Goal: Task Accomplishment & Management: Manage account settings

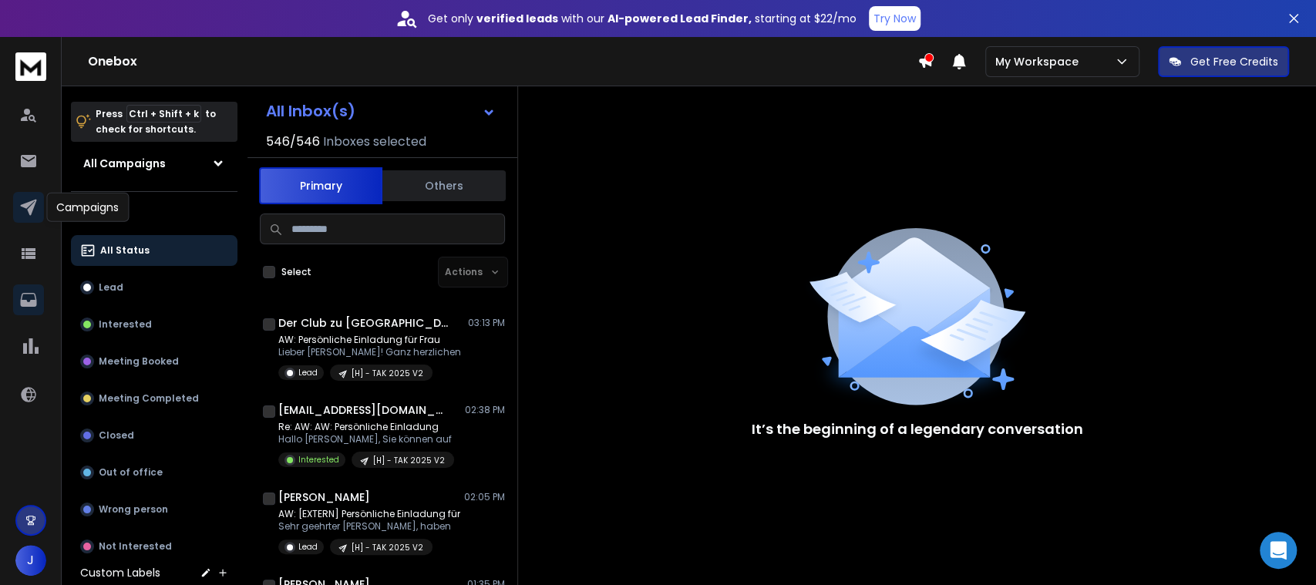
click at [25, 200] on icon at bounding box center [28, 207] width 19 height 19
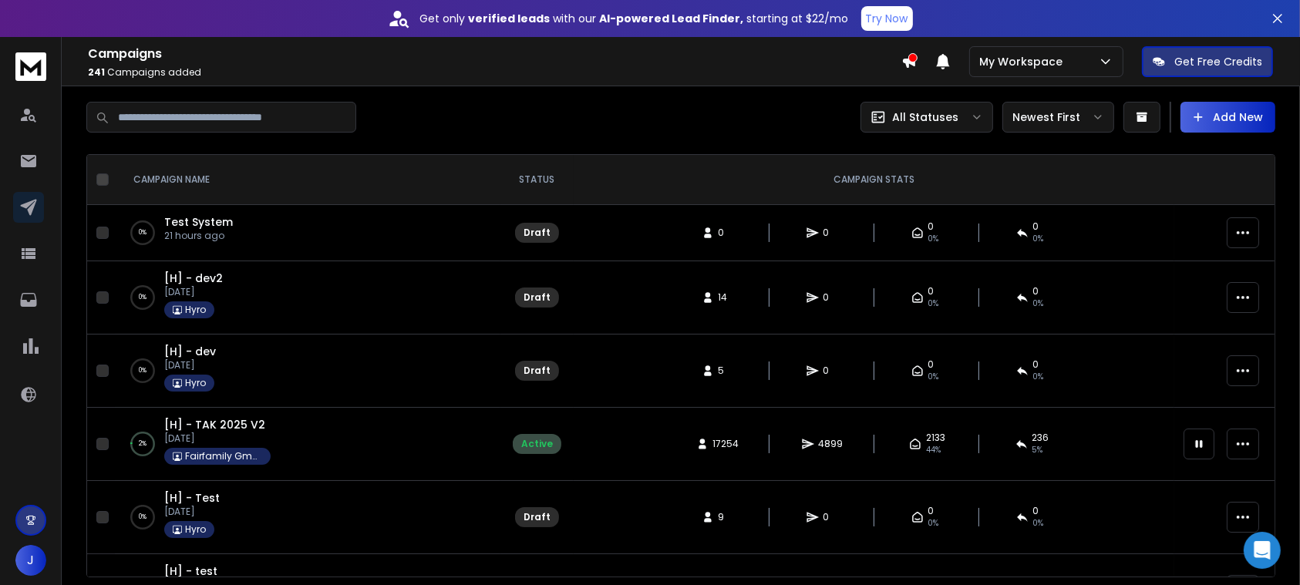
click at [210, 126] on input at bounding box center [221, 117] width 270 height 31
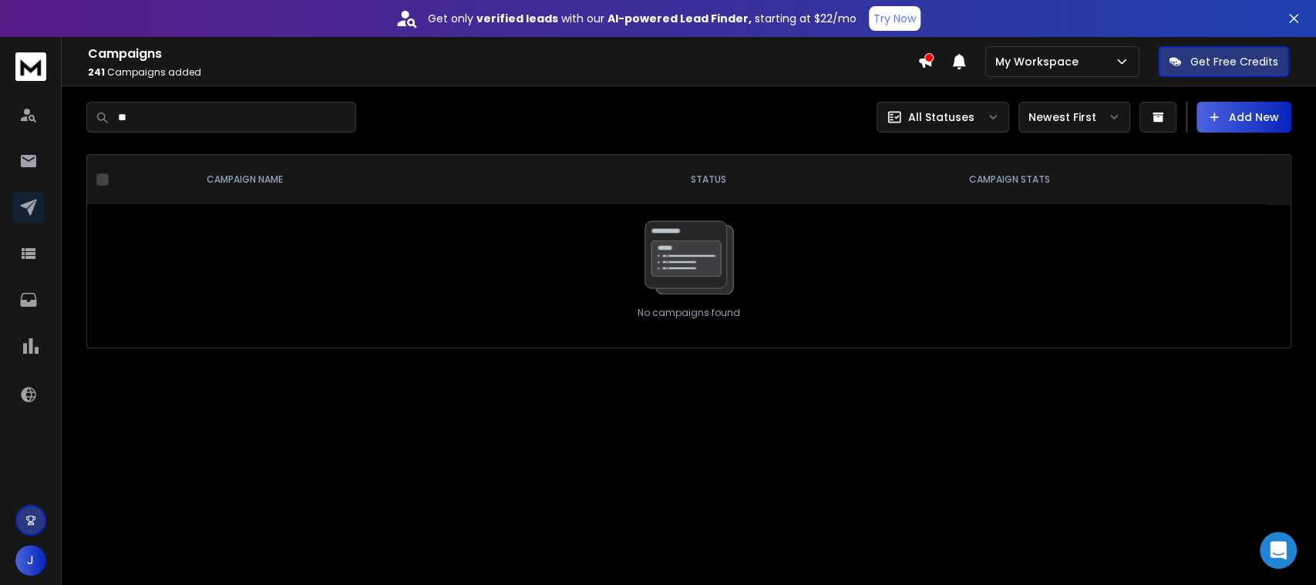
type input "*"
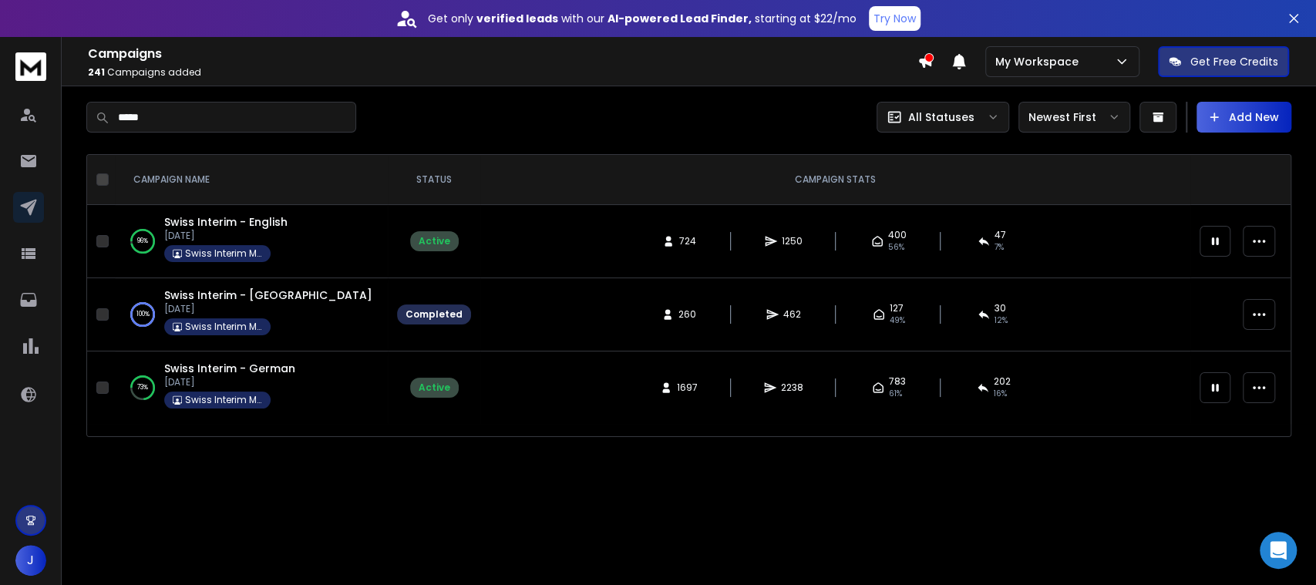
type input "*****"
click at [261, 367] on span "Swiss Interim - German" at bounding box center [229, 368] width 131 height 15
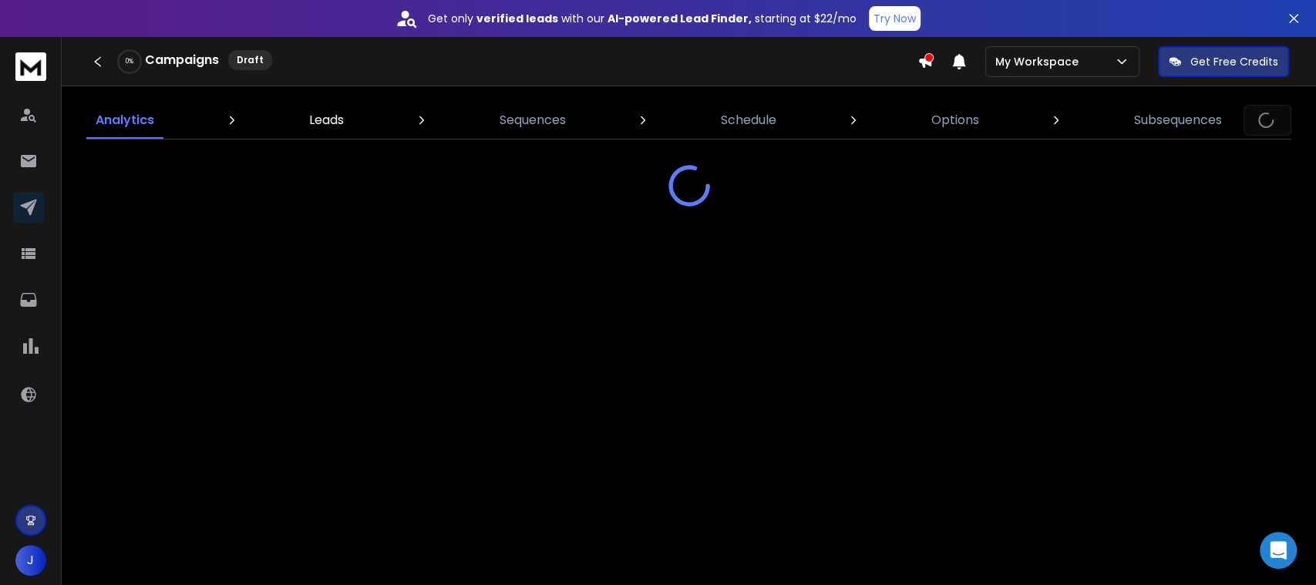
click at [315, 117] on p "Leads" at bounding box center [326, 120] width 35 height 19
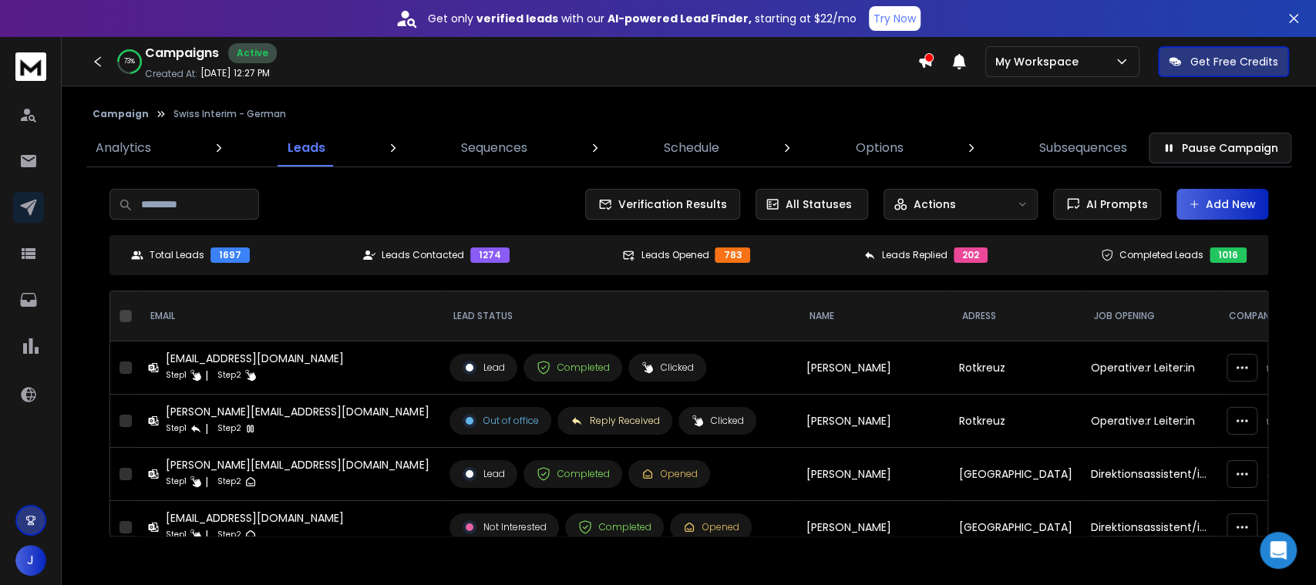
click at [1191, 207] on icon at bounding box center [1194, 204] width 11 height 11
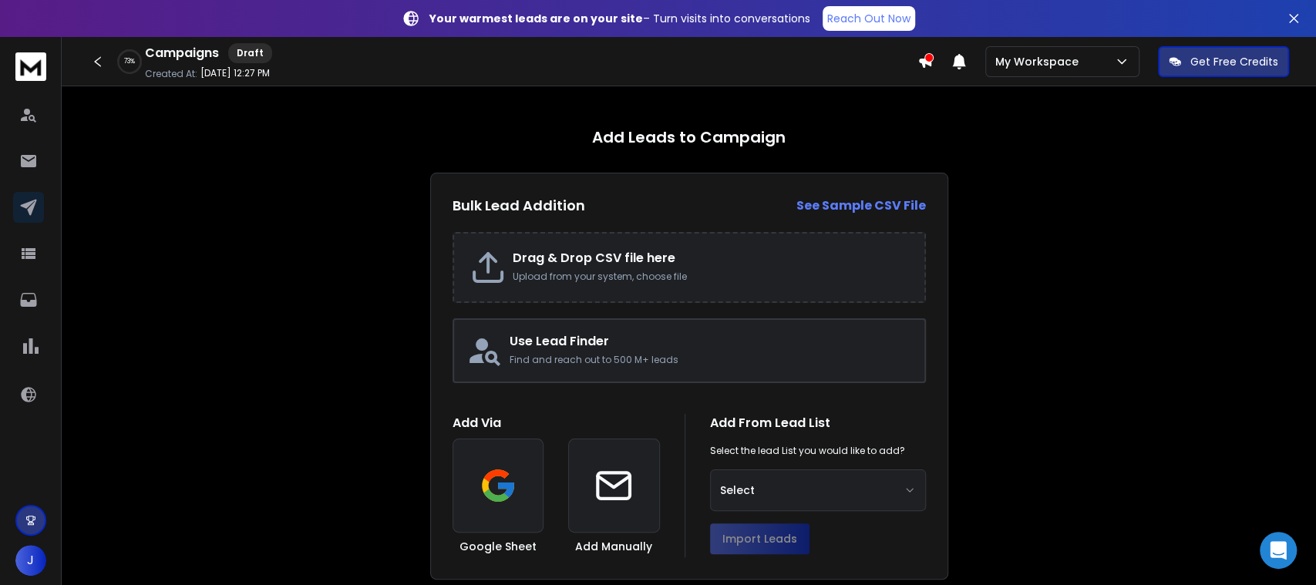
click at [527, 283] on div "Drag & Drop CSV file here Upload from your system, choose file" at bounding box center [711, 267] width 396 height 37
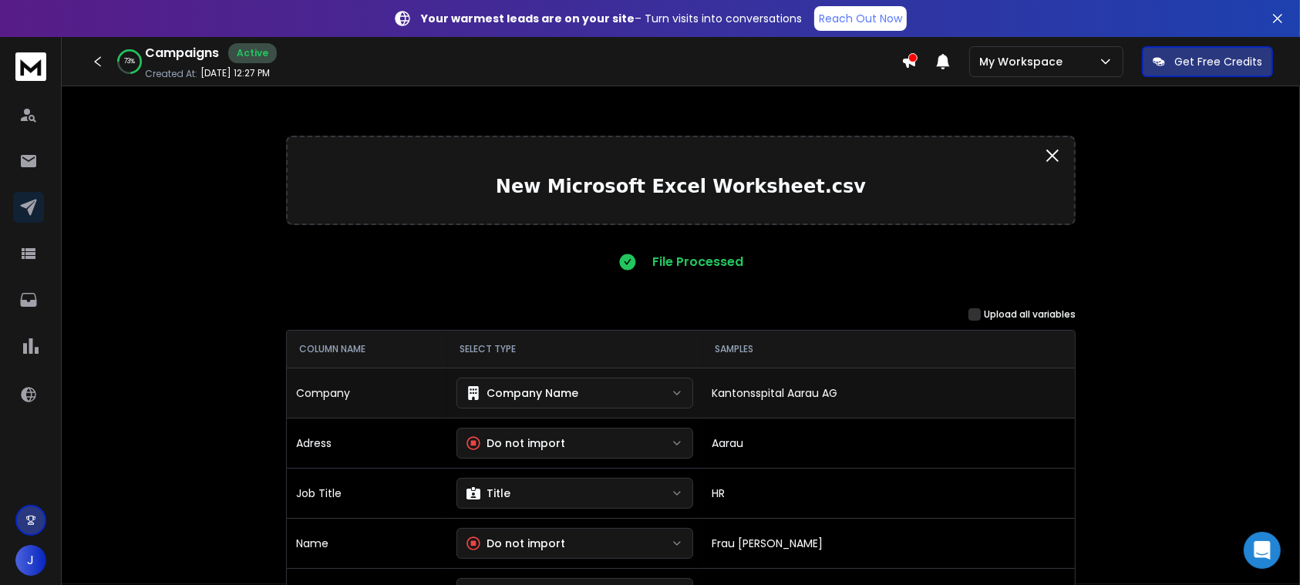
click at [578, 395] on div "Company Name" at bounding box center [523, 393] width 112 height 15
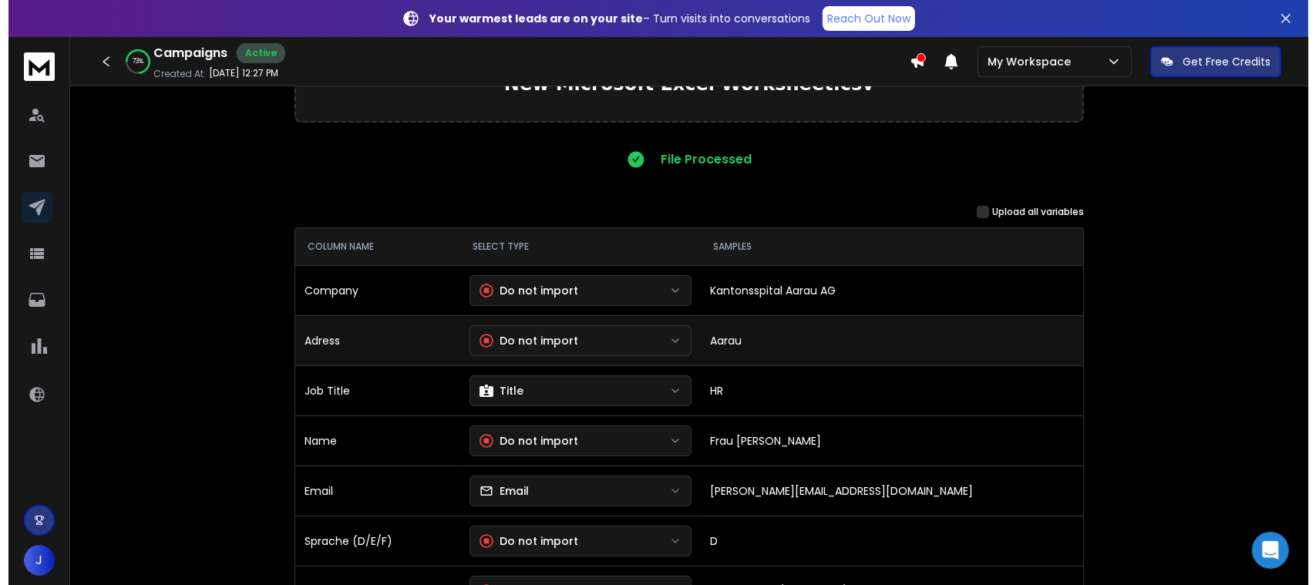
scroll to position [308, 0]
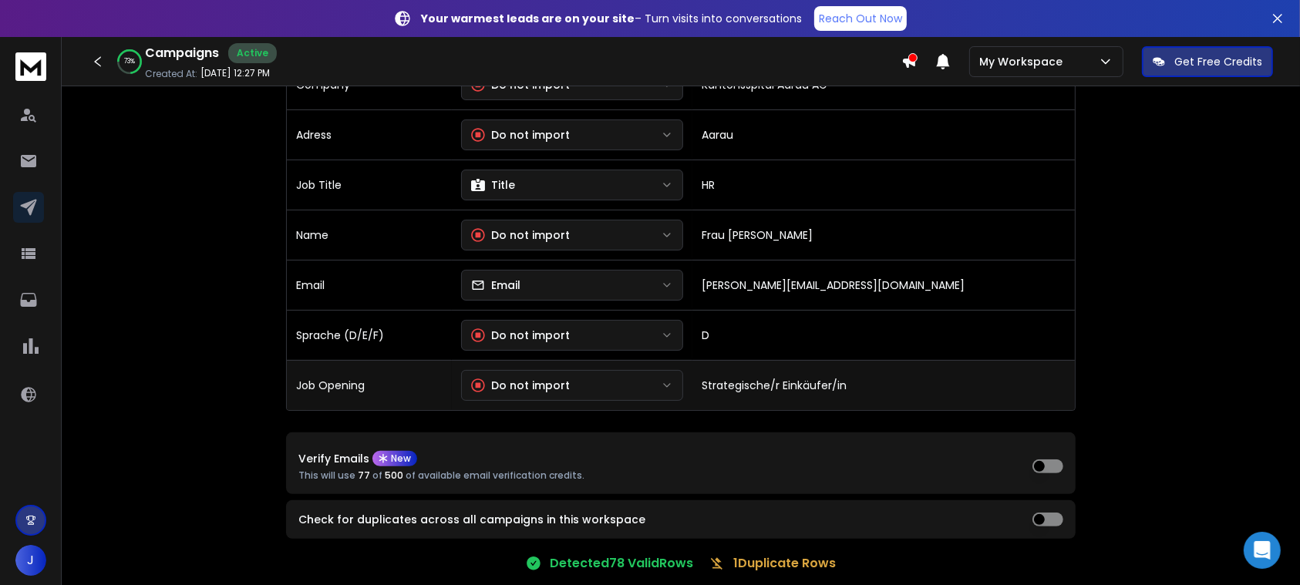
click at [569, 385] on div "Do not import" at bounding box center [520, 385] width 99 height 15
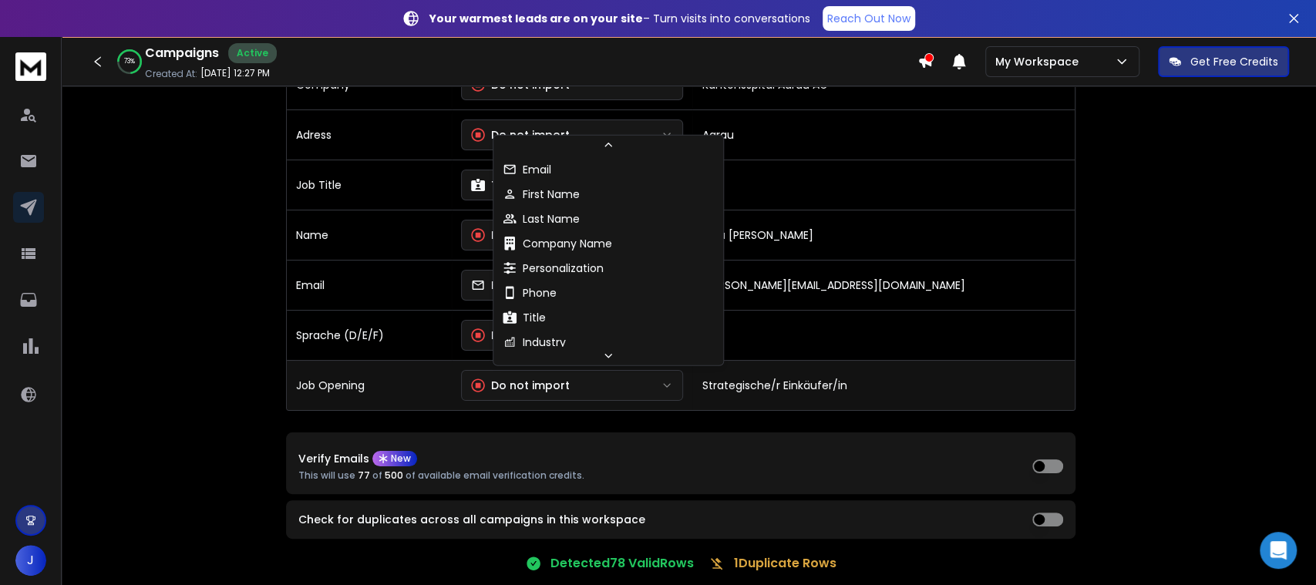
scroll to position [155, 0]
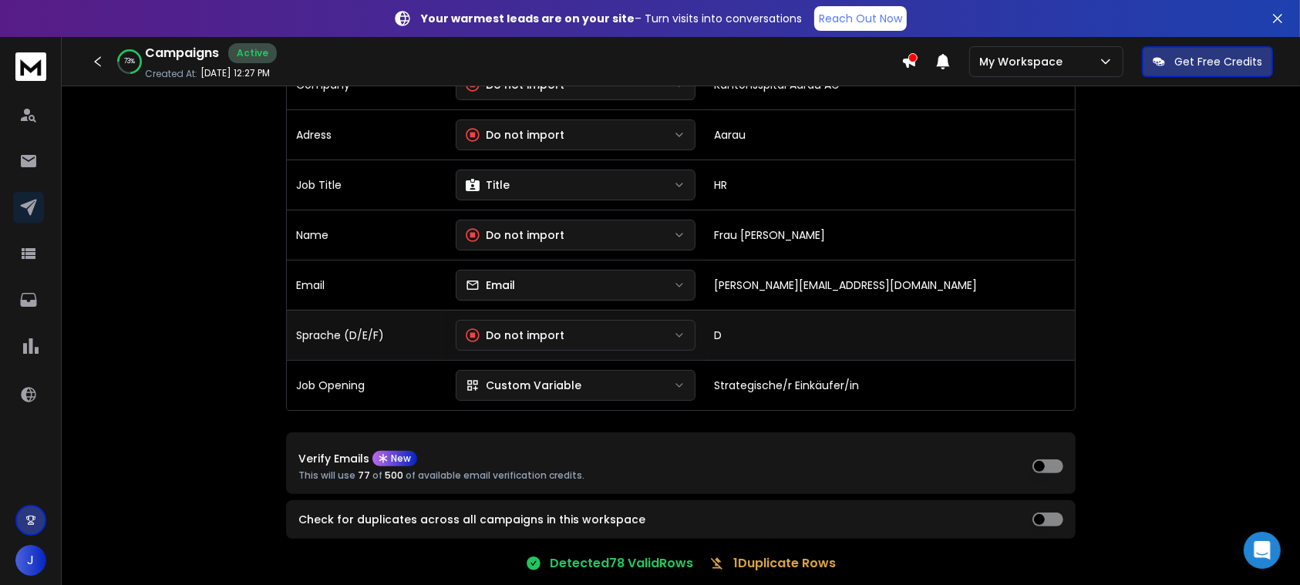
click at [564, 332] on div "Do not import" at bounding box center [515, 335] width 99 height 15
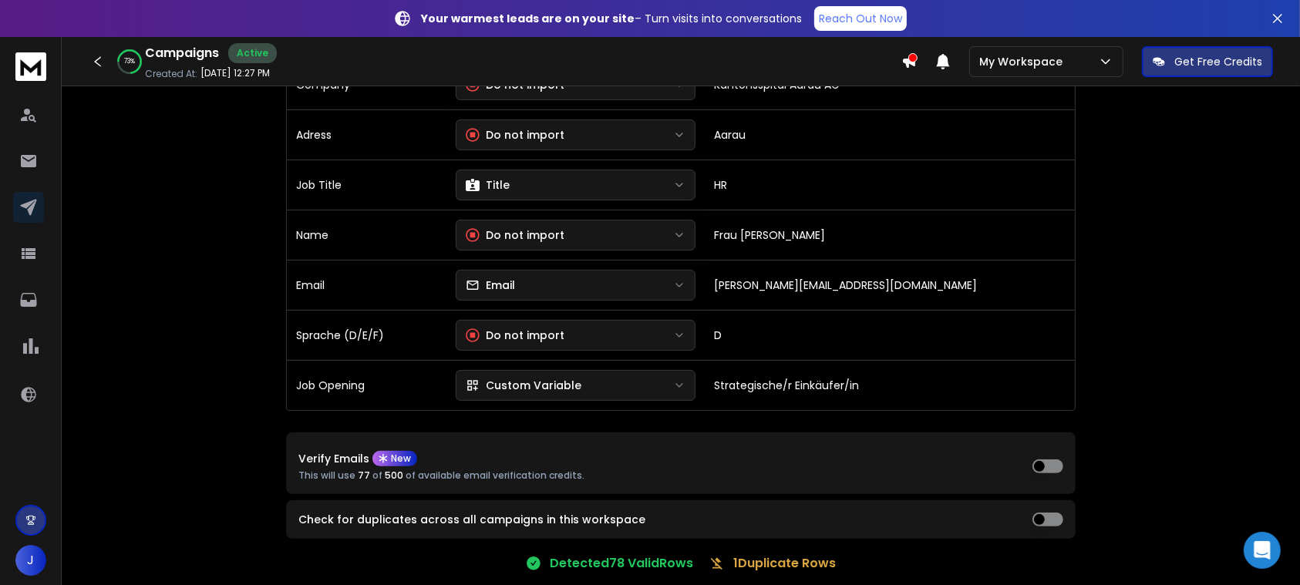
click at [204, 339] on div "New Microsoft Excel Worksheet.csv File Processed Upload all variables COLUMN NA…" at bounding box center [650, 186] width 1300 height 915
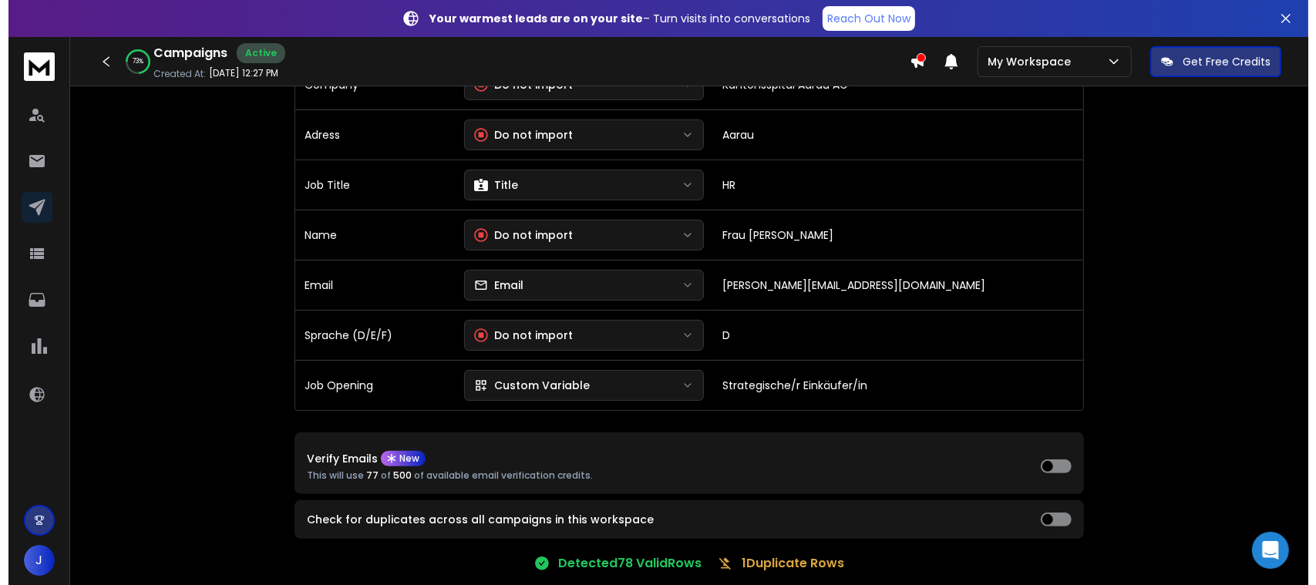
scroll to position [205, 0]
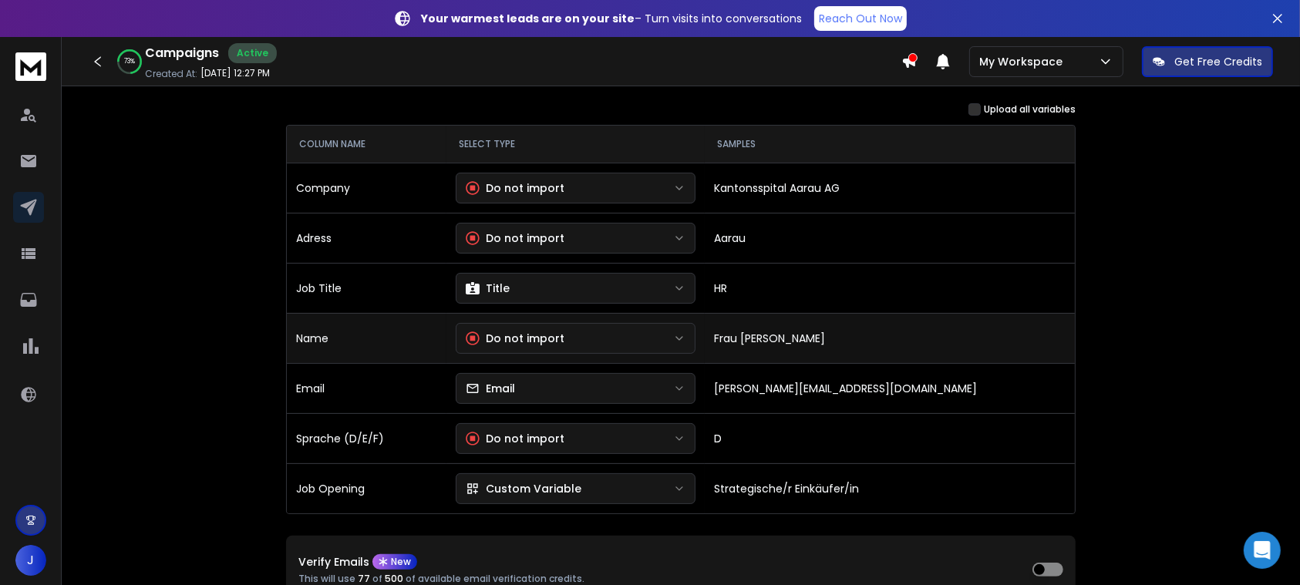
click at [560, 343] on div "Do not import" at bounding box center [515, 338] width 99 height 15
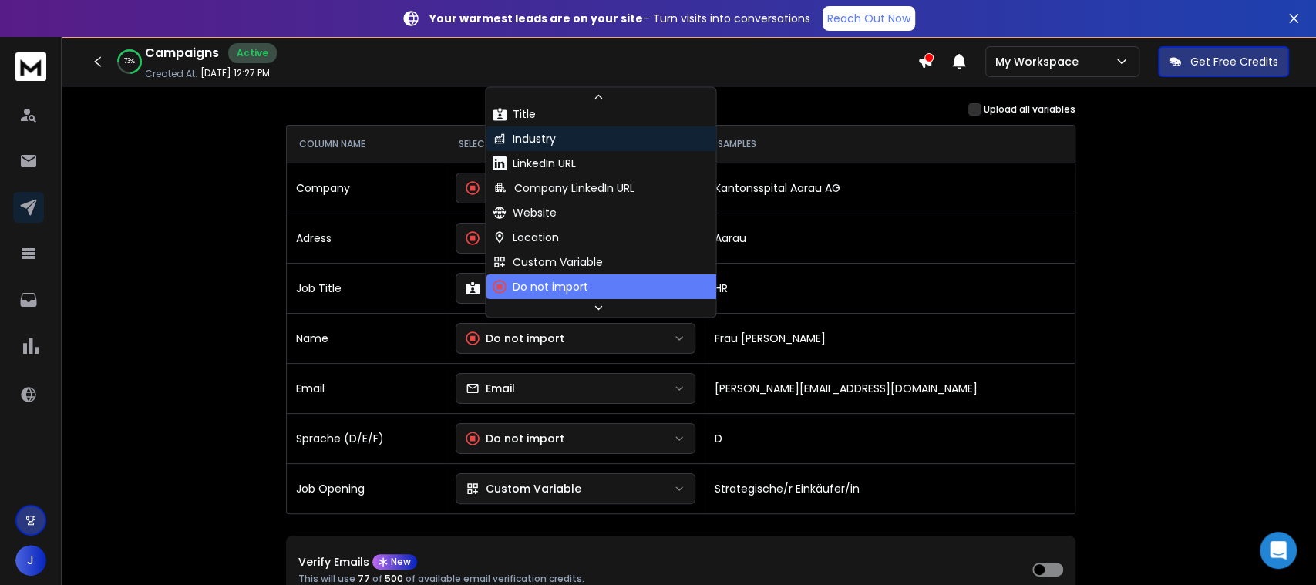
scroll to position [0, 0]
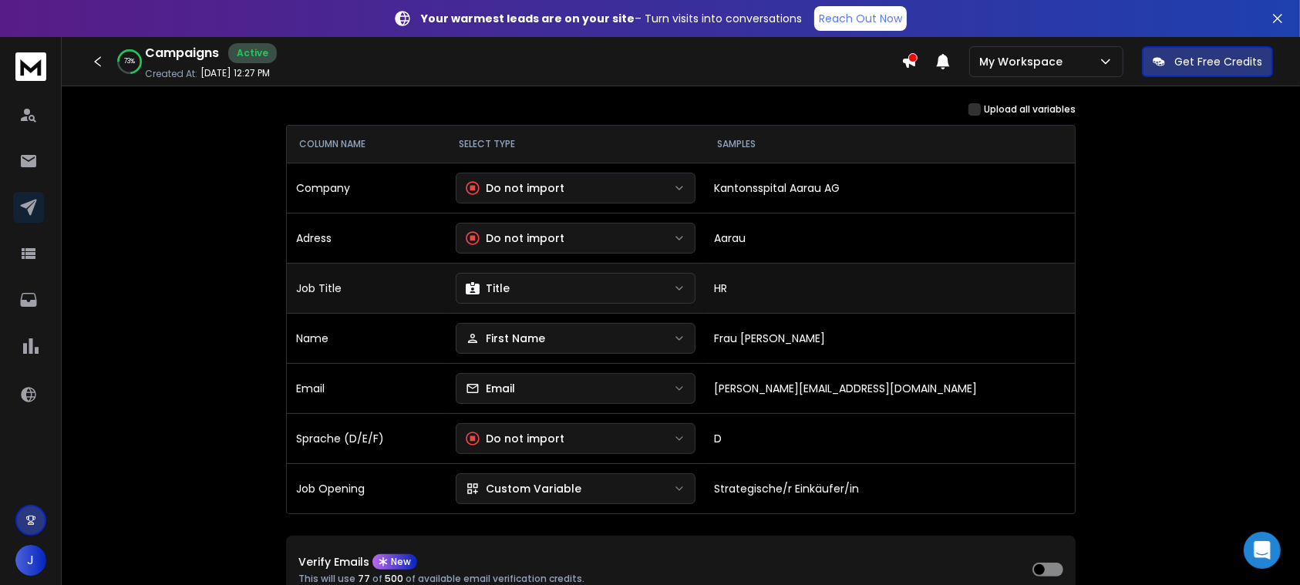
click at [510, 285] on div "Title" at bounding box center [488, 288] width 44 height 15
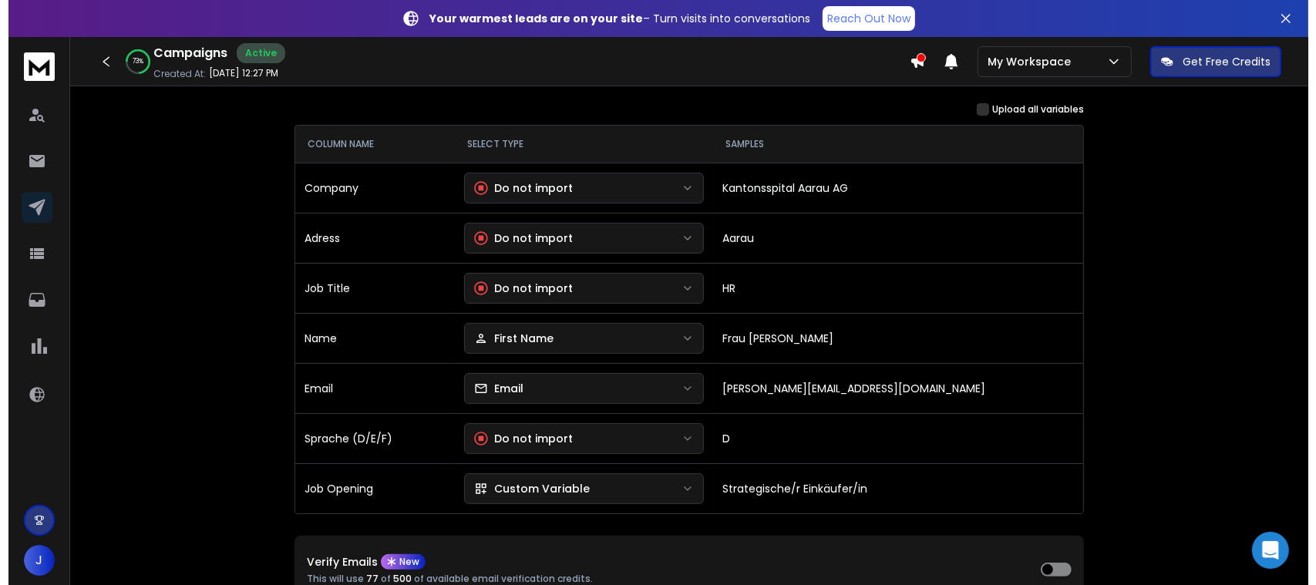
scroll to position [103, 0]
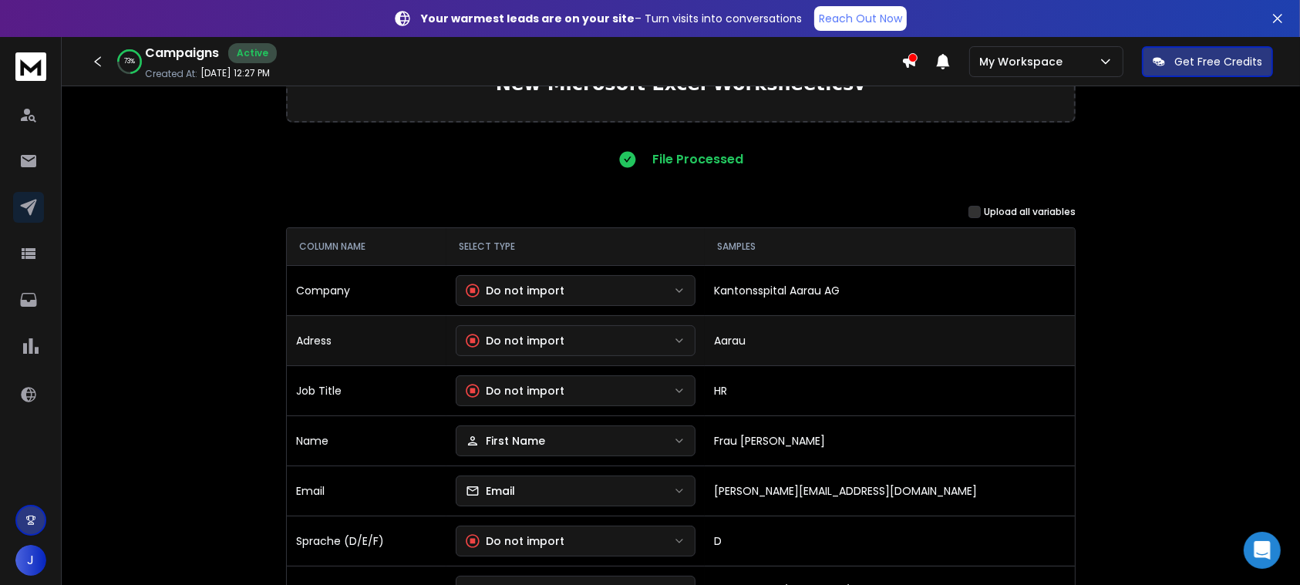
click at [603, 342] on button "Do not import" at bounding box center [576, 340] width 241 height 31
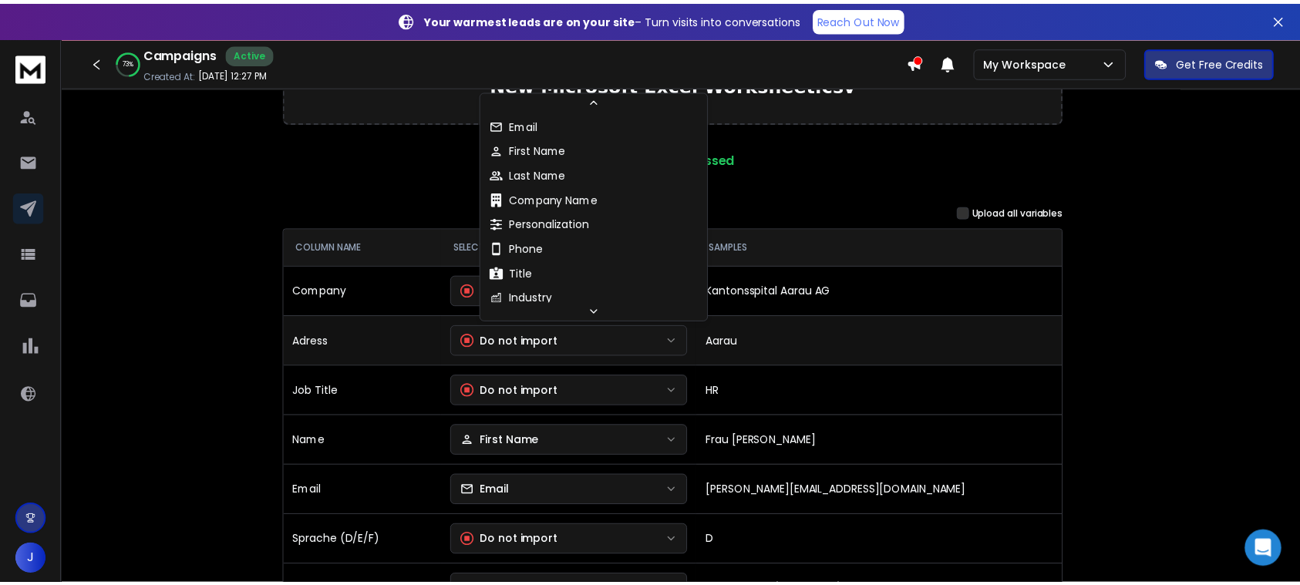
scroll to position [155, 0]
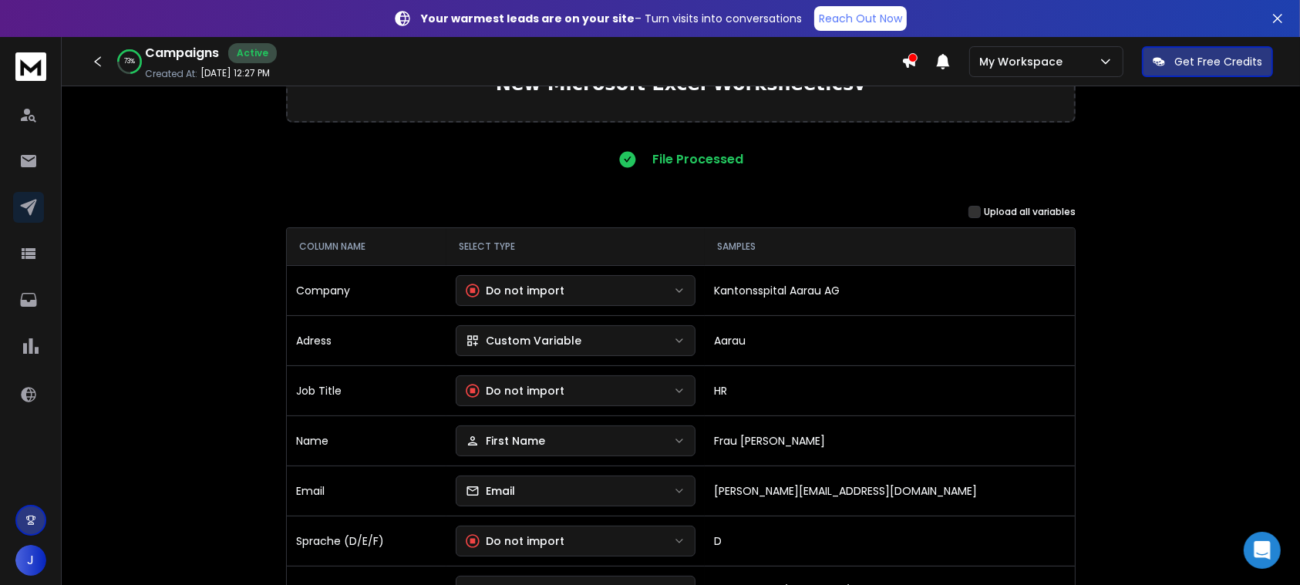
click at [216, 416] on div "New Microsoft Excel Worksheet.csv File Processed Upload all variables COLUMN NA…" at bounding box center [650, 391] width 1300 height 915
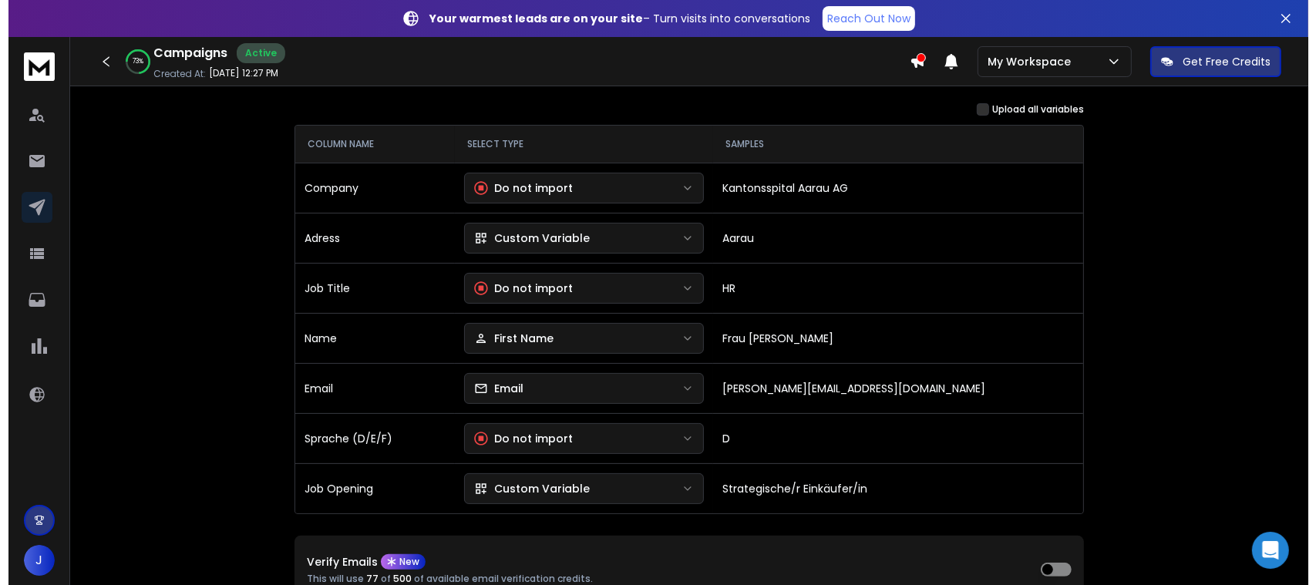
scroll to position [365, 0]
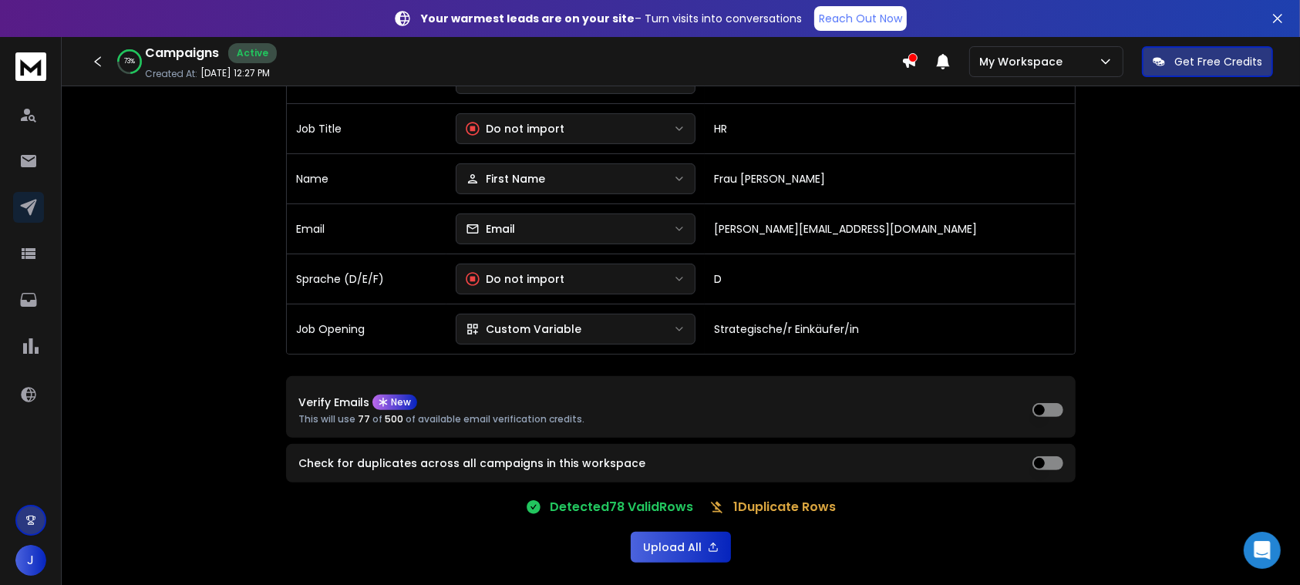
click at [663, 544] on button "Upload All" at bounding box center [681, 547] width 100 height 31
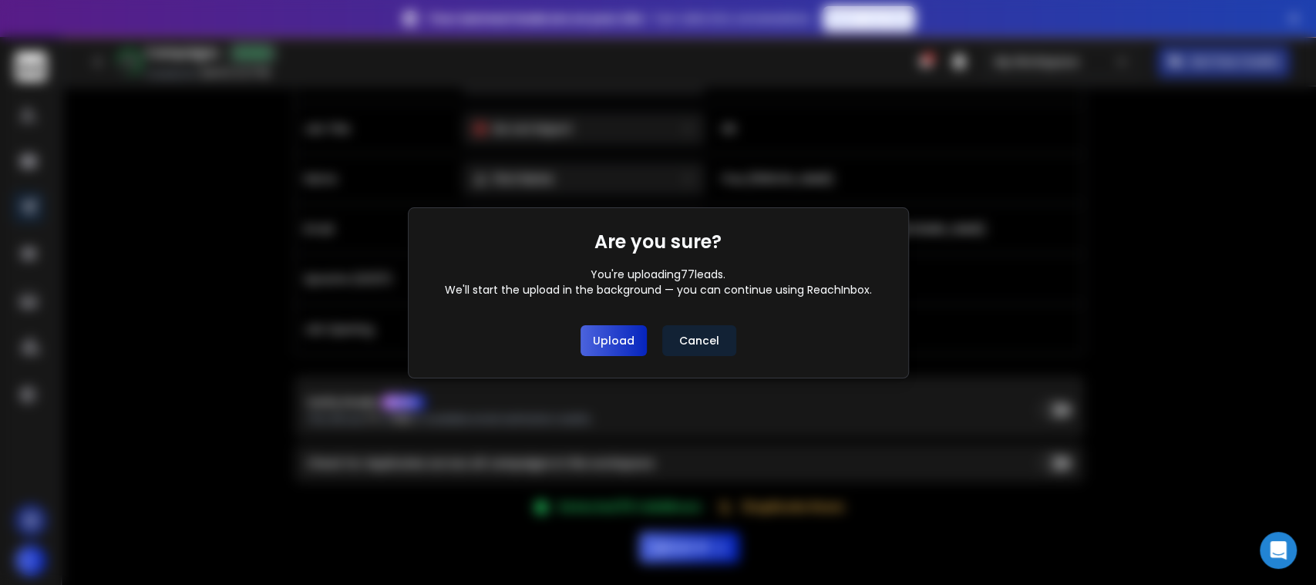
click at [626, 332] on button "Upload" at bounding box center [614, 340] width 66 height 31
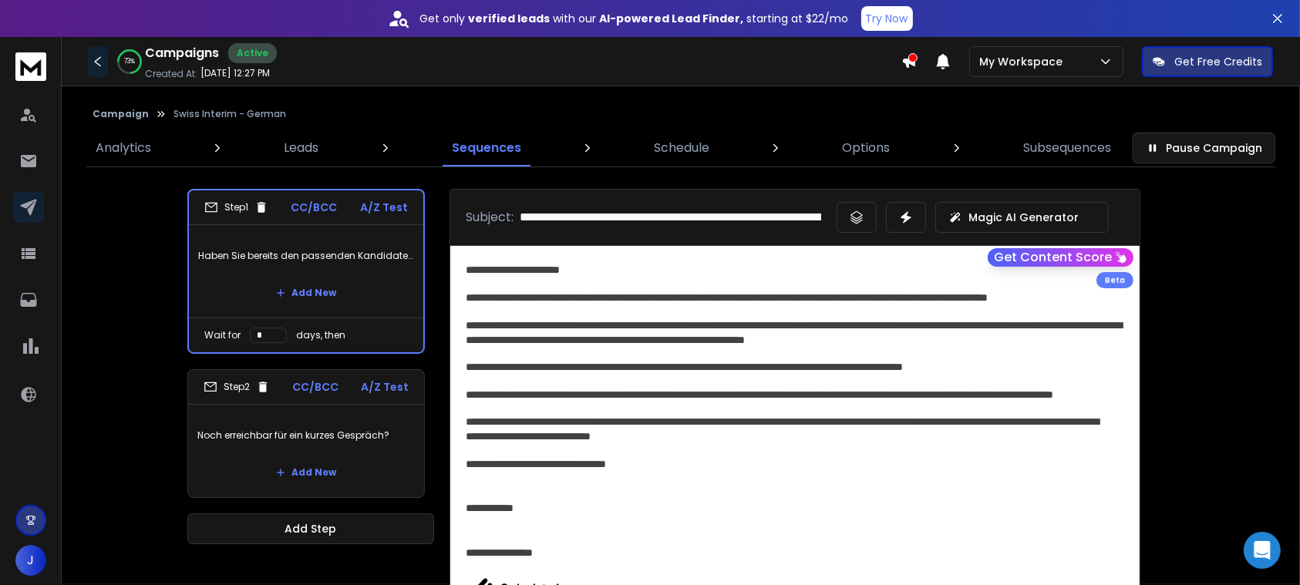
click at [98, 59] on icon at bounding box center [97, 61] width 6 height 10
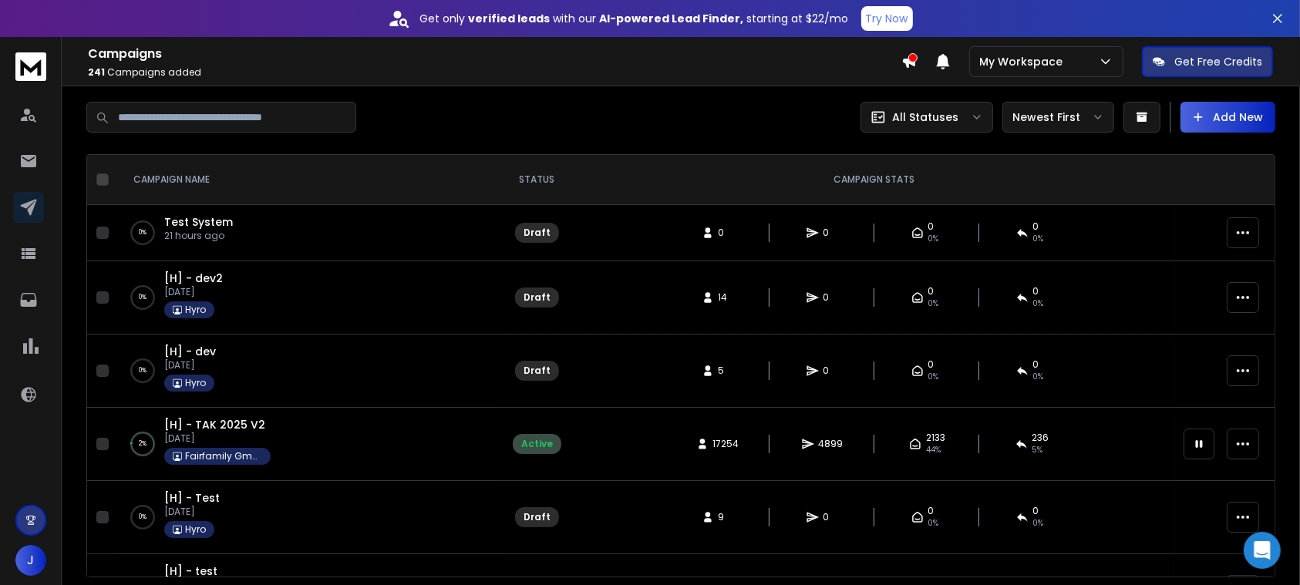
click at [204, 126] on input at bounding box center [221, 117] width 270 height 31
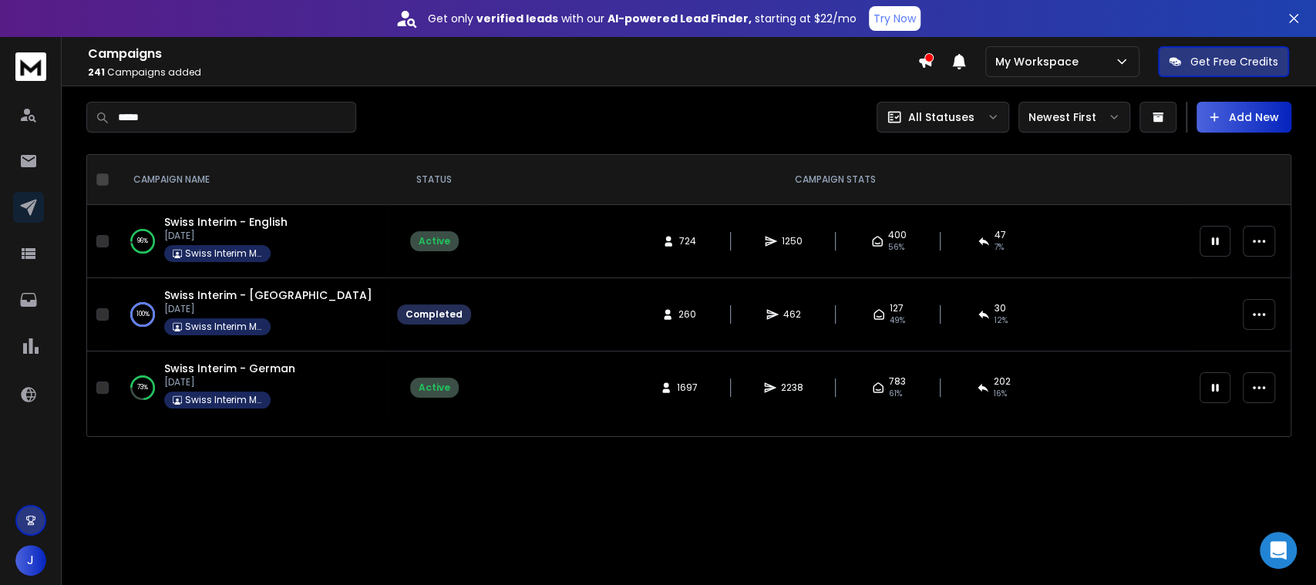
type input "*****"
click at [297, 234] on div "96 % Swiss Interim - English [DATE] Swiss Interim Management" at bounding box center [251, 241] width 242 height 54
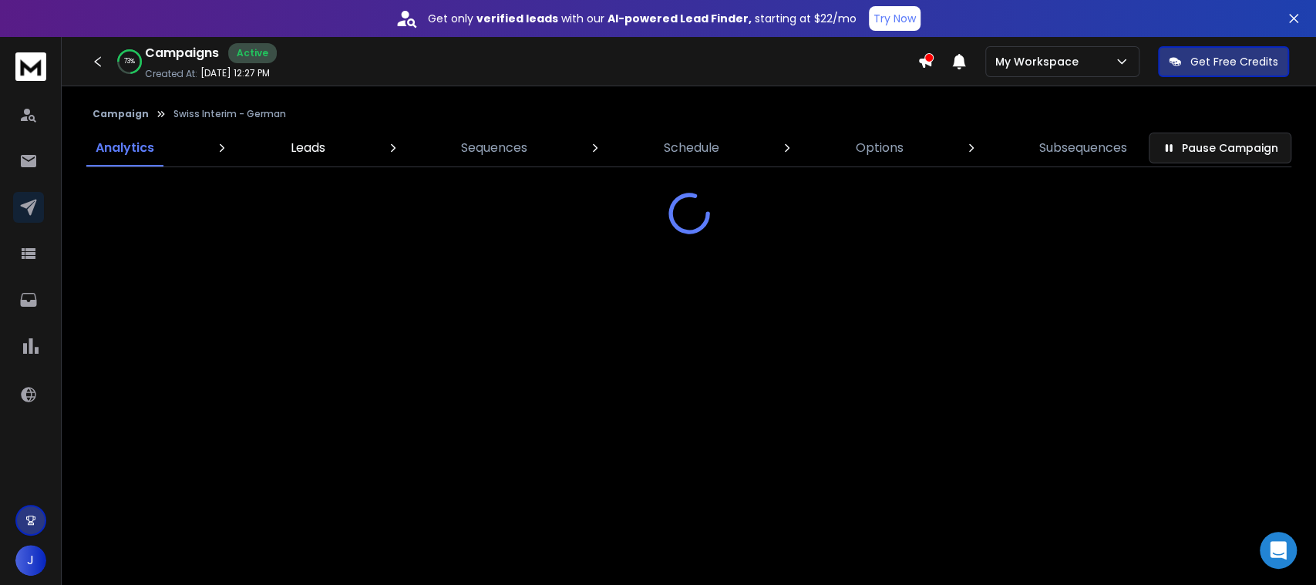
click at [307, 150] on p "Leads" at bounding box center [308, 148] width 35 height 19
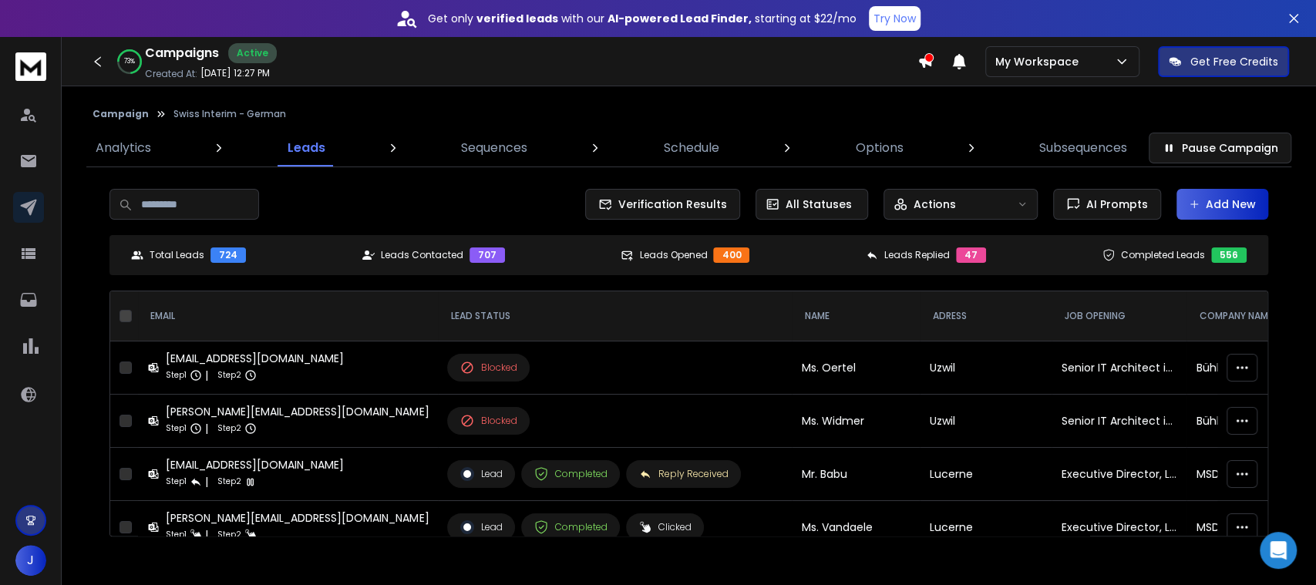
click at [1251, 207] on button "Add New" at bounding box center [1223, 204] width 92 height 31
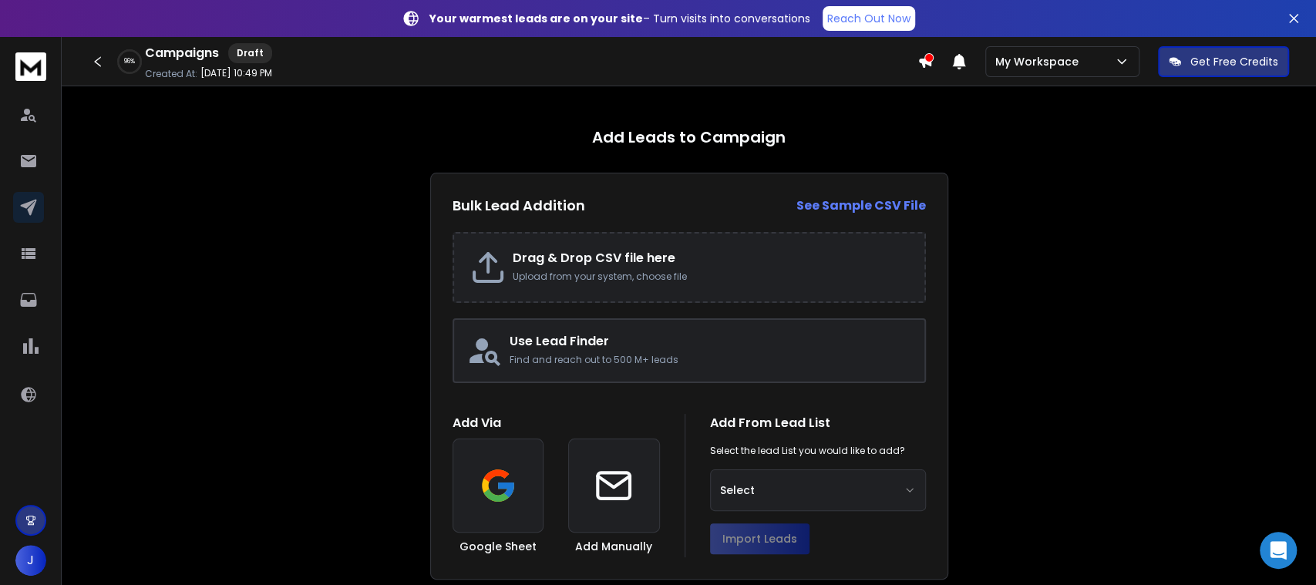
click at [556, 282] on div "Drag & Drop CSV file here Upload from your system, choose file" at bounding box center [711, 267] width 396 height 37
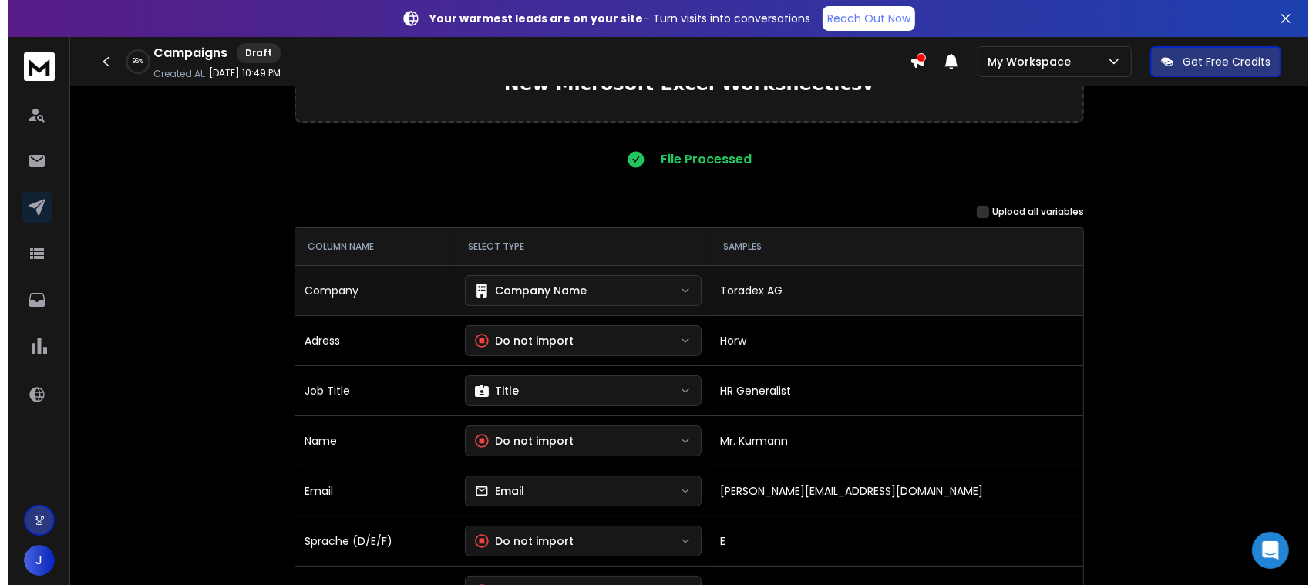
scroll to position [205, 0]
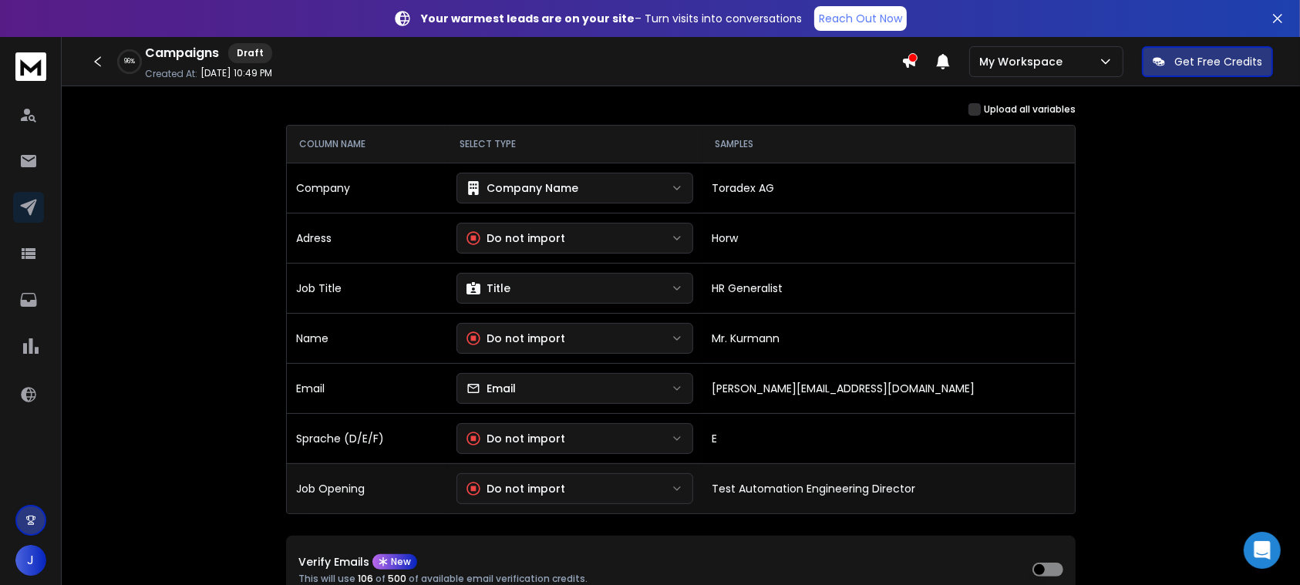
click at [658, 482] on button "Do not import" at bounding box center [575, 488] width 237 height 31
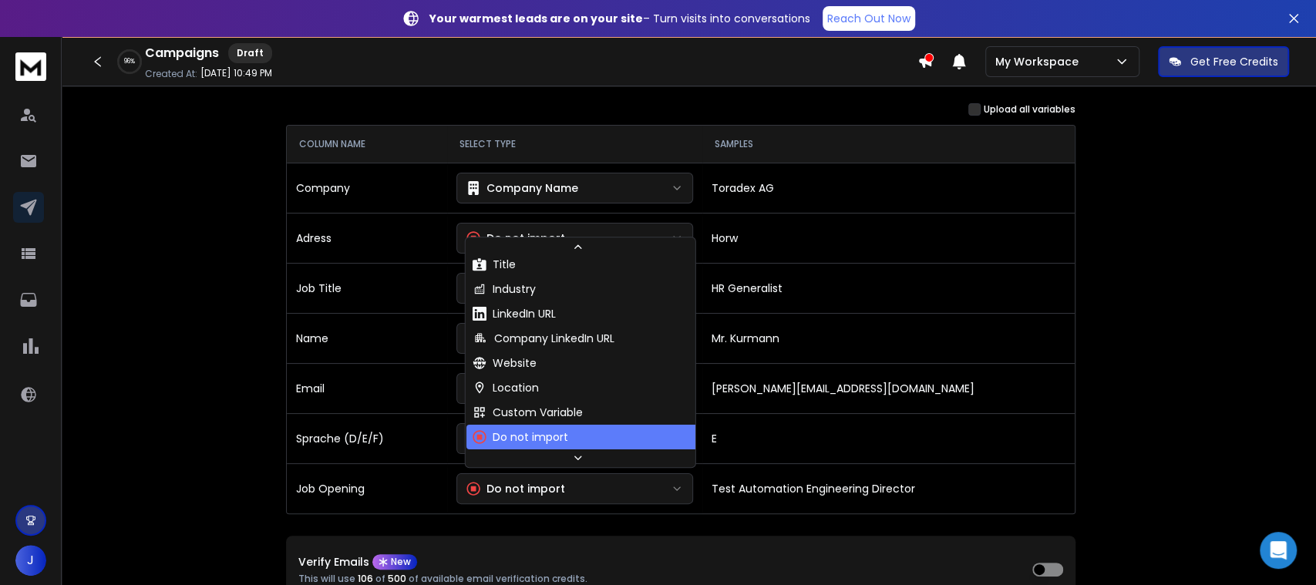
scroll to position [140, 0]
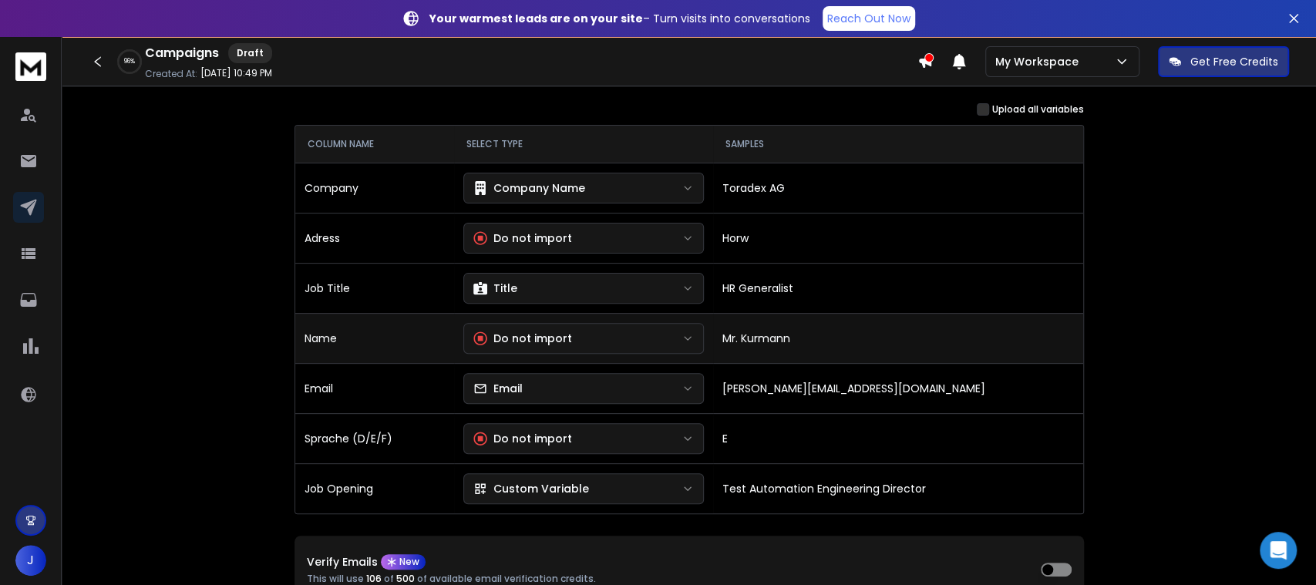
click at [565, 339] on div "Do not import" at bounding box center [522, 338] width 99 height 15
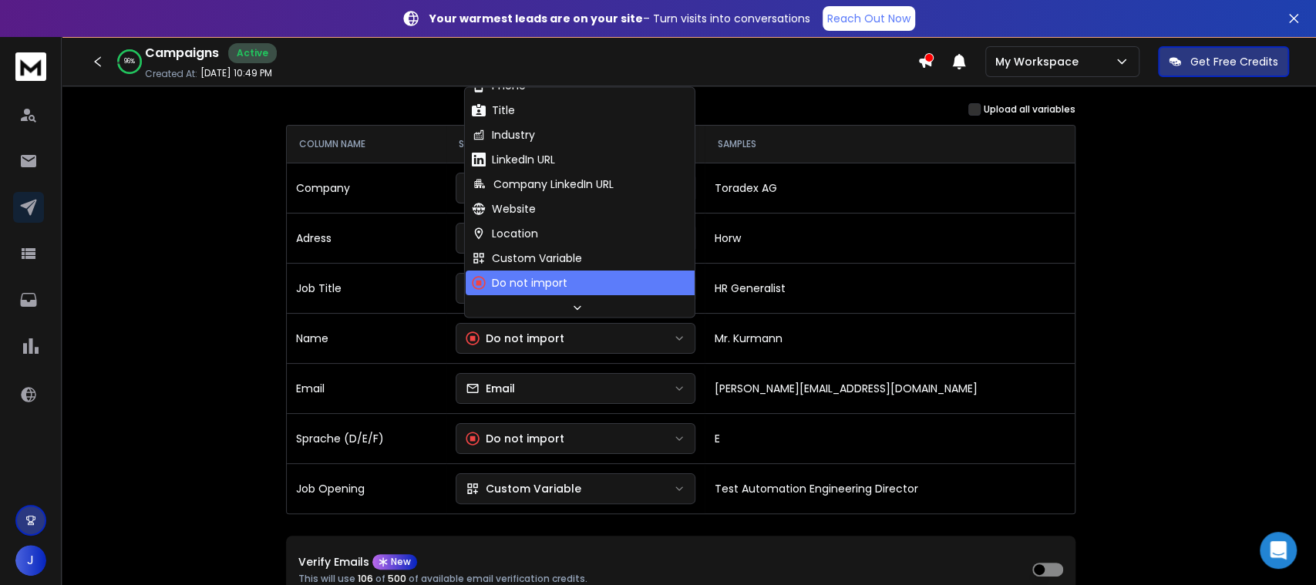
scroll to position [0, 0]
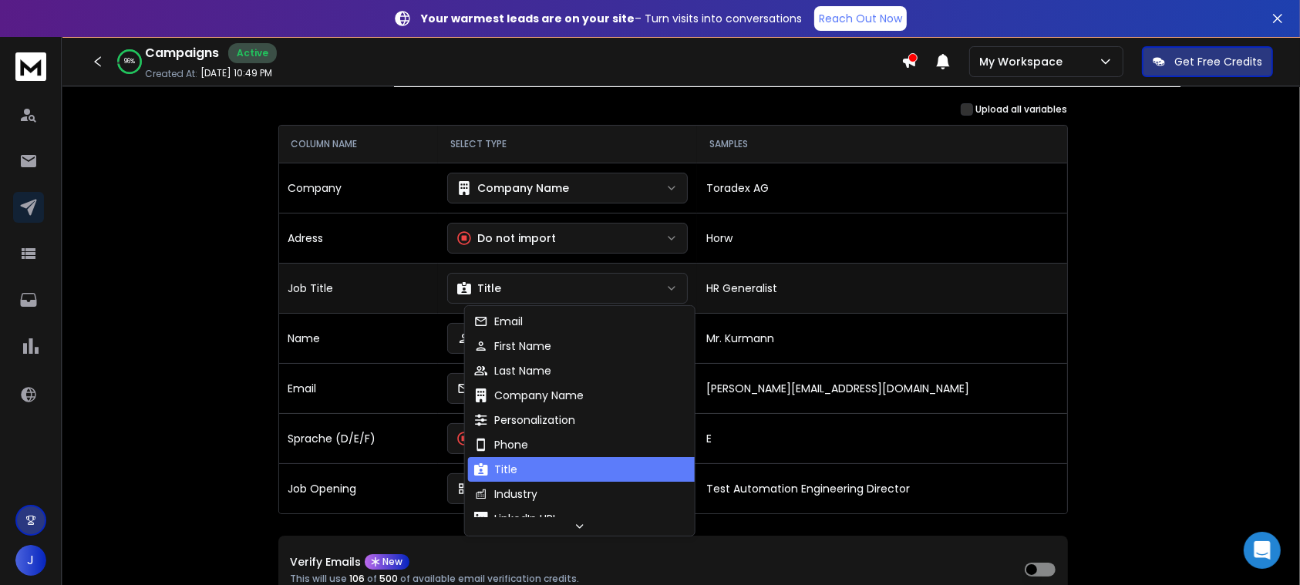
click at [575, 282] on button "Title" at bounding box center [567, 288] width 241 height 31
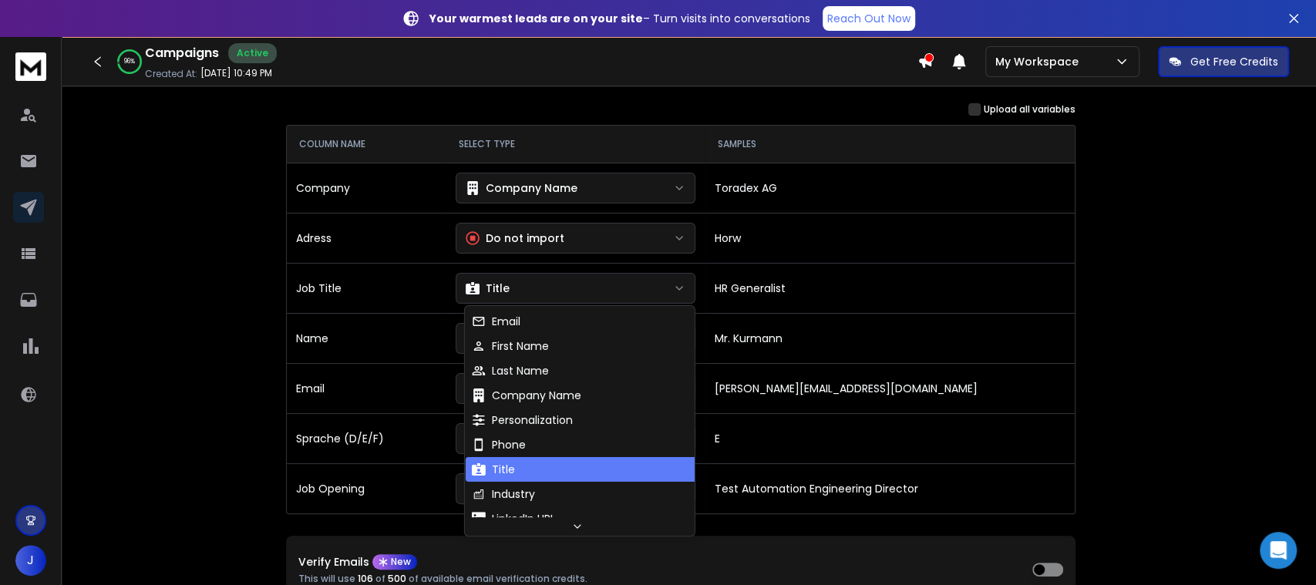
scroll to position [0, 3]
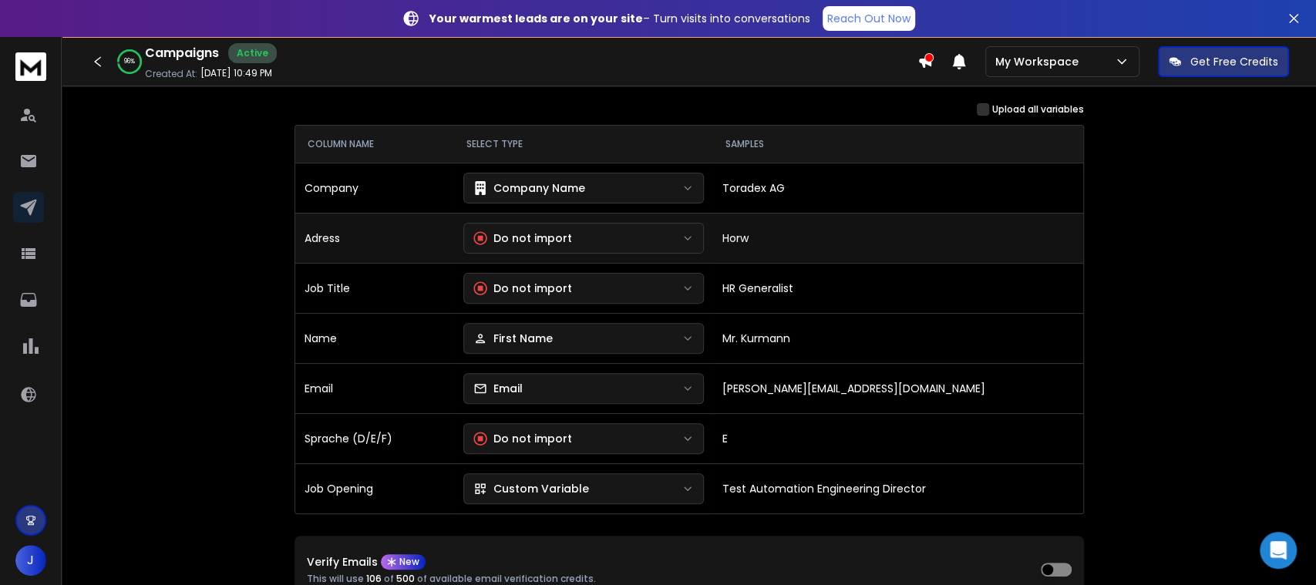
click at [541, 236] on div "Do not import" at bounding box center [522, 238] width 99 height 15
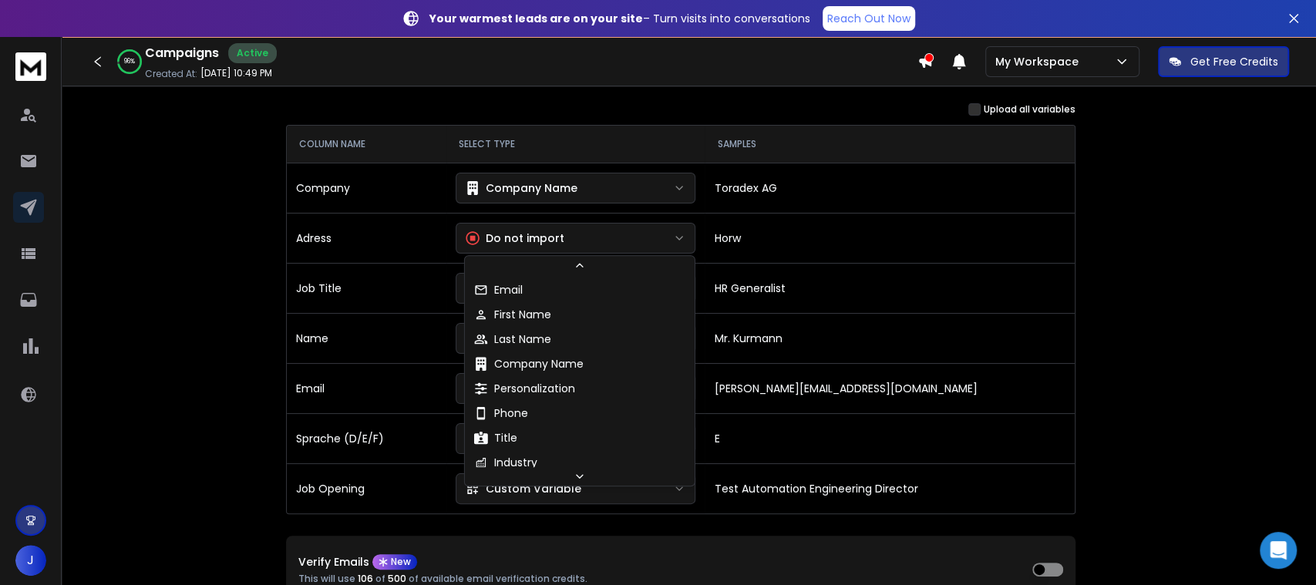
scroll to position [155, 0]
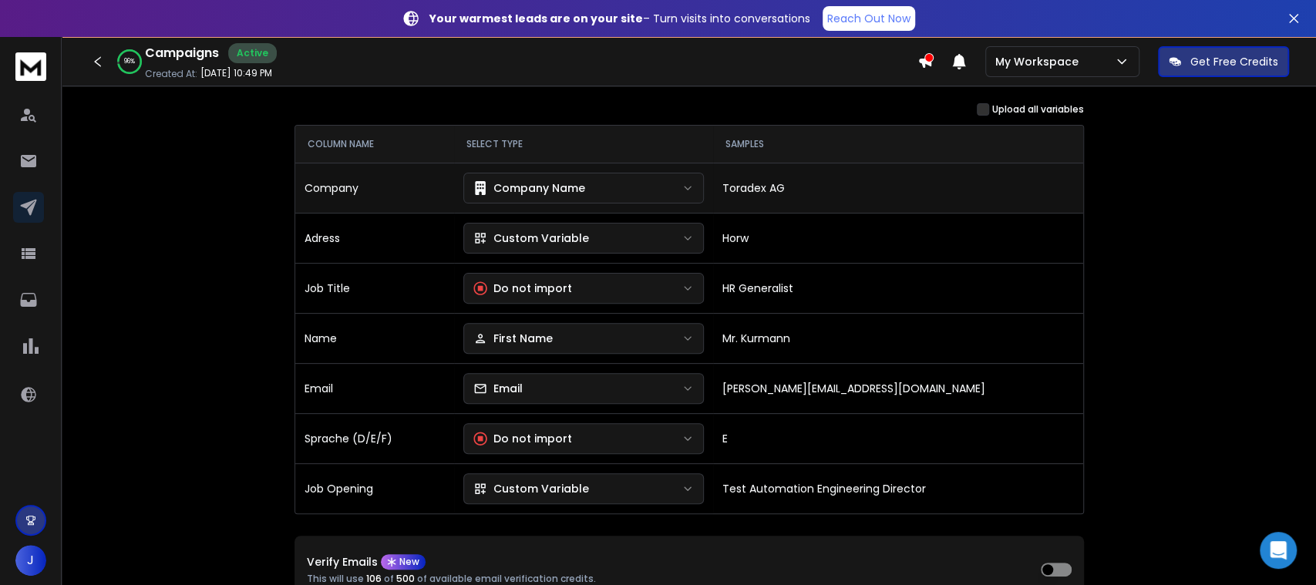
click at [563, 188] on div "Company Name" at bounding box center [529, 187] width 112 height 15
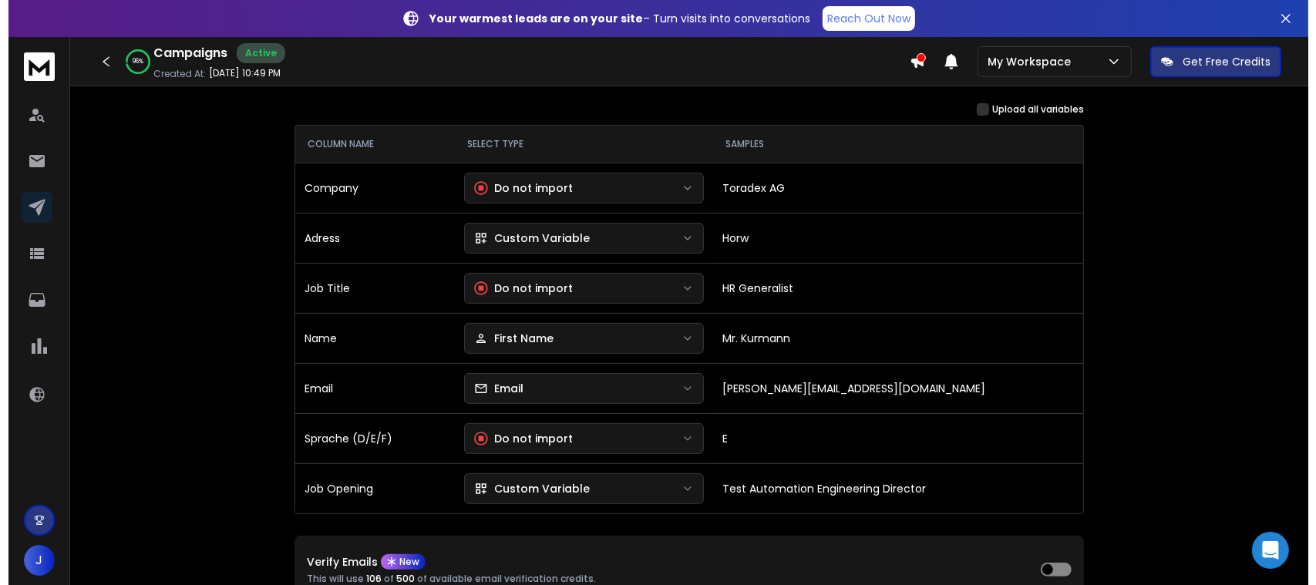
scroll to position [365, 0]
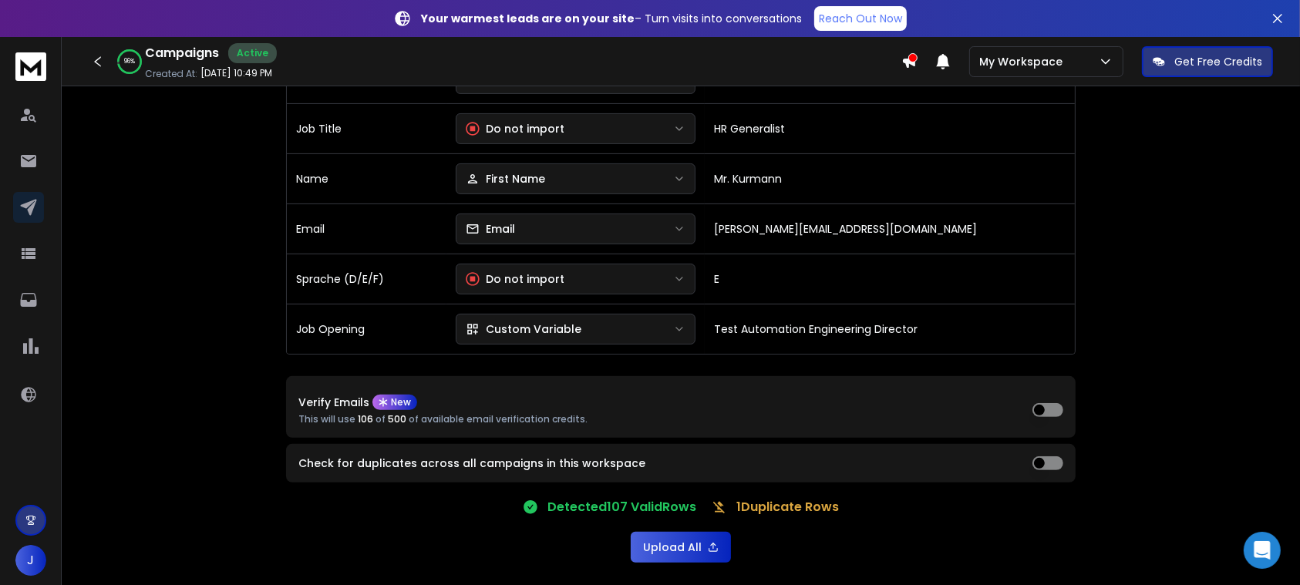
click at [665, 542] on button "Upload All" at bounding box center [681, 547] width 100 height 31
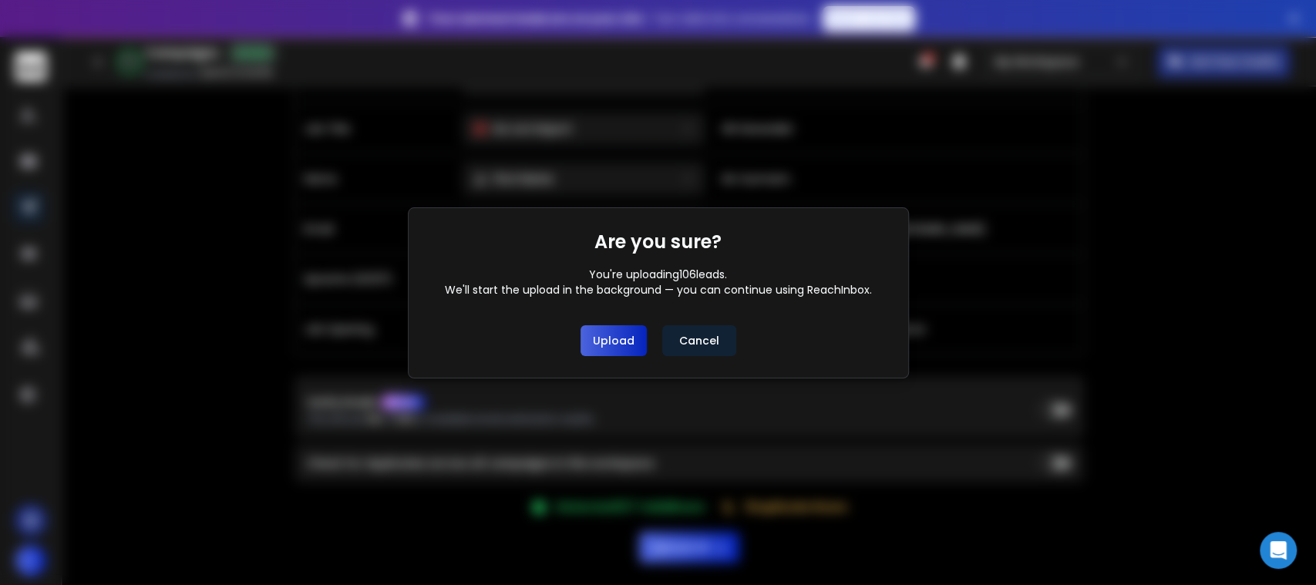
click at [612, 336] on button "Upload" at bounding box center [614, 340] width 66 height 31
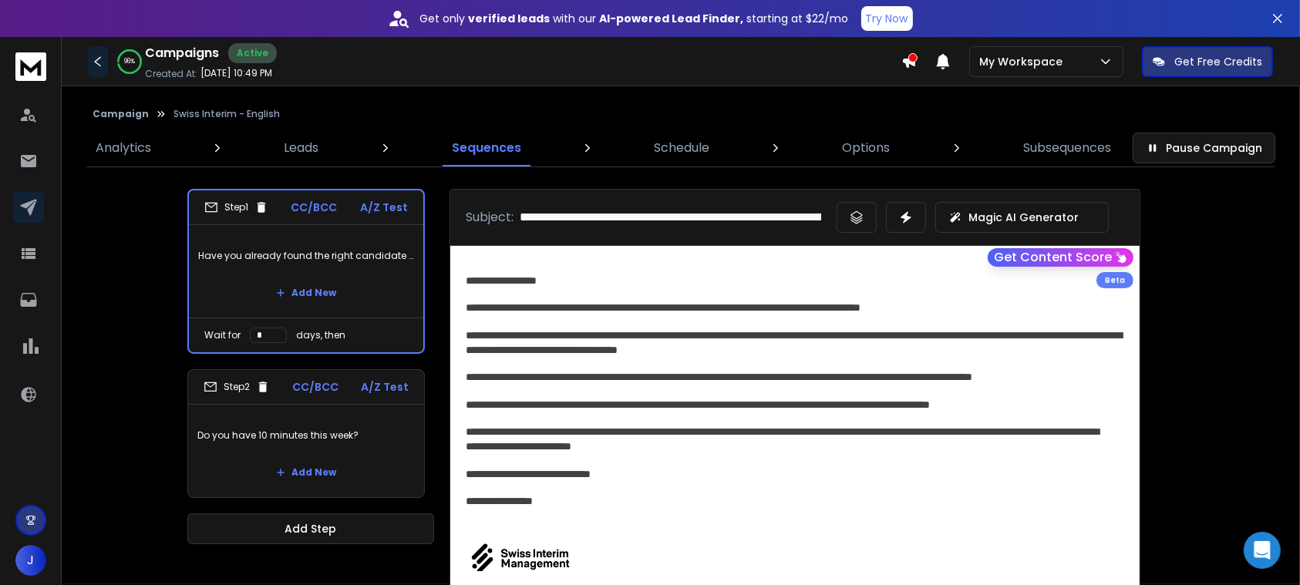
click at [93, 56] on icon at bounding box center [98, 62] width 14 height 14
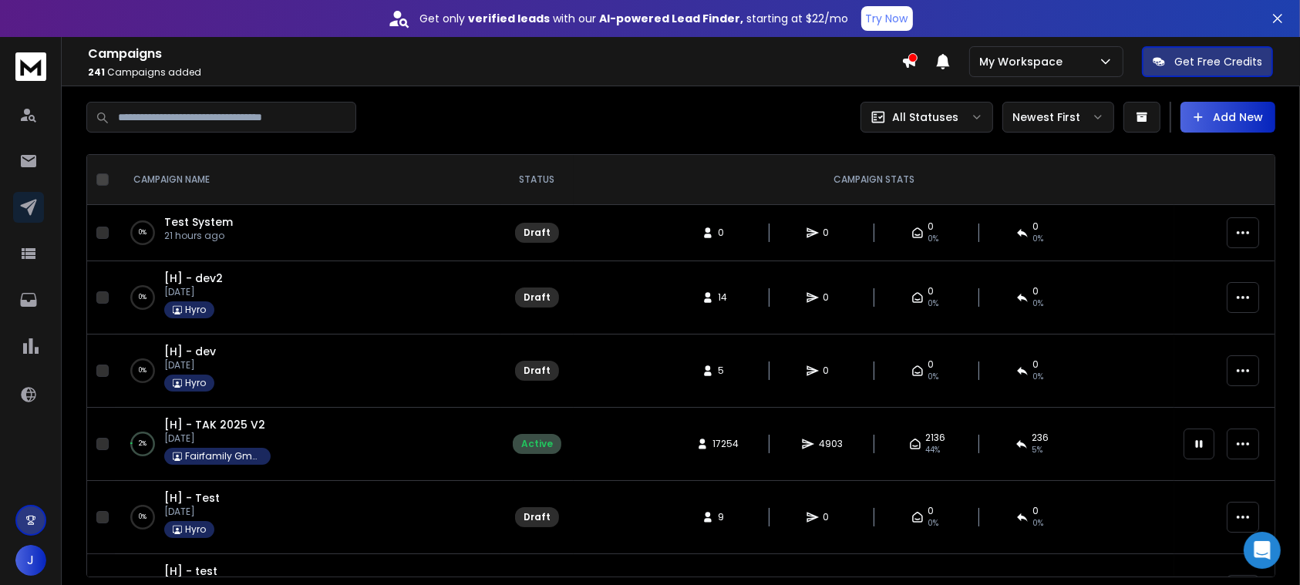
click at [207, 116] on input at bounding box center [221, 117] width 270 height 31
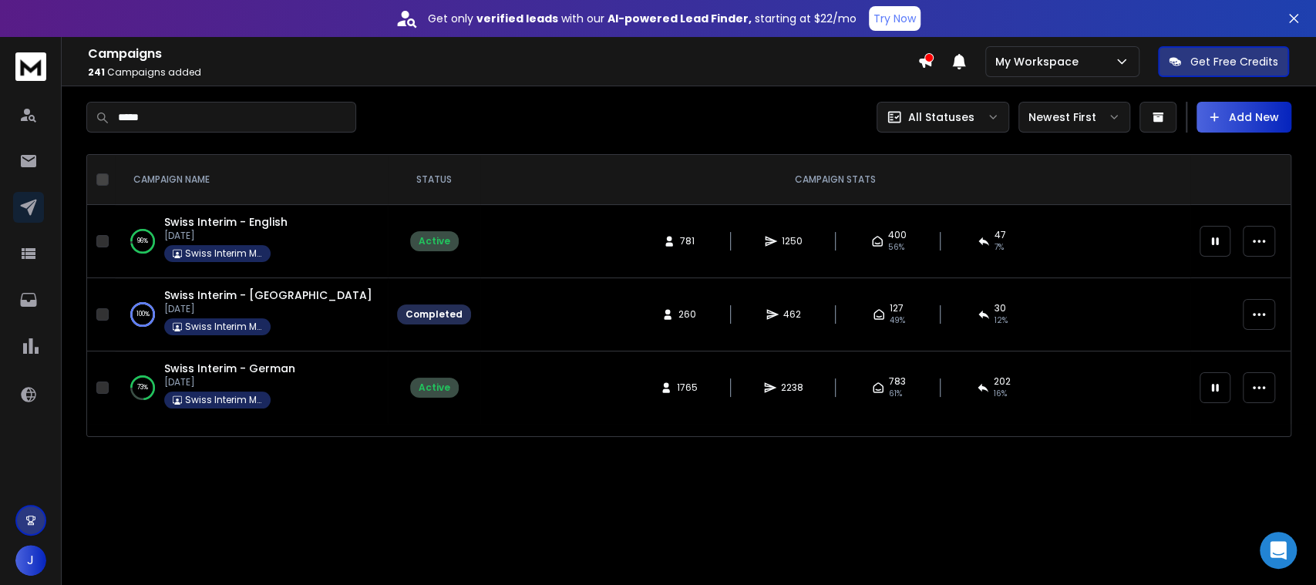
type input "*****"
click at [236, 290] on span "Swiss Interim - [GEOGRAPHIC_DATA]" at bounding box center [268, 295] width 208 height 15
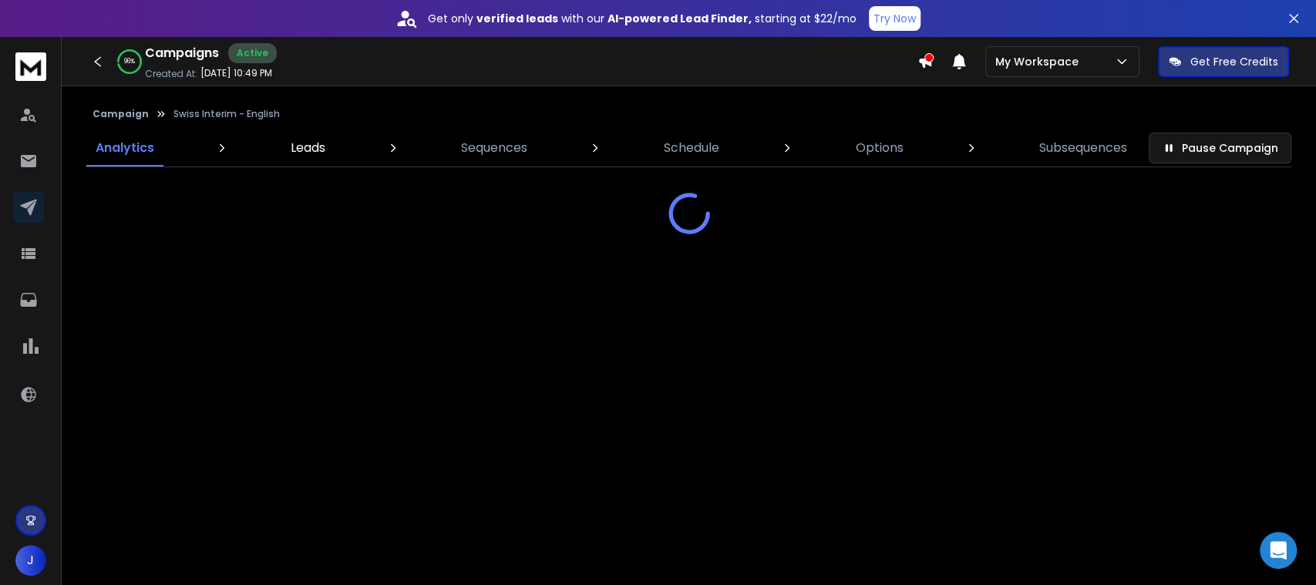
click at [305, 151] on p "Leads" at bounding box center [308, 148] width 35 height 19
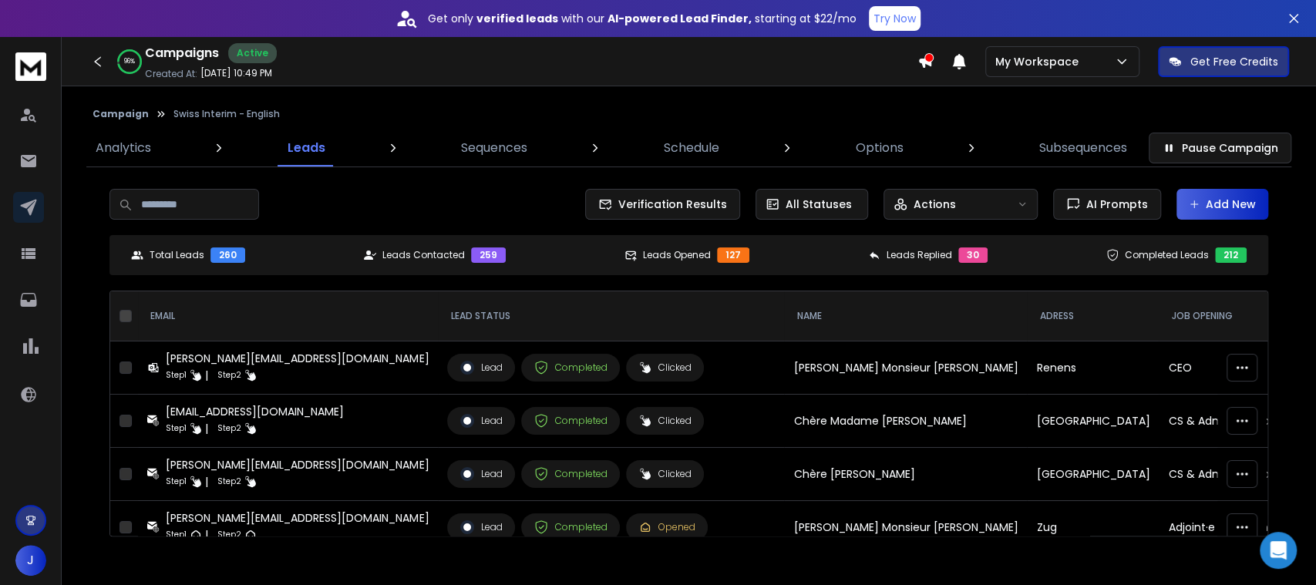
click at [1215, 200] on button "Add New" at bounding box center [1223, 204] width 92 height 31
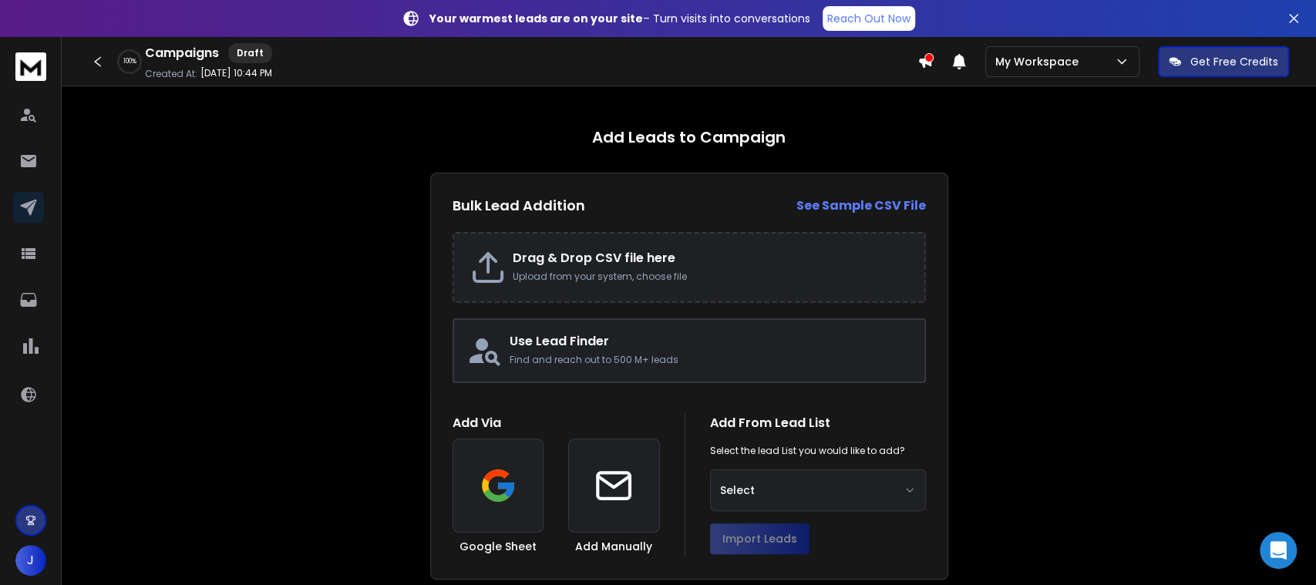
click at [562, 278] on p "Upload from your system, choose file" at bounding box center [711, 277] width 396 height 12
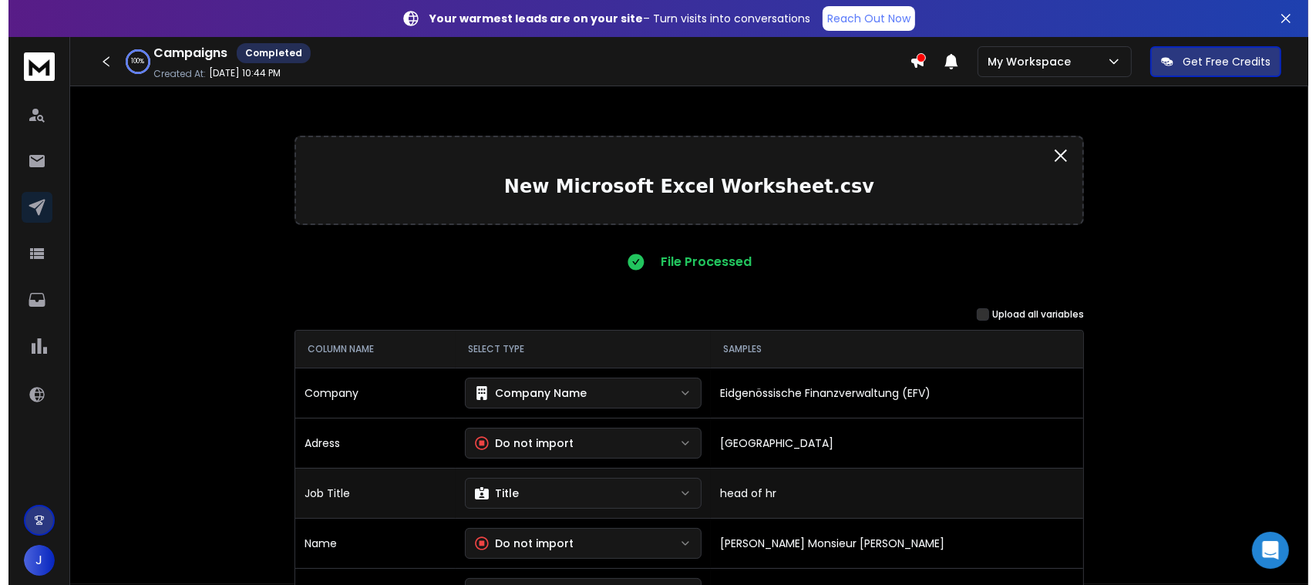
scroll to position [205, 0]
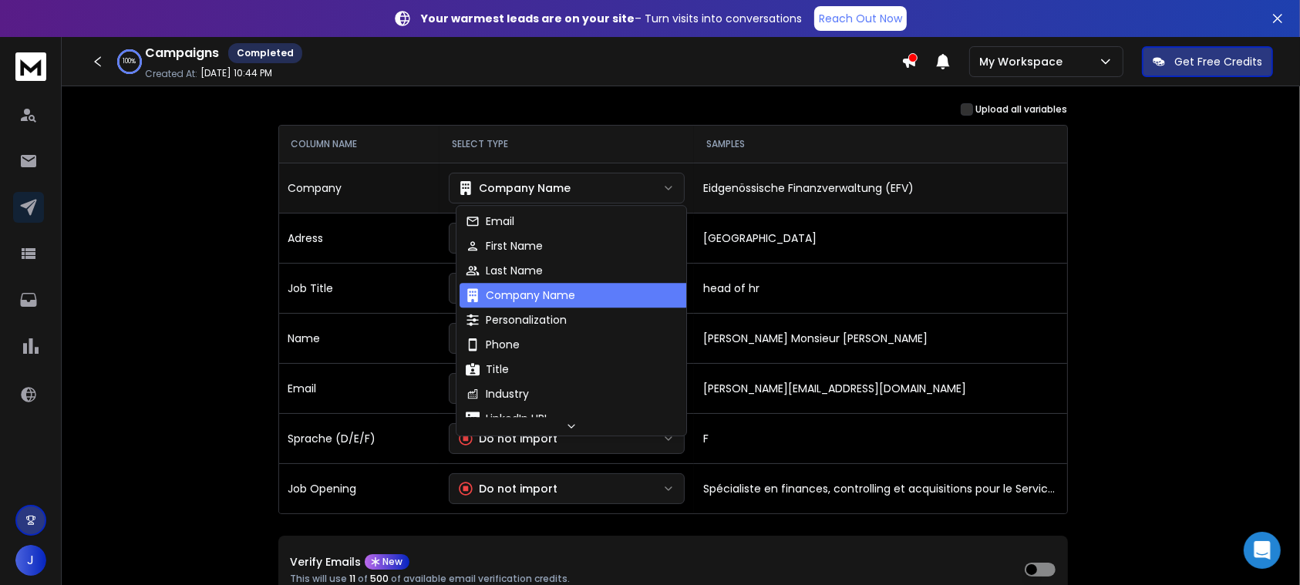
click at [601, 189] on button "Company Name" at bounding box center [567, 188] width 237 height 31
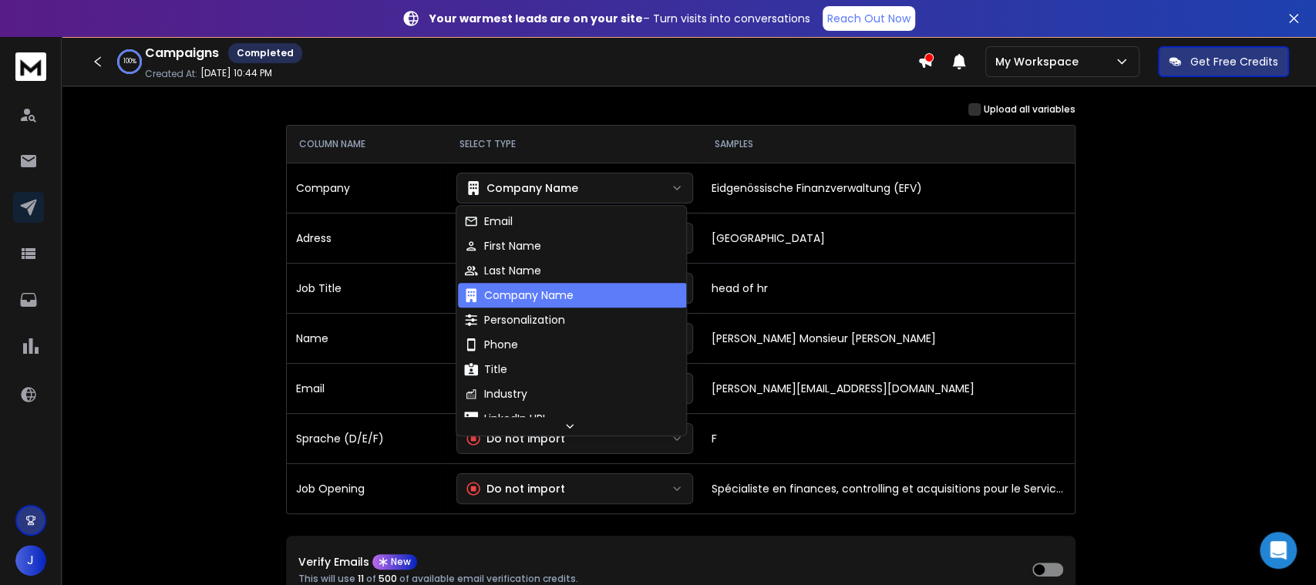
scroll to position [140, 0]
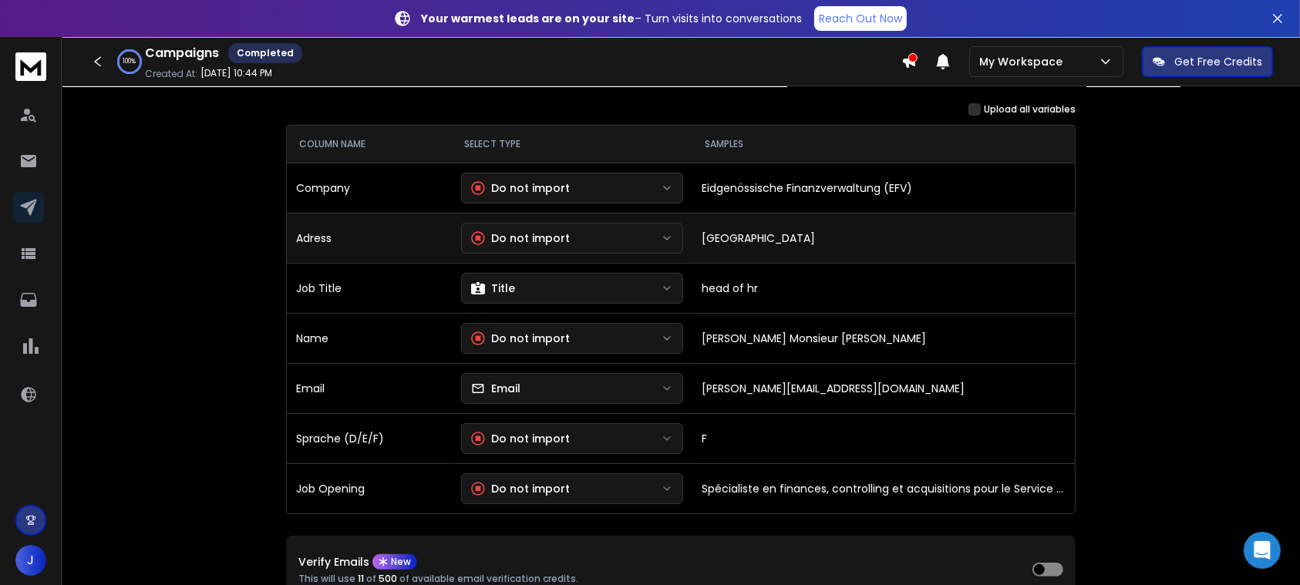
click at [543, 231] on div "Do not import" at bounding box center [520, 238] width 99 height 15
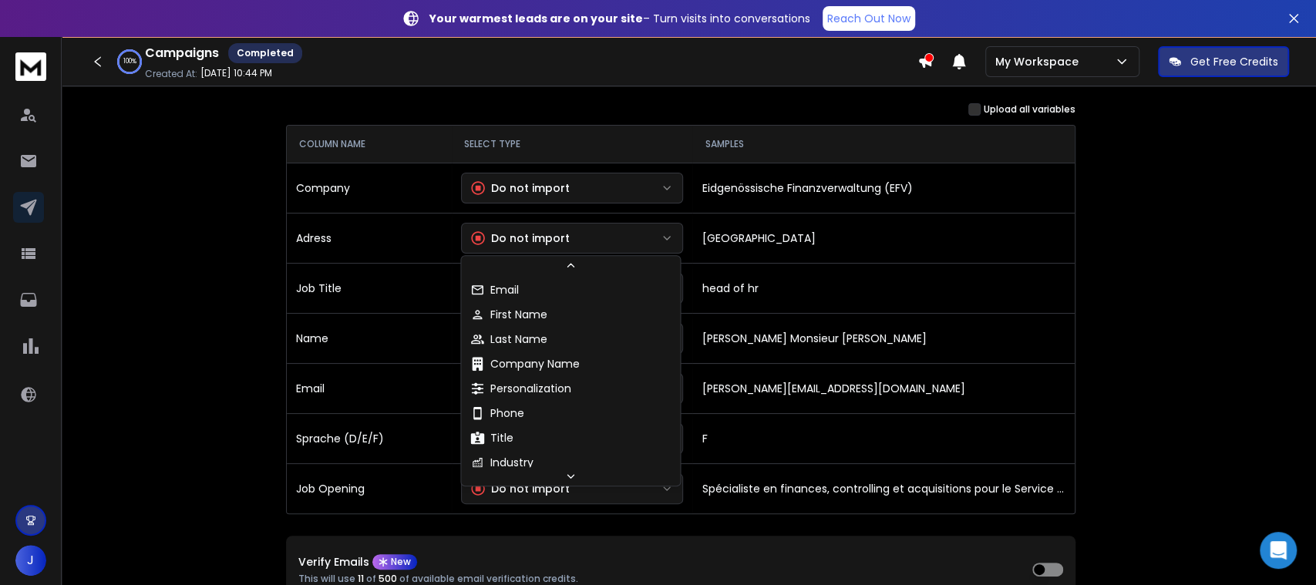
scroll to position [155, 0]
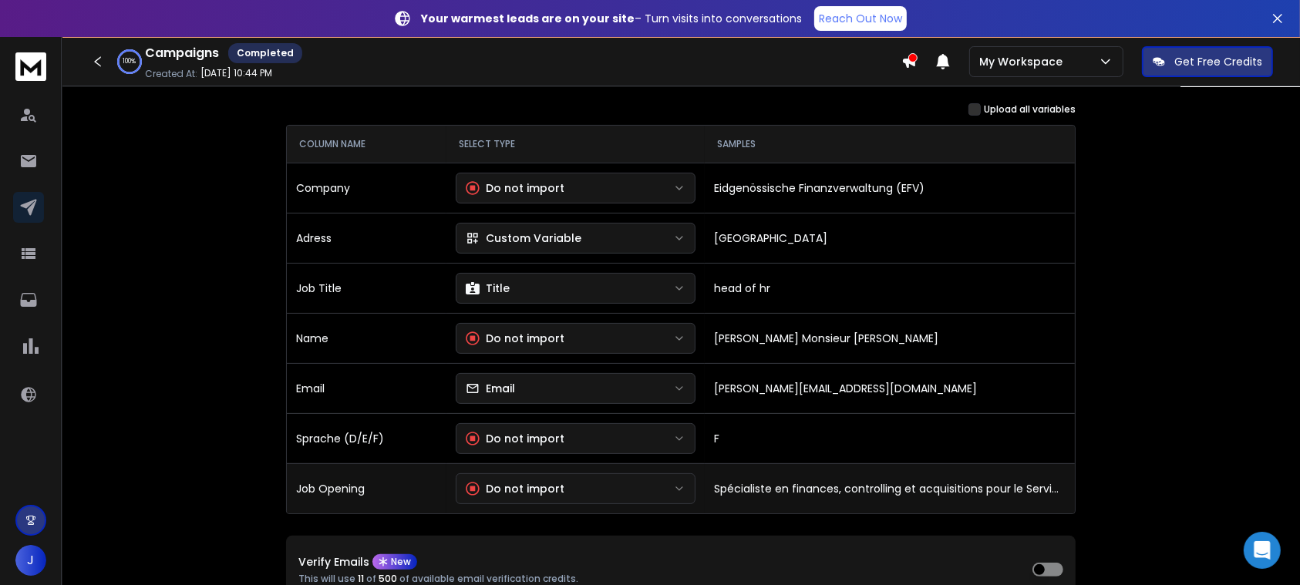
click at [554, 481] on div "Do not import" at bounding box center [515, 488] width 99 height 15
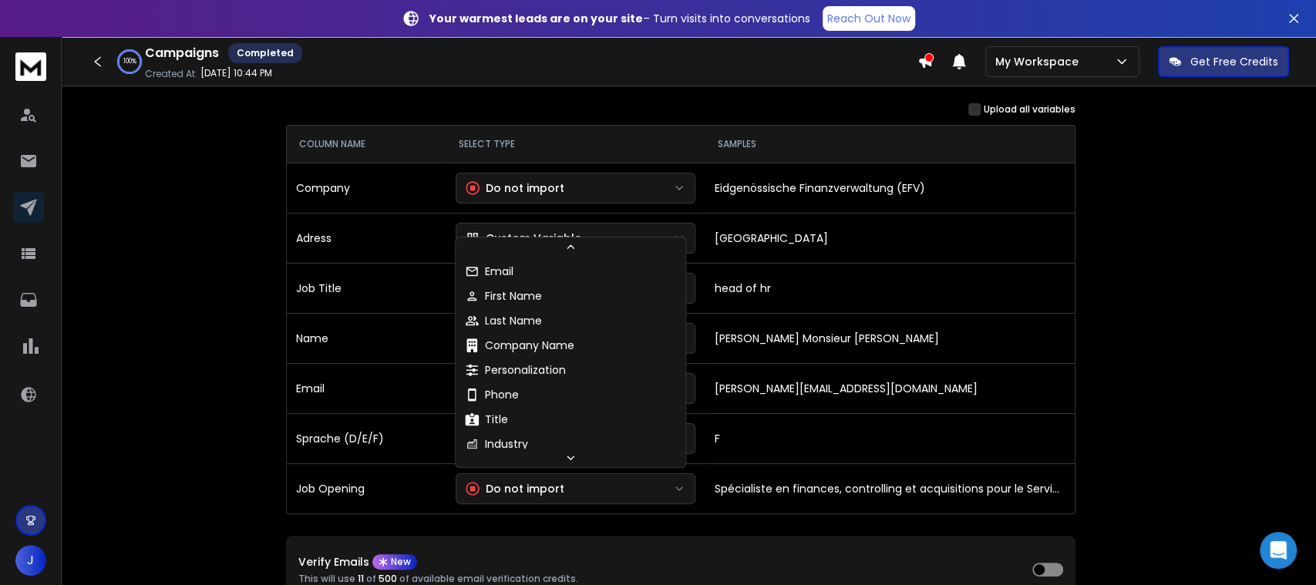
scroll to position [140, 0]
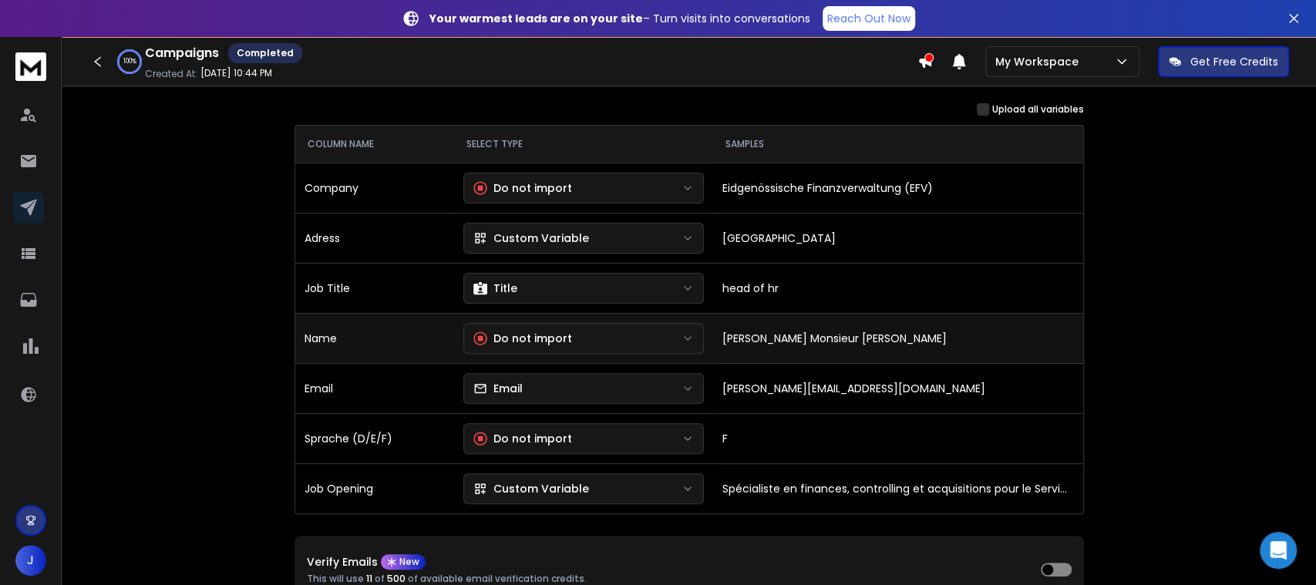
click at [534, 347] on button "Do not import" at bounding box center [583, 338] width 241 height 31
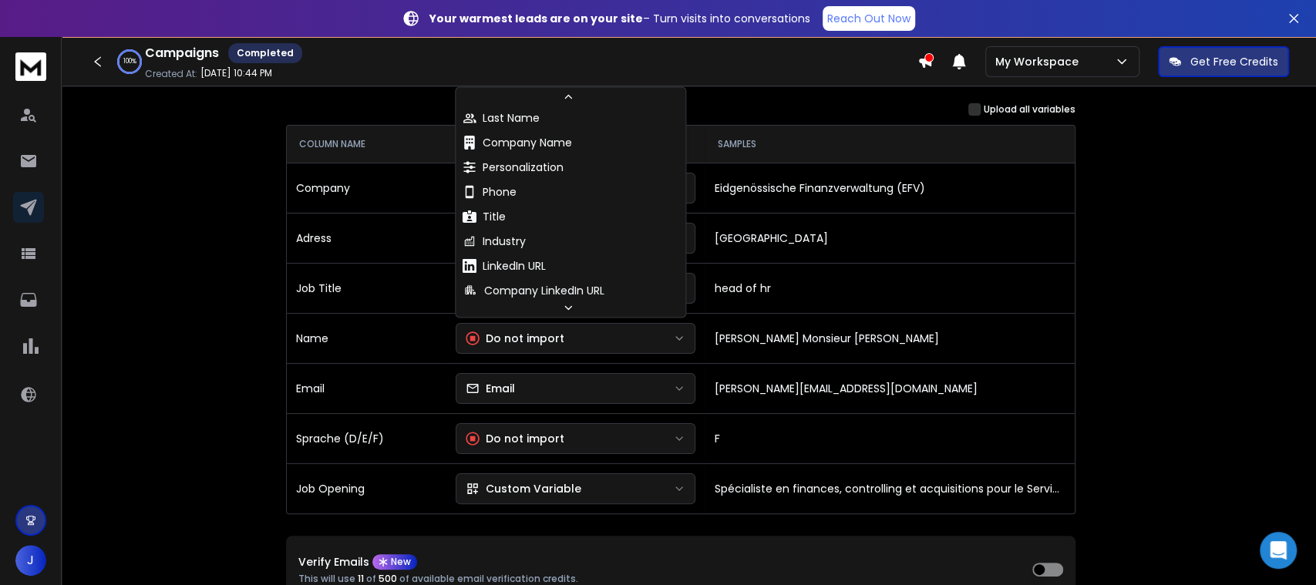
scroll to position [0, 0]
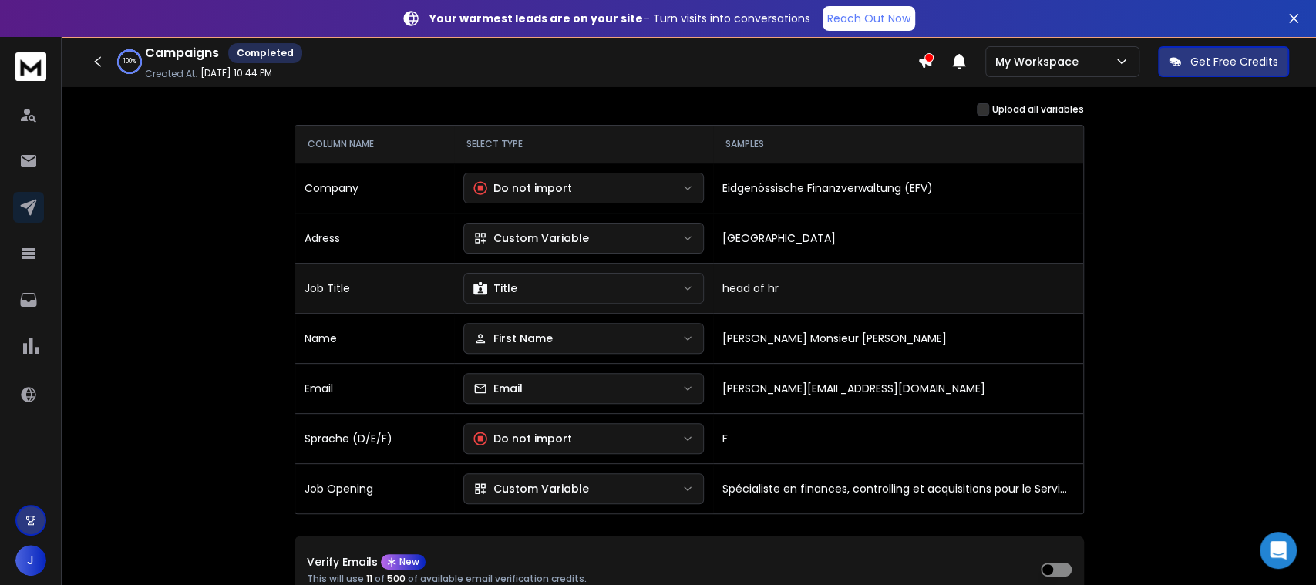
click at [530, 288] on button "Title" at bounding box center [583, 288] width 241 height 31
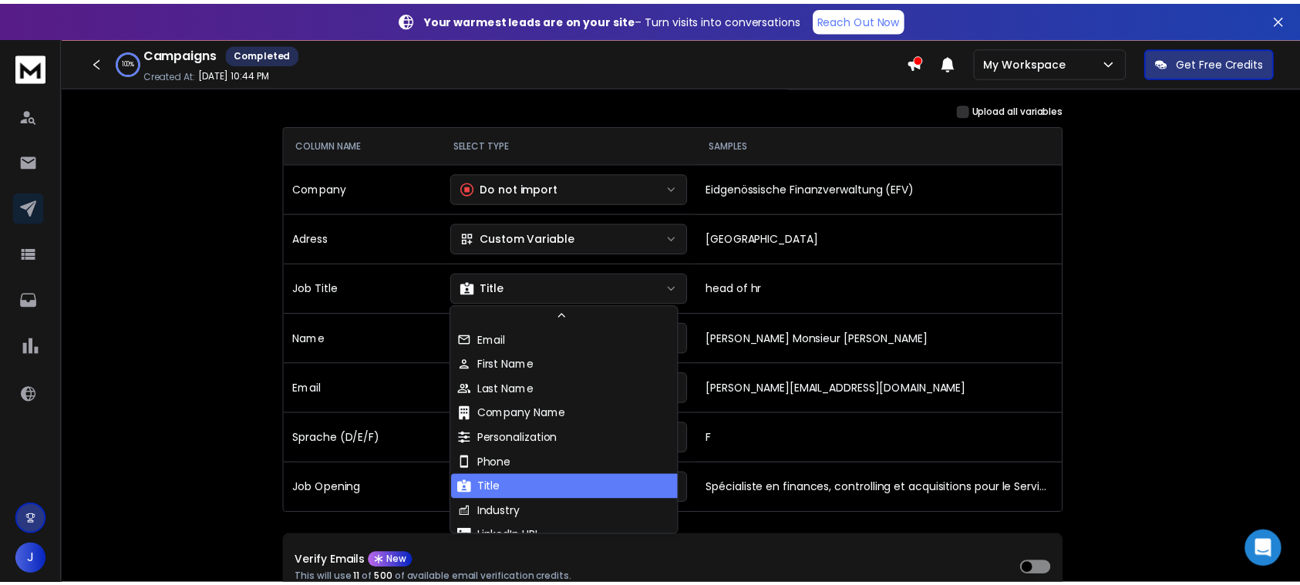
scroll to position [0, 3]
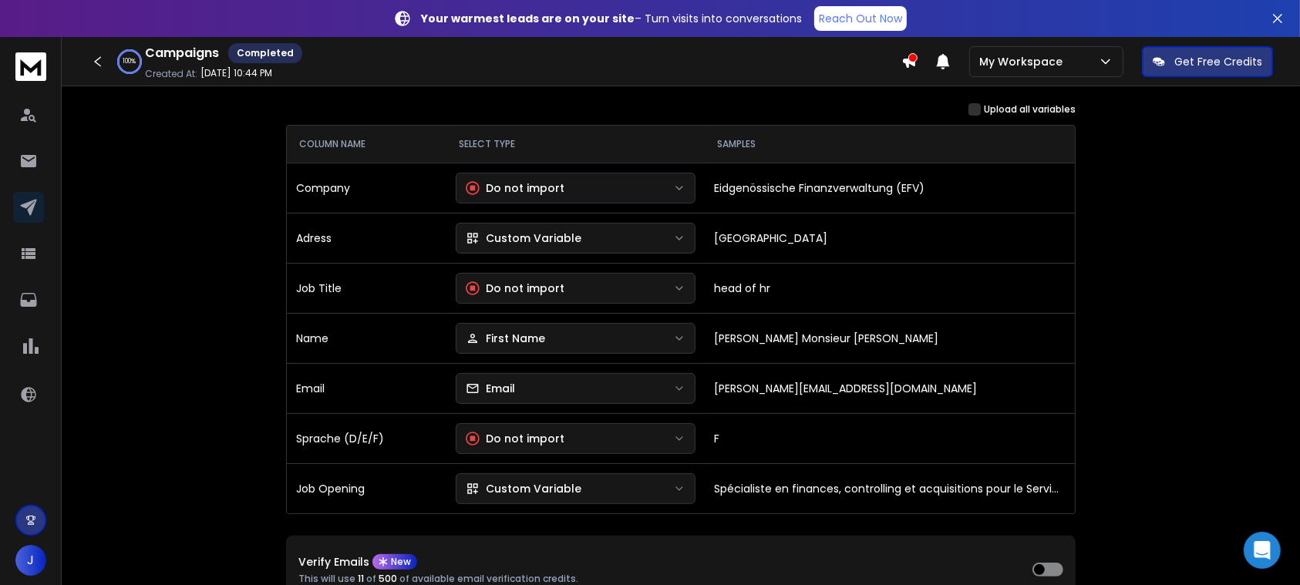
click at [235, 400] on div "New Microsoft Excel Worksheet.csv File Processed Upload all variables COLUMN NA…" at bounding box center [650, 289] width 1300 height 915
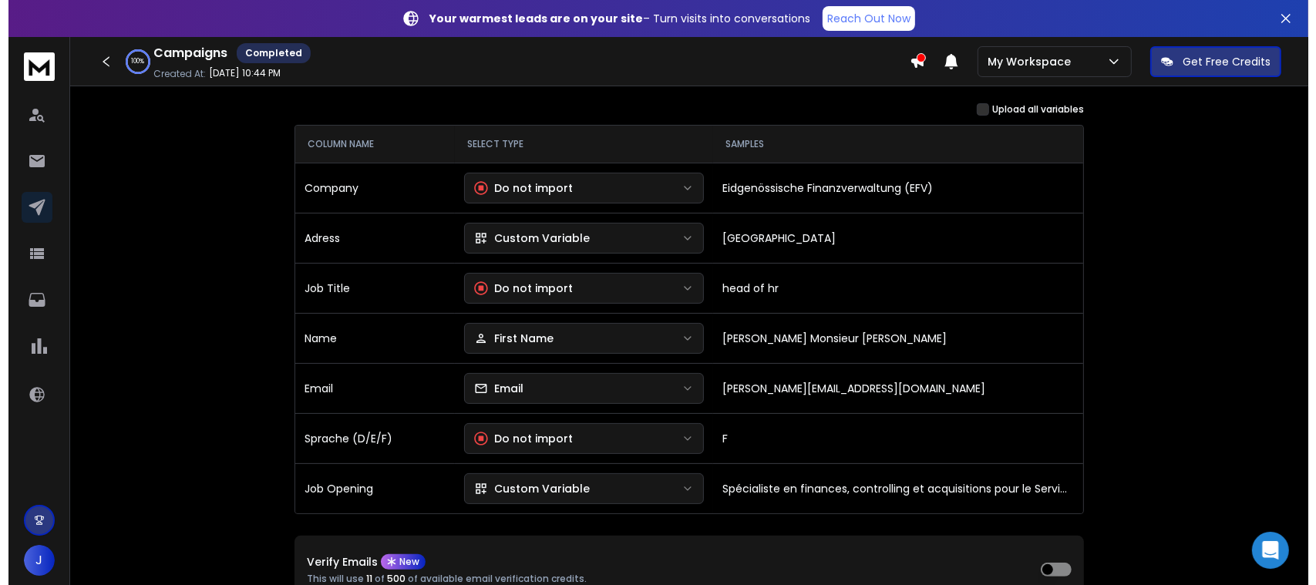
scroll to position [365, 0]
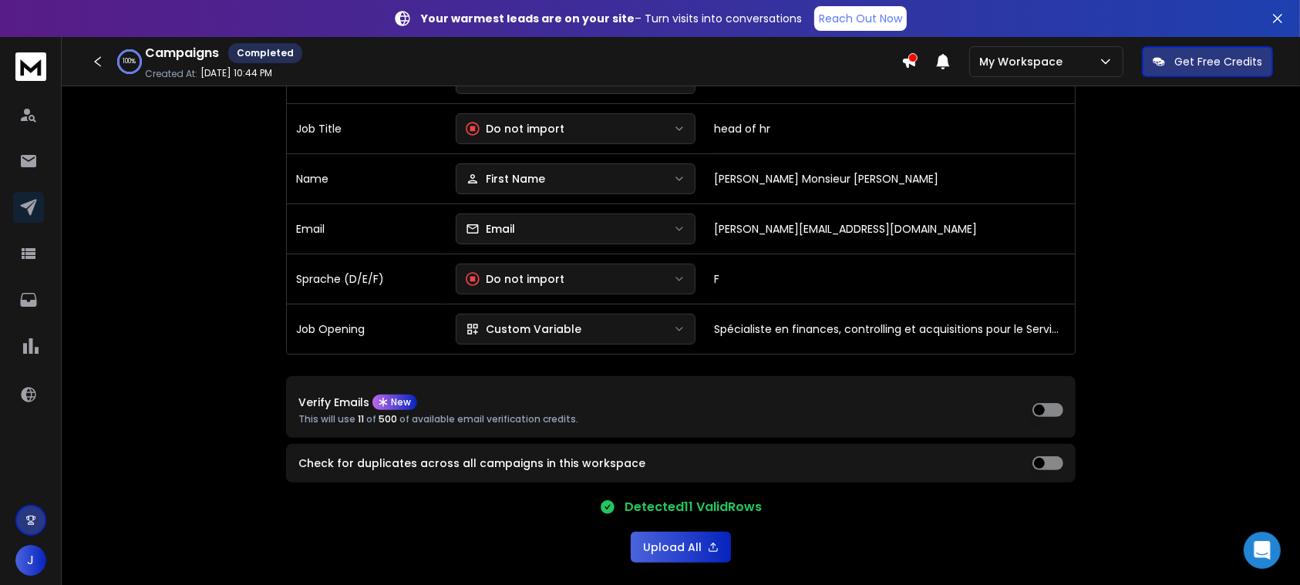
click at [689, 536] on button "Upload All" at bounding box center [681, 547] width 100 height 31
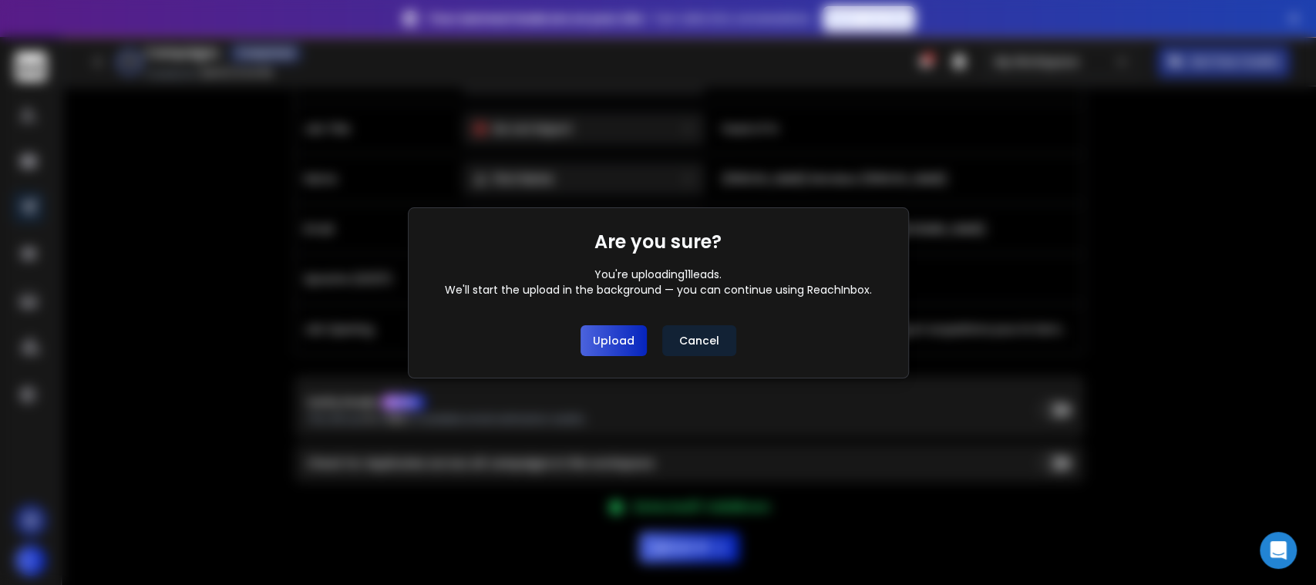
click at [612, 329] on button "Upload" at bounding box center [614, 340] width 66 height 31
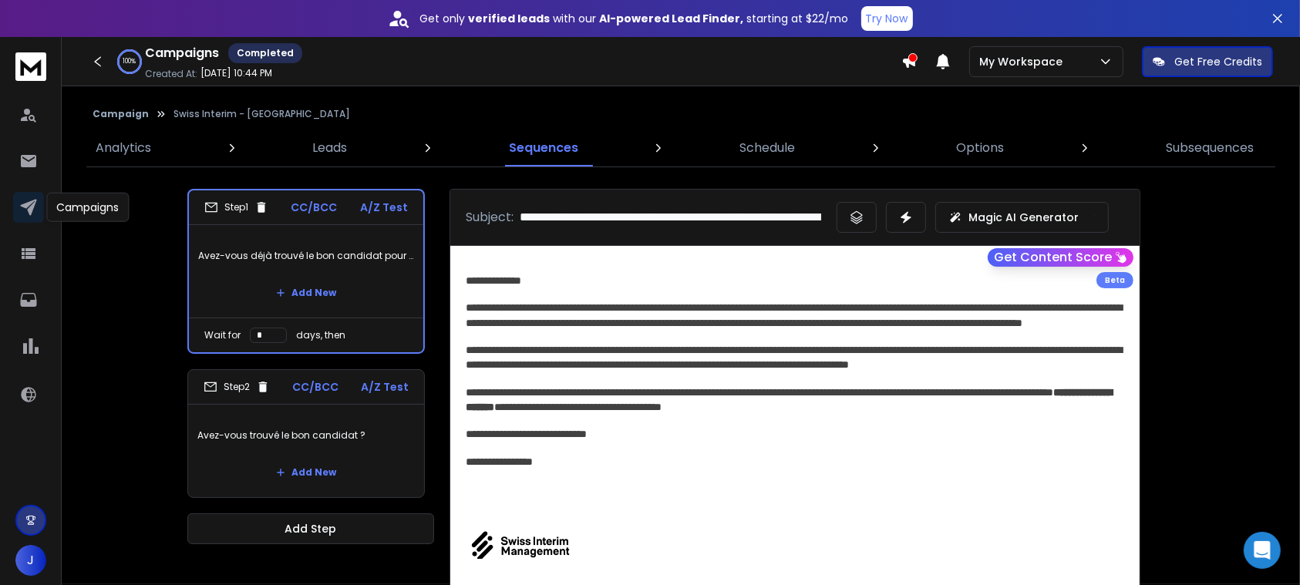
click at [22, 201] on icon at bounding box center [28, 207] width 19 height 19
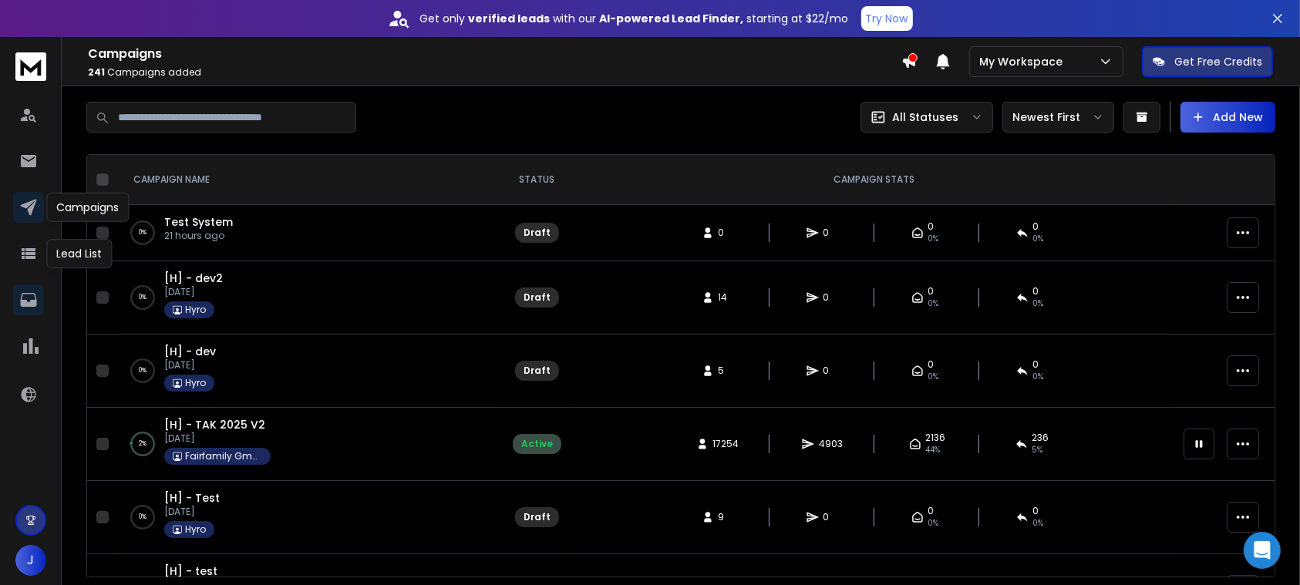
click at [31, 286] on link at bounding box center [28, 300] width 31 height 31
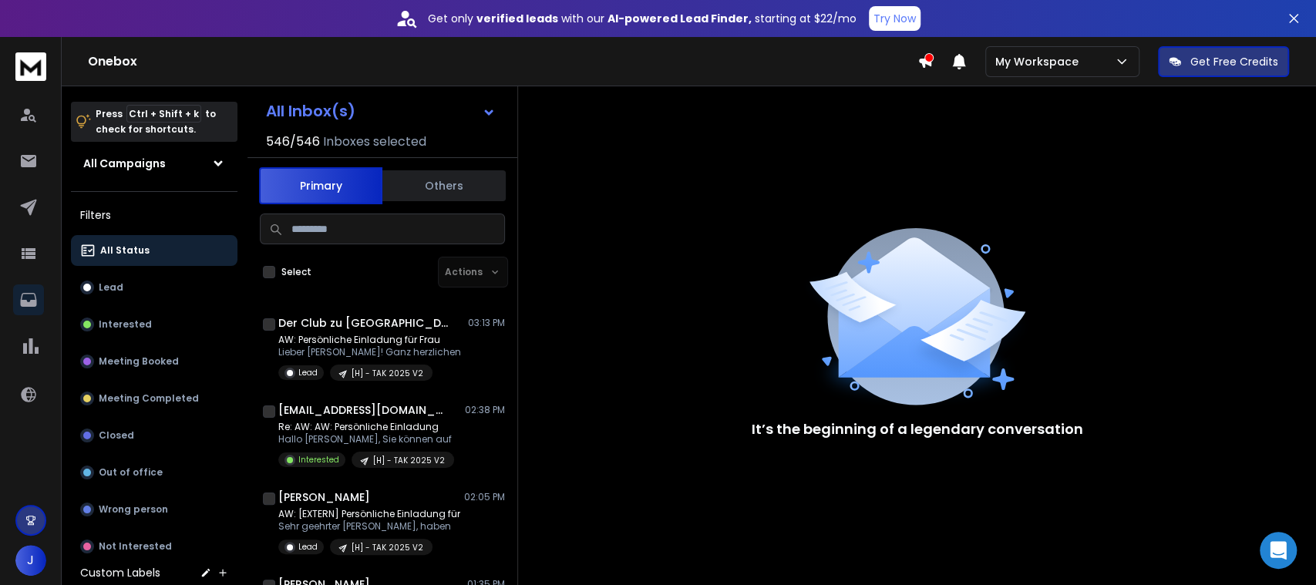
scroll to position [305, 0]
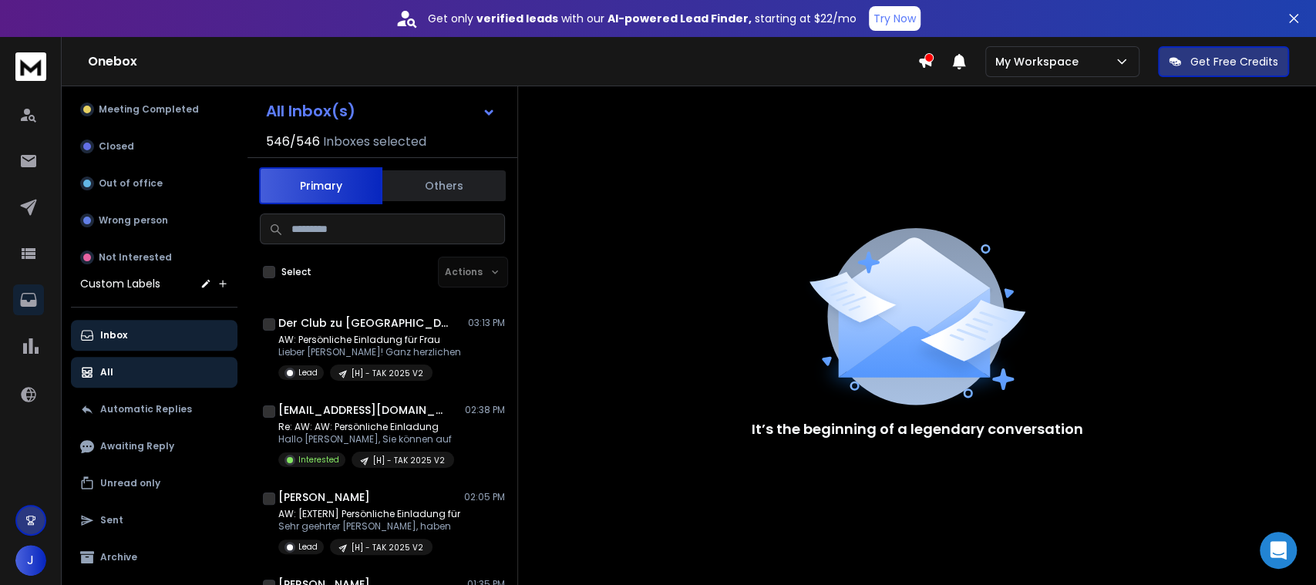
click at [128, 361] on button "All" at bounding box center [154, 372] width 167 height 31
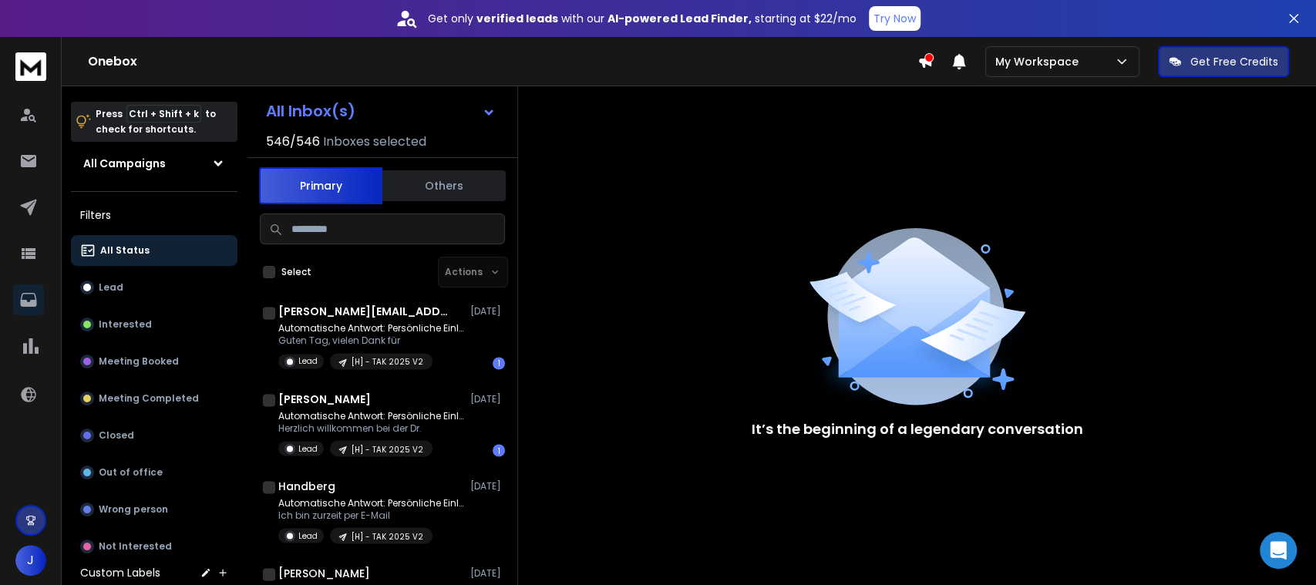
scroll to position [5747, 0]
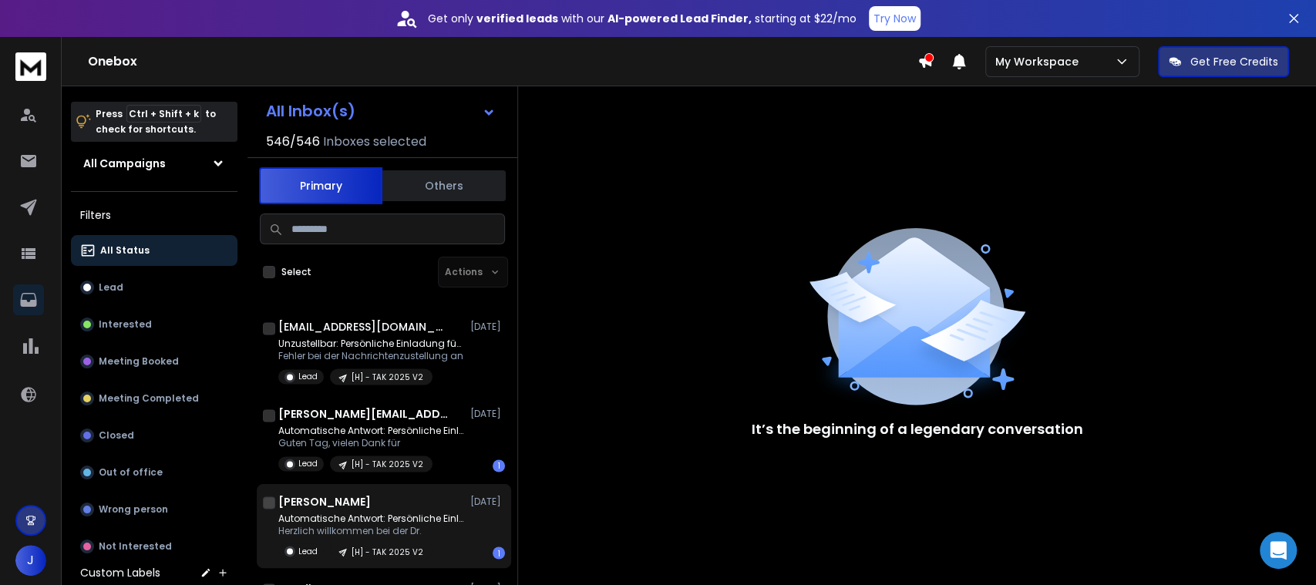
click at [436, 540] on div "Automatische Antwort: Persönliche Einladung für Herzlich willkommen bei der Dr.…" at bounding box center [370, 535] width 185 height 47
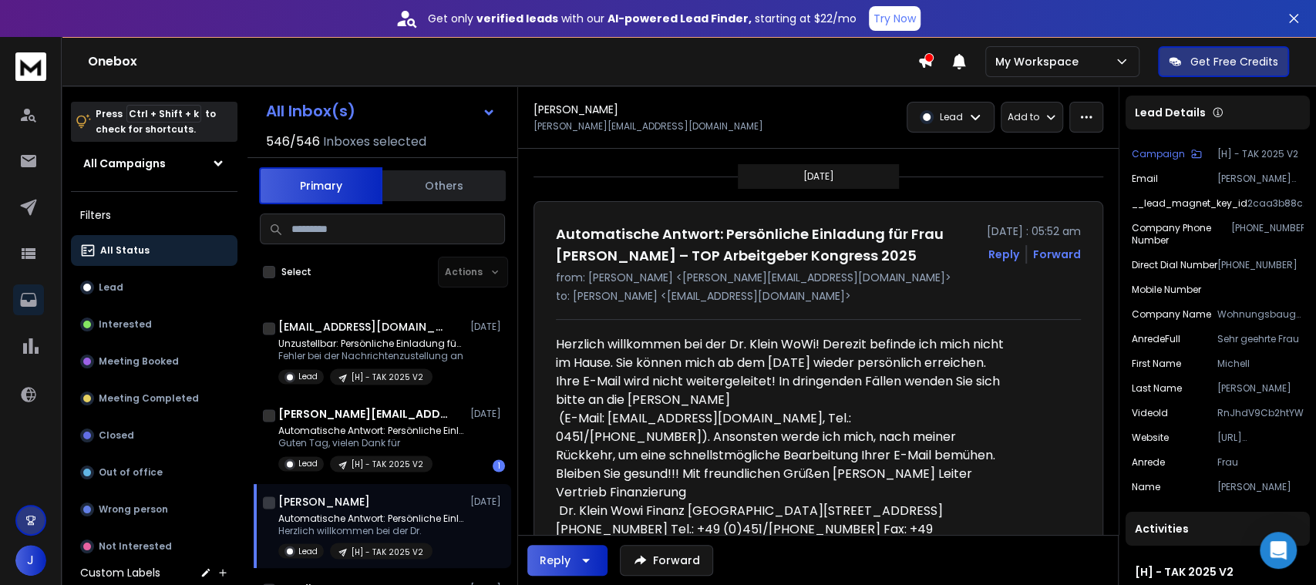
scroll to position [259, 0]
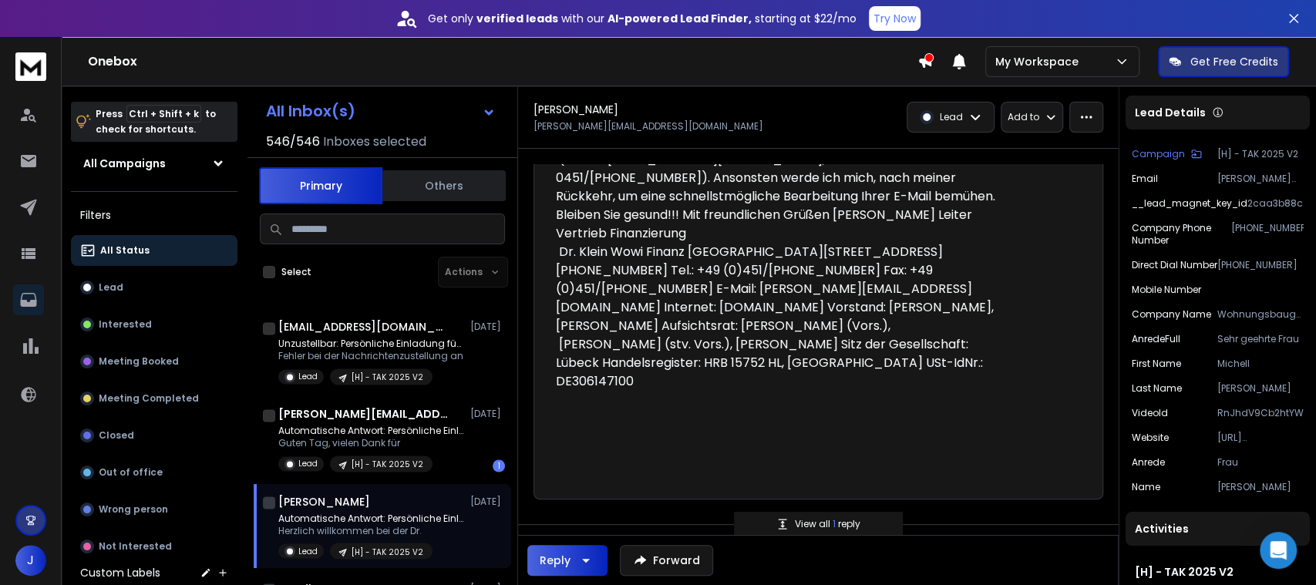
click at [771, 512] on div "View all 1 reply" at bounding box center [819, 524] width 170 height 25
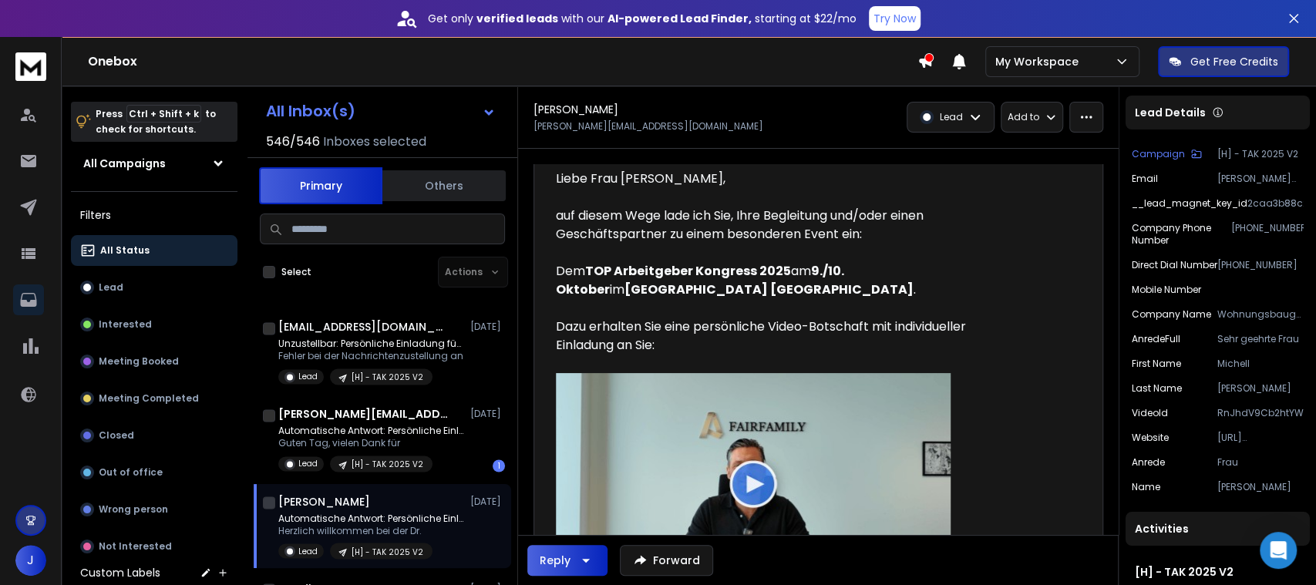
scroll to position [670, 0]
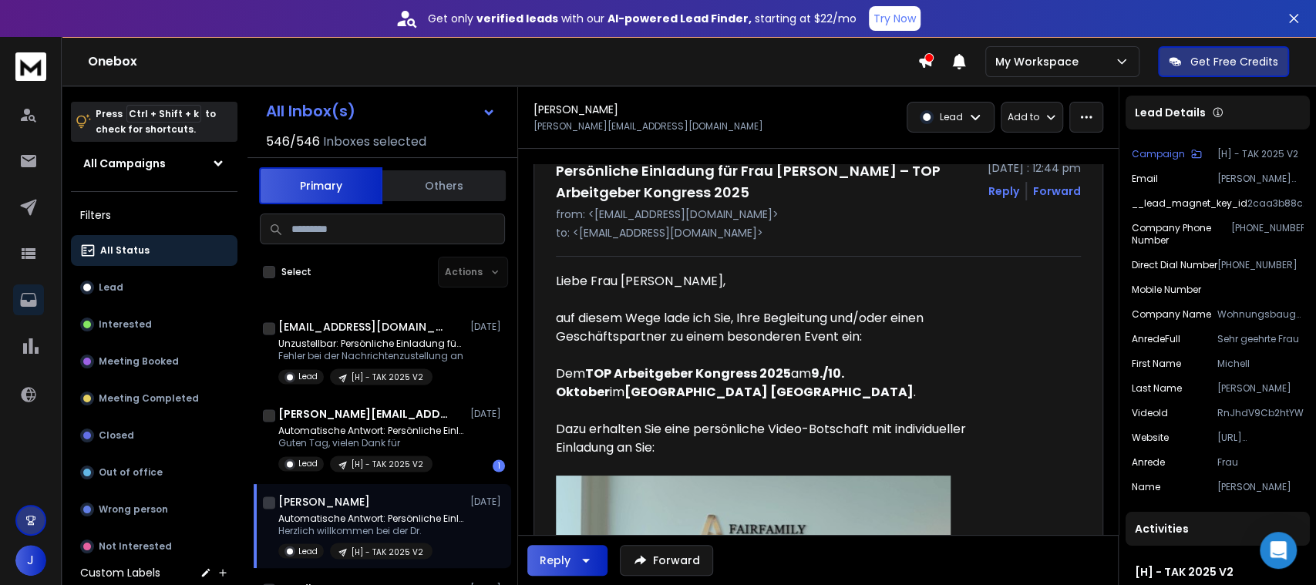
click at [972, 113] on icon at bounding box center [975, 117] width 12 height 12
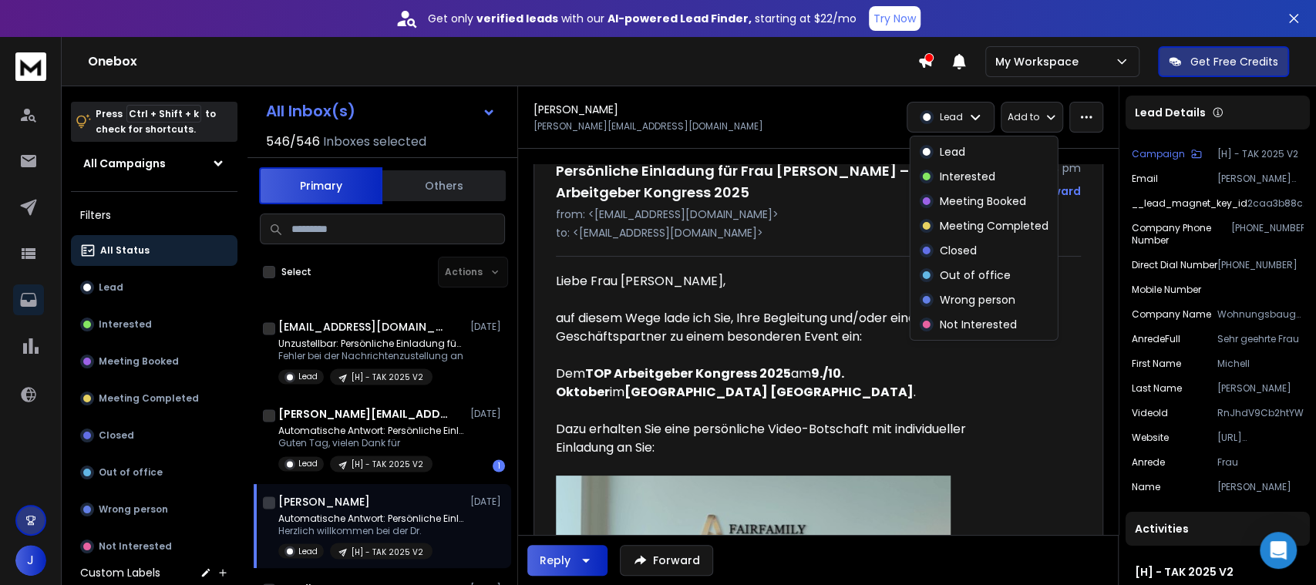
click at [958, 275] on p "Out of office" at bounding box center [975, 275] width 71 height 15
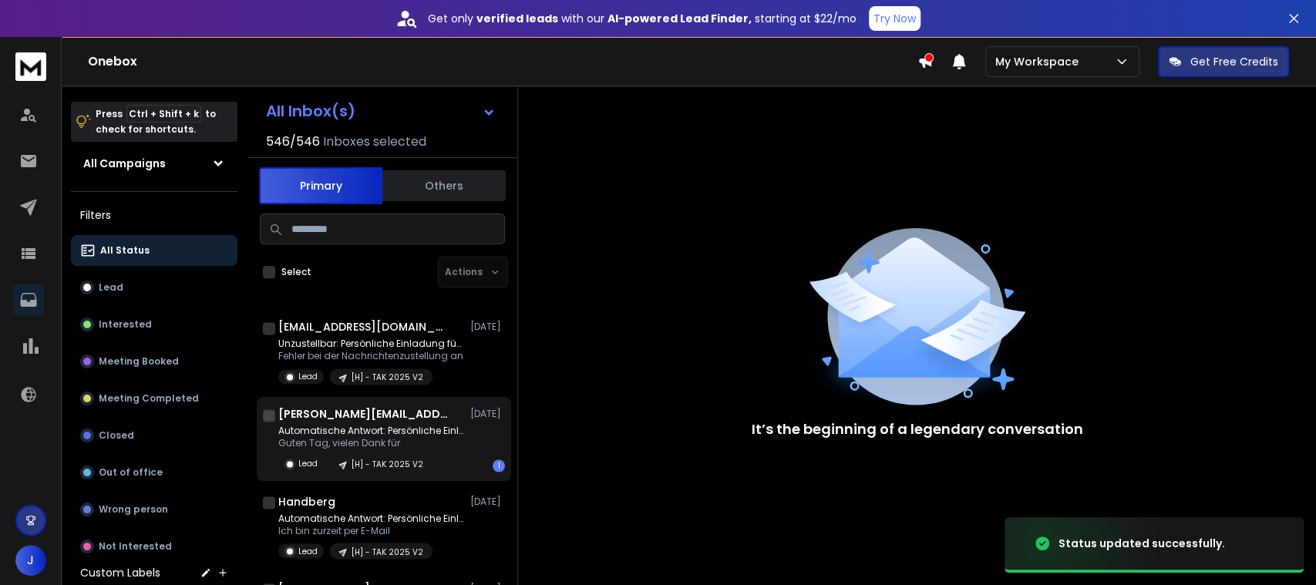
click at [393, 436] on p "Automatische Antwort: Persönliche Einladung für" at bounding box center [370, 431] width 185 height 12
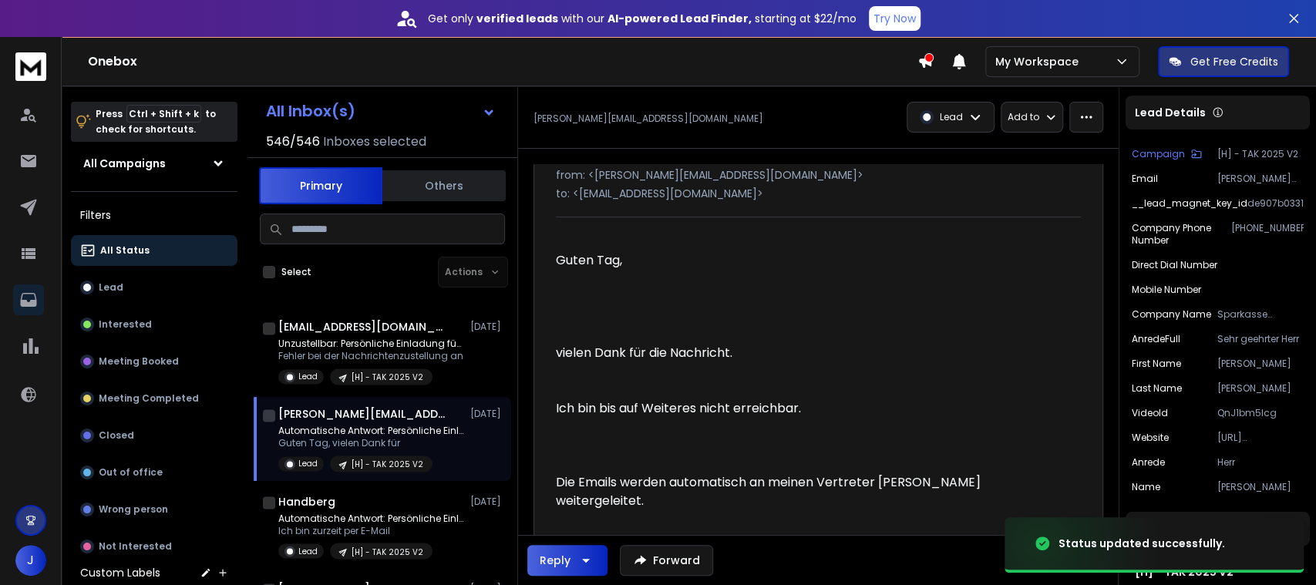
scroll to position [205, 0]
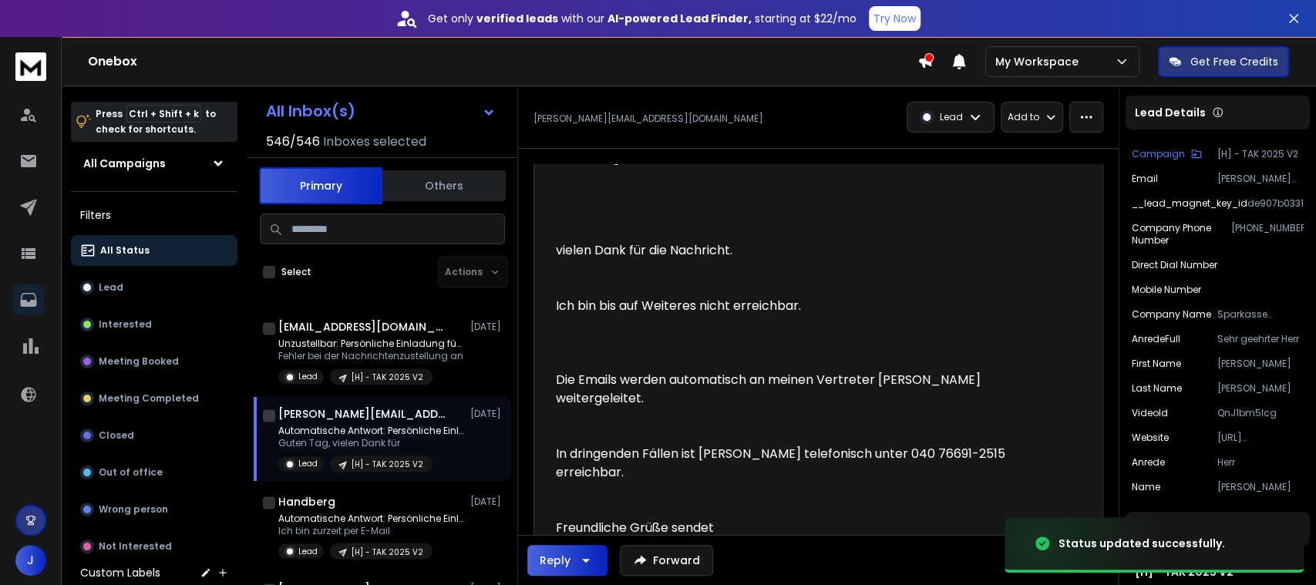
click at [925, 129] on div "Lead" at bounding box center [951, 117] width 86 height 29
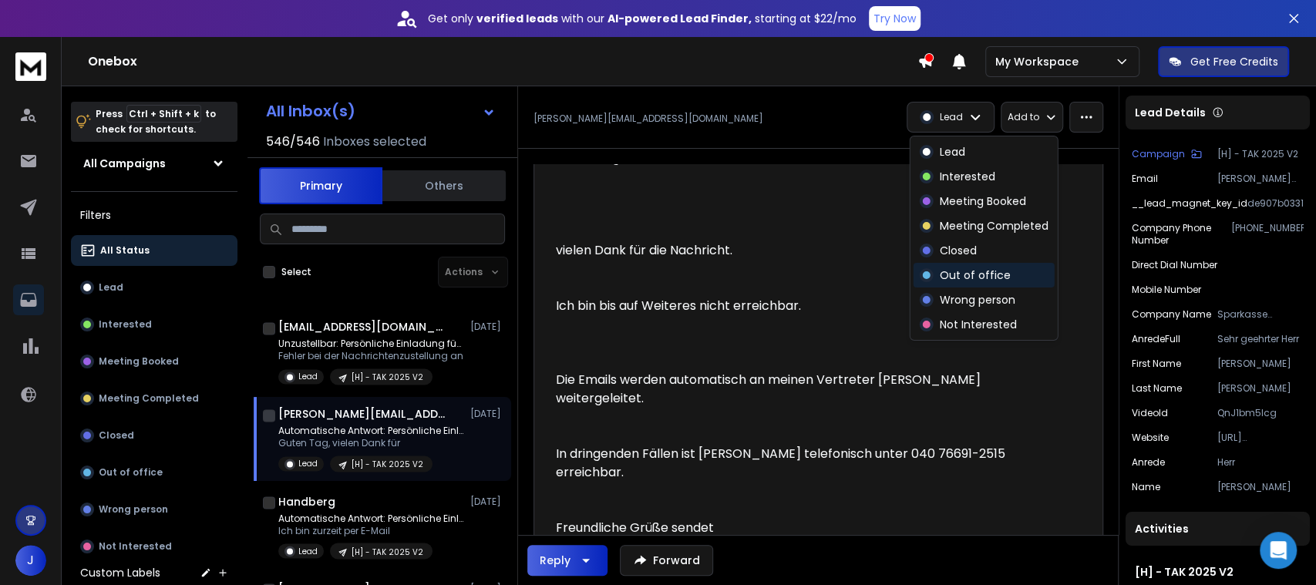
click at [953, 276] on p "Out of office" at bounding box center [975, 275] width 71 height 15
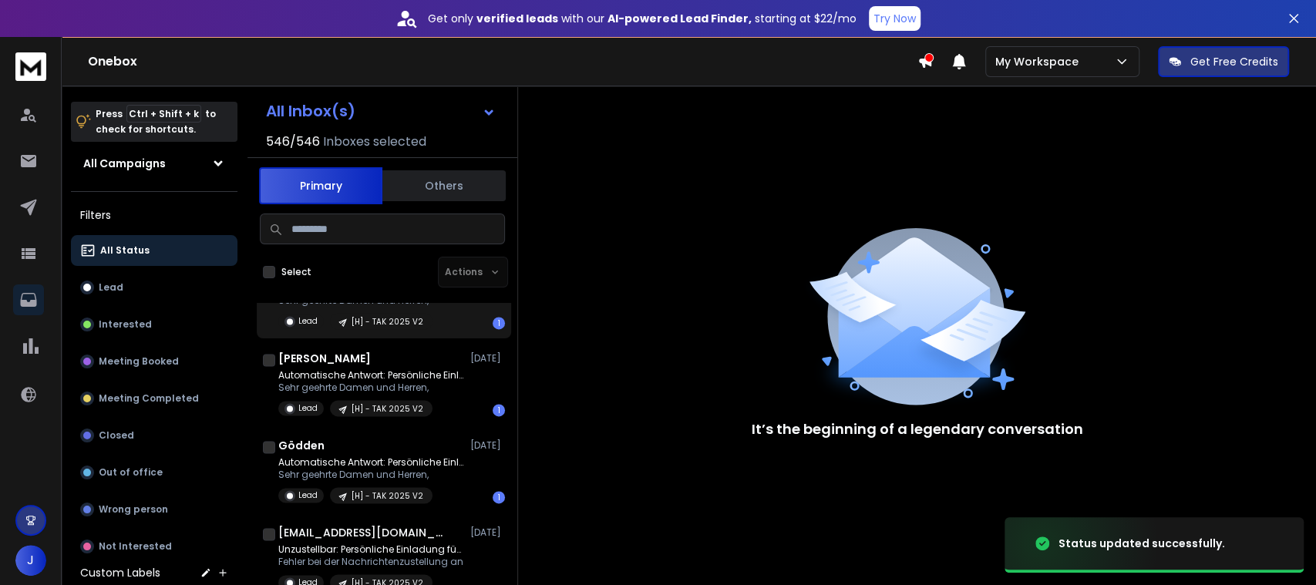
scroll to position [5439, 0]
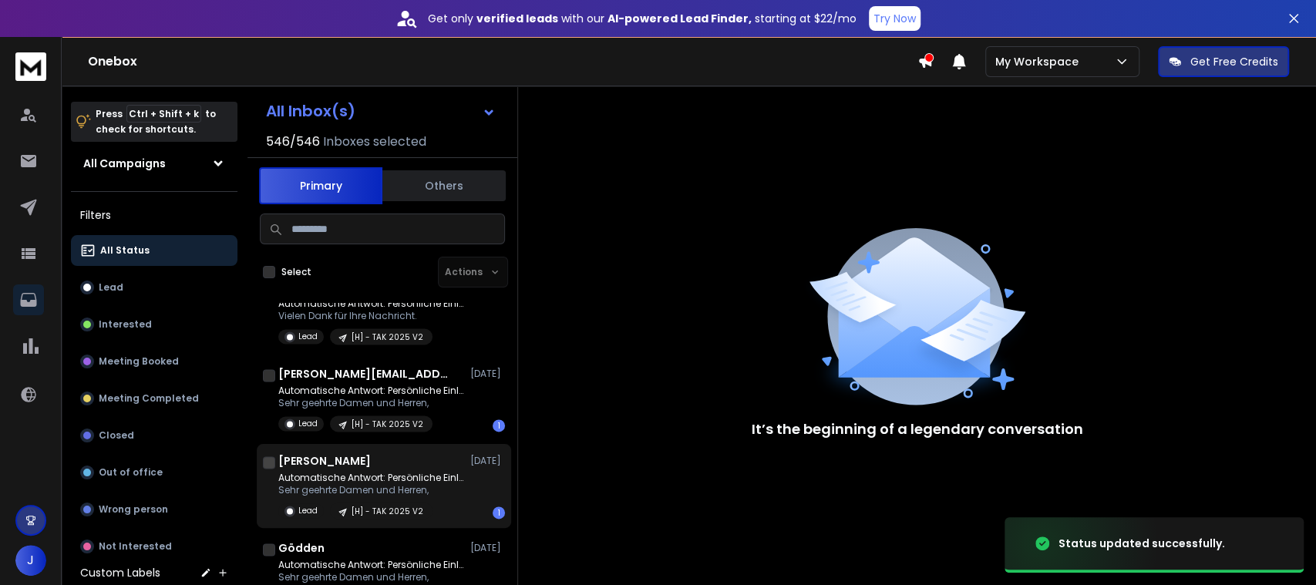
click at [451, 493] on p "Sehr geehrte Damen und Herren," at bounding box center [370, 490] width 185 height 12
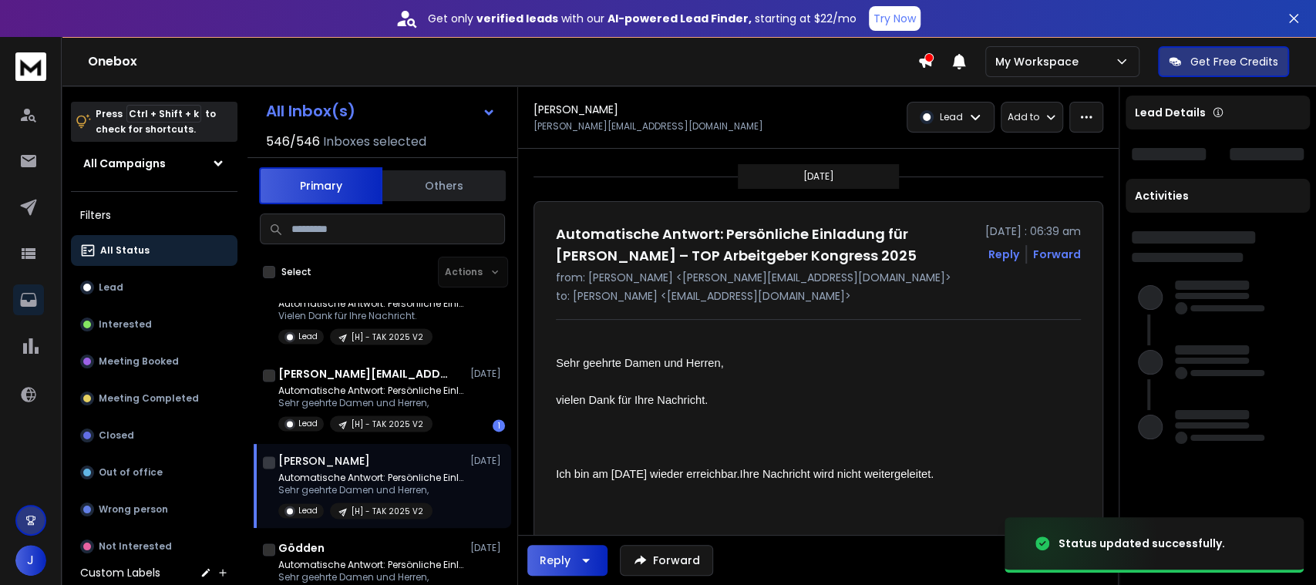
scroll to position [5645, 0]
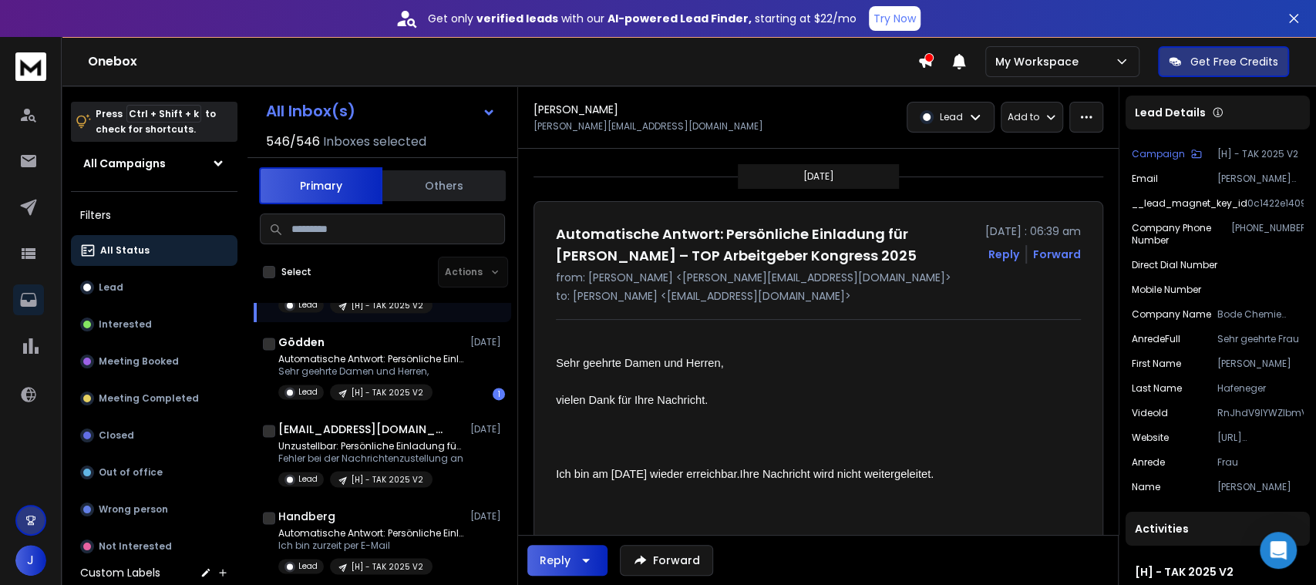
click at [924, 111] on div "Lead" at bounding box center [951, 117] width 86 height 29
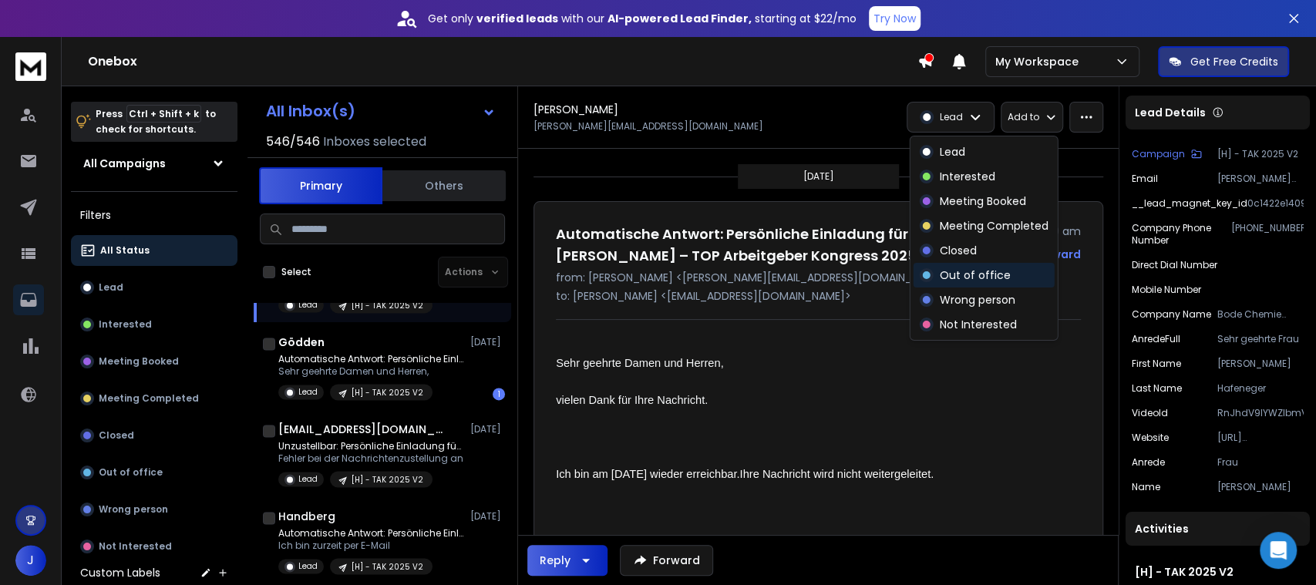
click at [942, 268] on p "Out of office" at bounding box center [975, 275] width 71 height 15
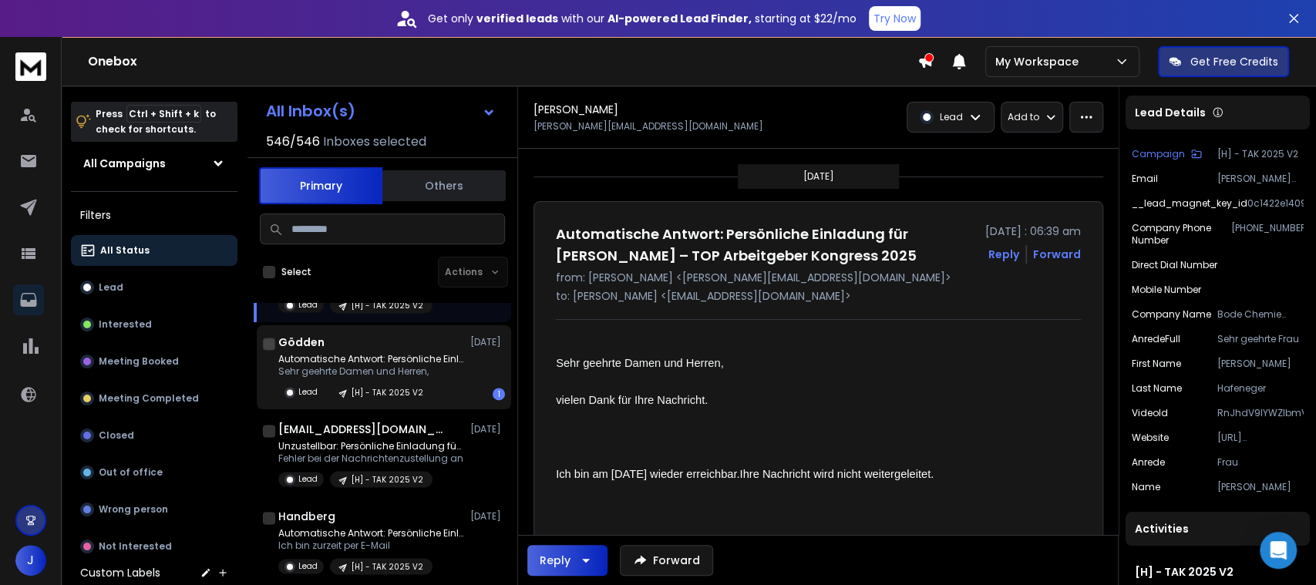
click at [420, 392] on div "[H] - TAK 2025 V2" at bounding box center [381, 392] width 103 height 16
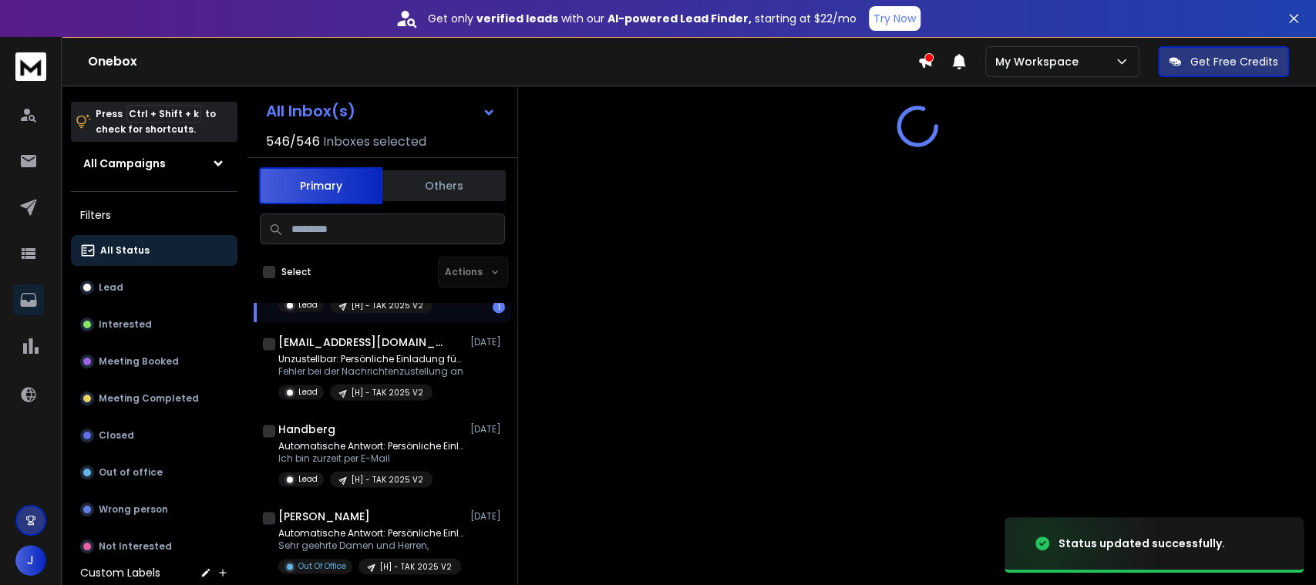
scroll to position [5557, 0]
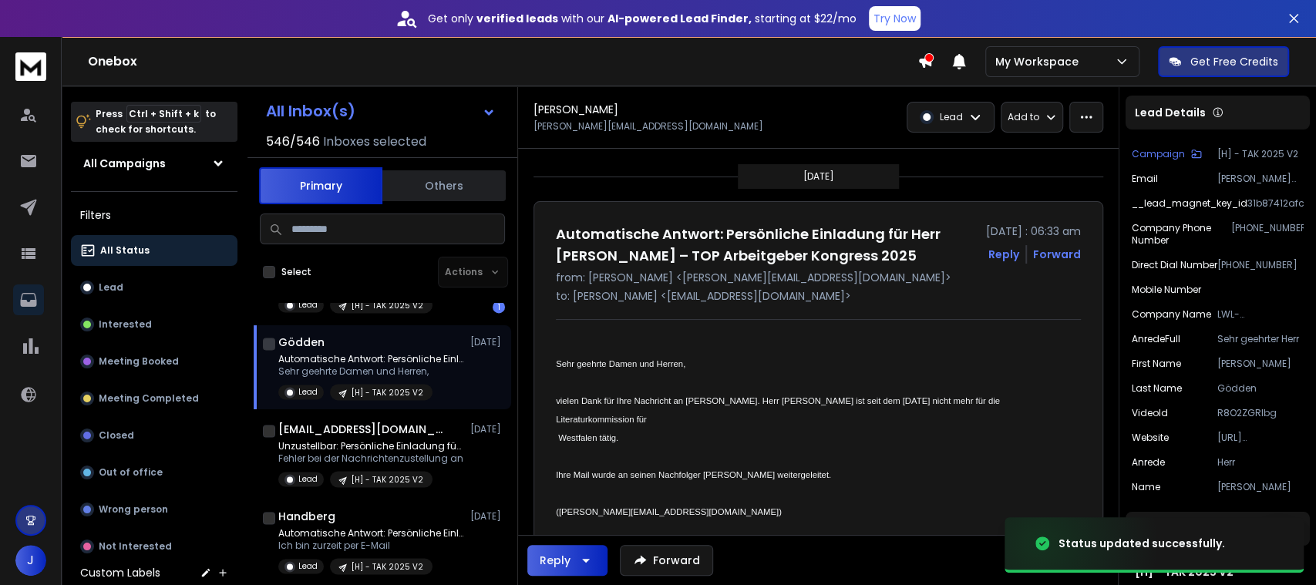
click at [941, 113] on div "Lead" at bounding box center [951, 117] width 86 height 29
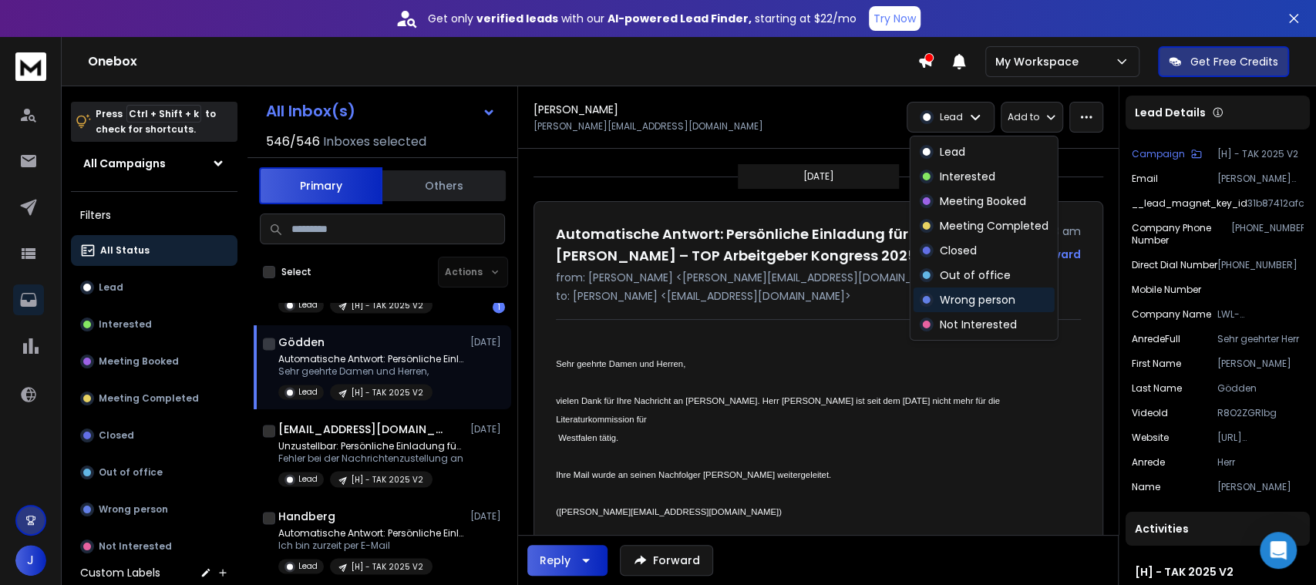
click at [958, 304] on p "Wrong person" at bounding box center [978, 299] width 76 height 15
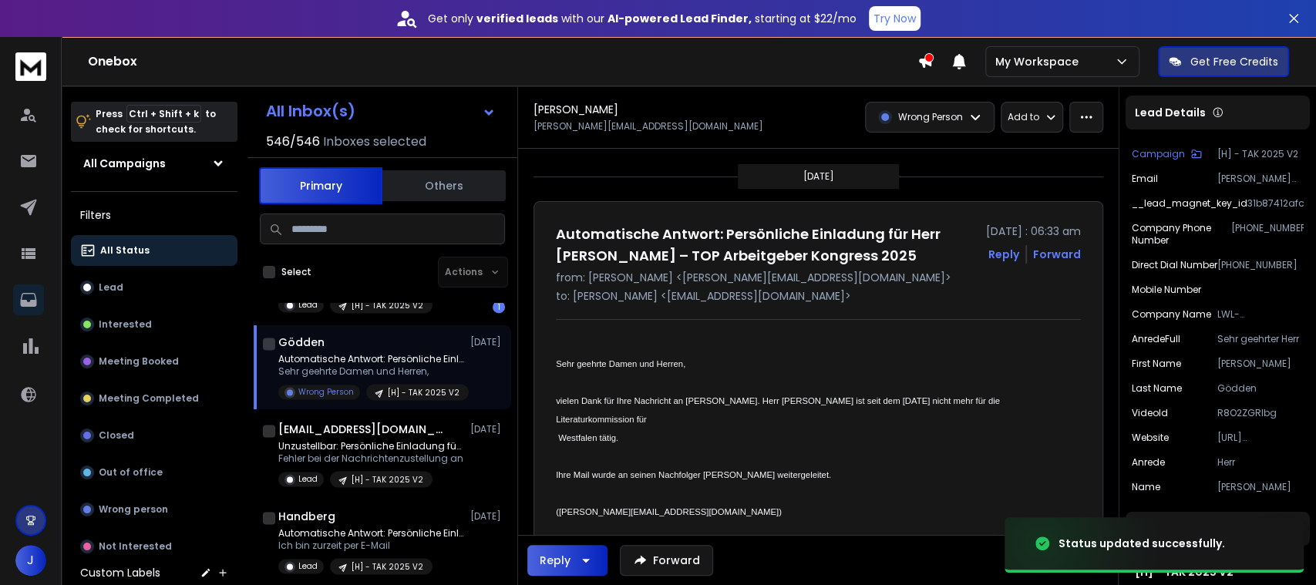
scroll to position [5454, 0]
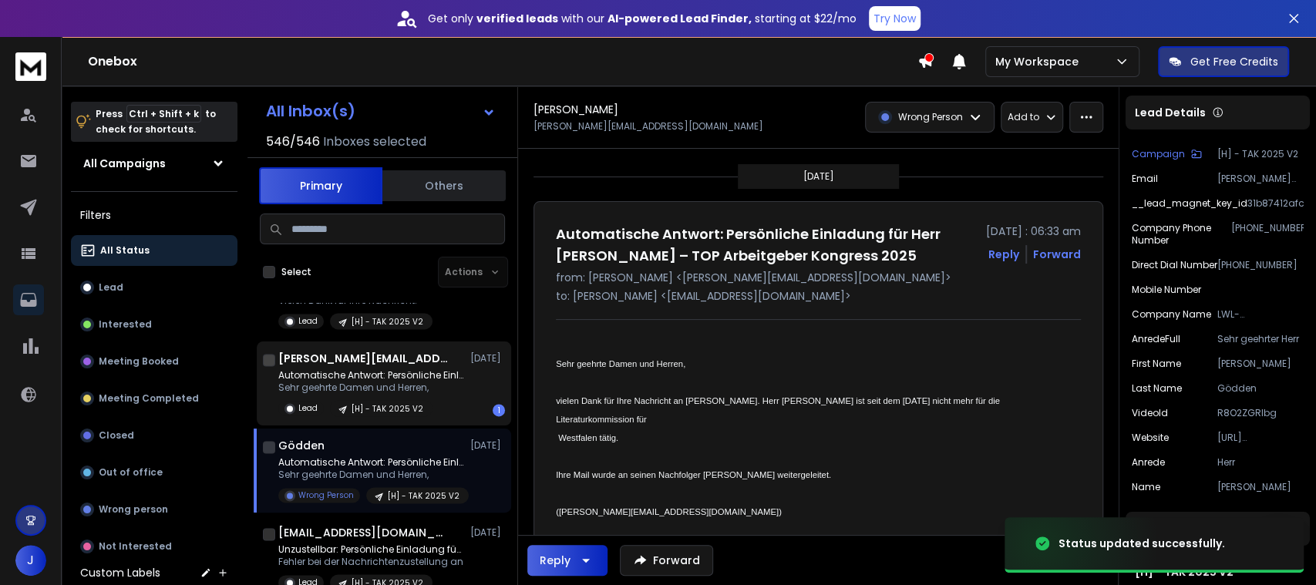
click at [463, 411] on div "Lead [H] - TAK 2025 V2" at bounding box center [370, 408] width 185 height 16
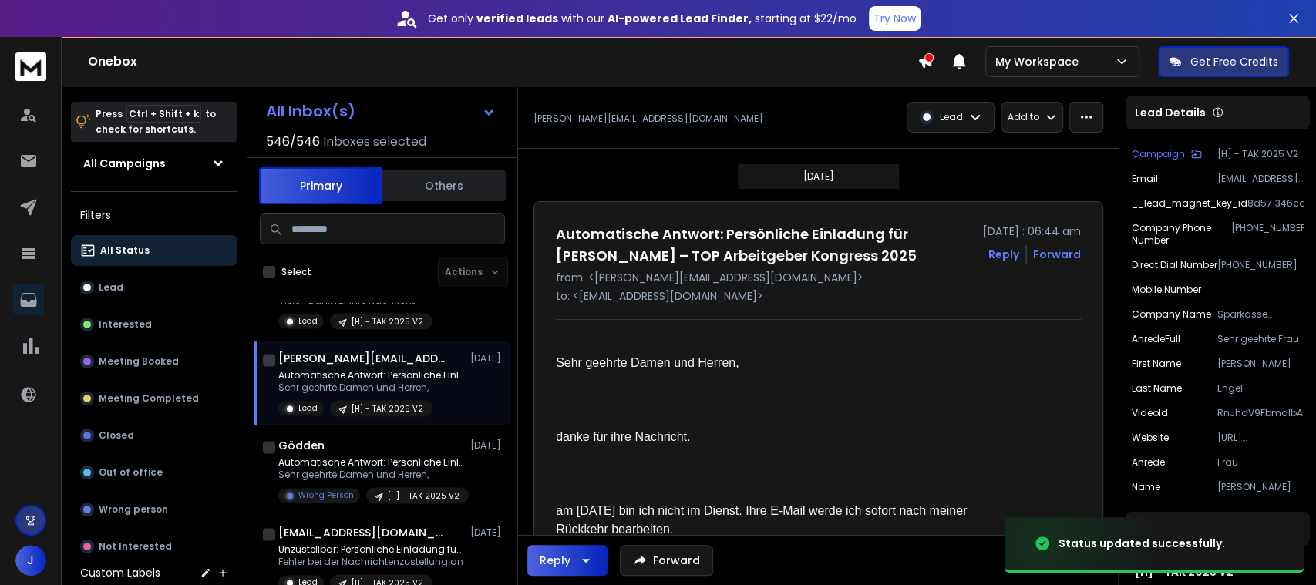
scroll to position [103, 0]
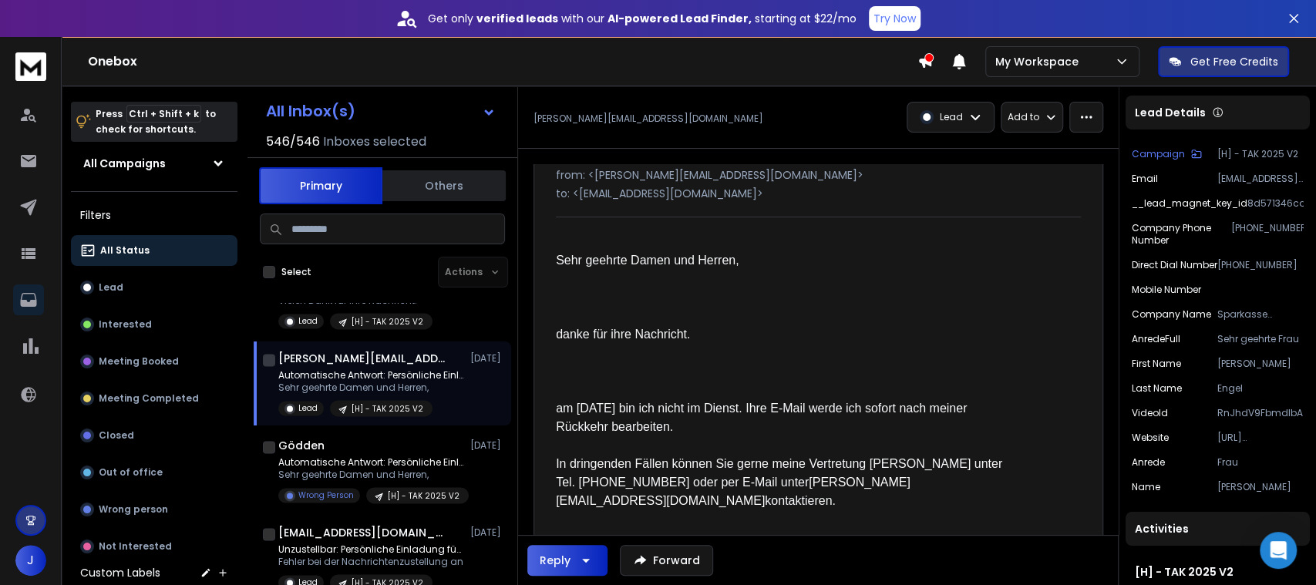
click at [933, 129] on div "Lead" at bounding box center [951, 117] width 86 height 29
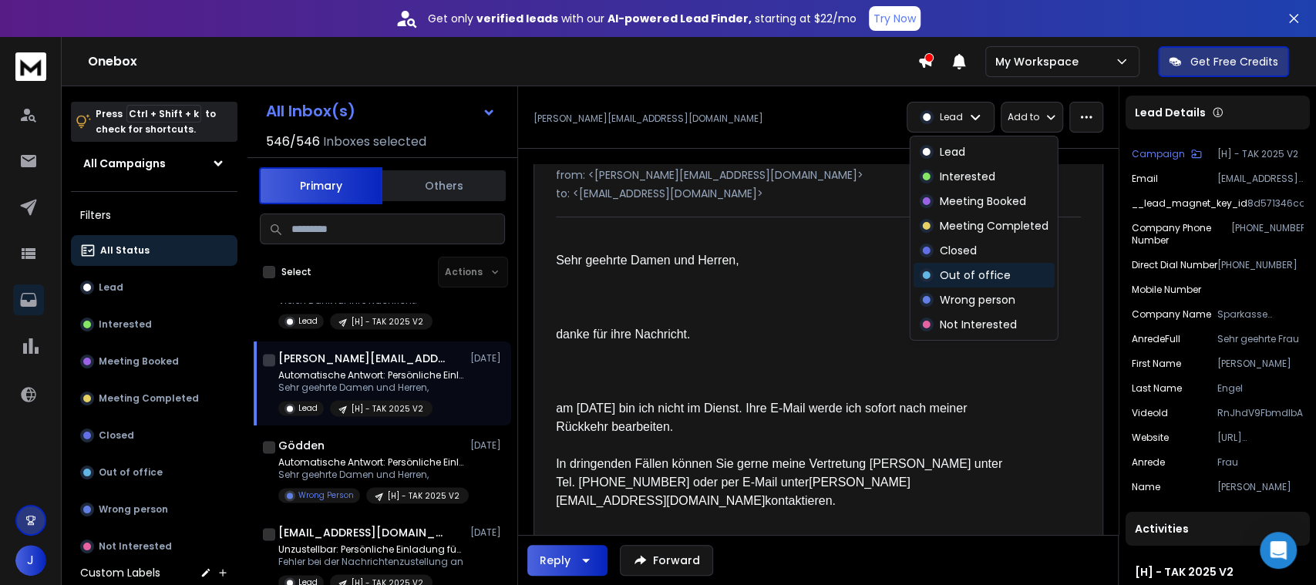
click at [972, 271] on p "Out of office" at bounding box center [975, 275] width 71 height 15
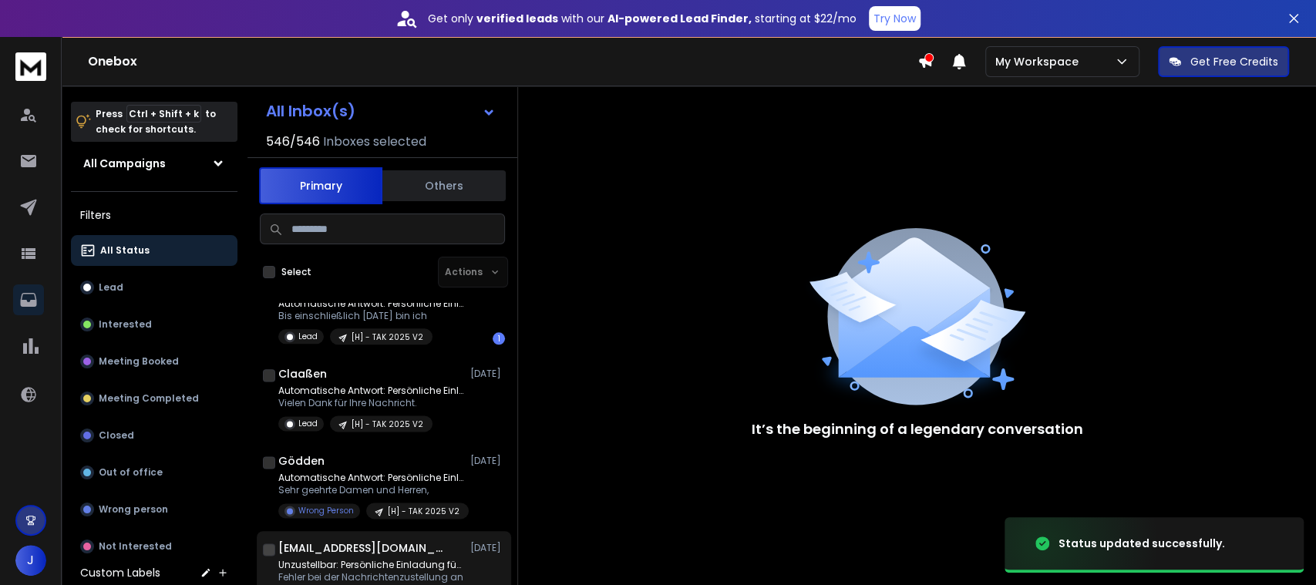
scroll to position [5249, 0]
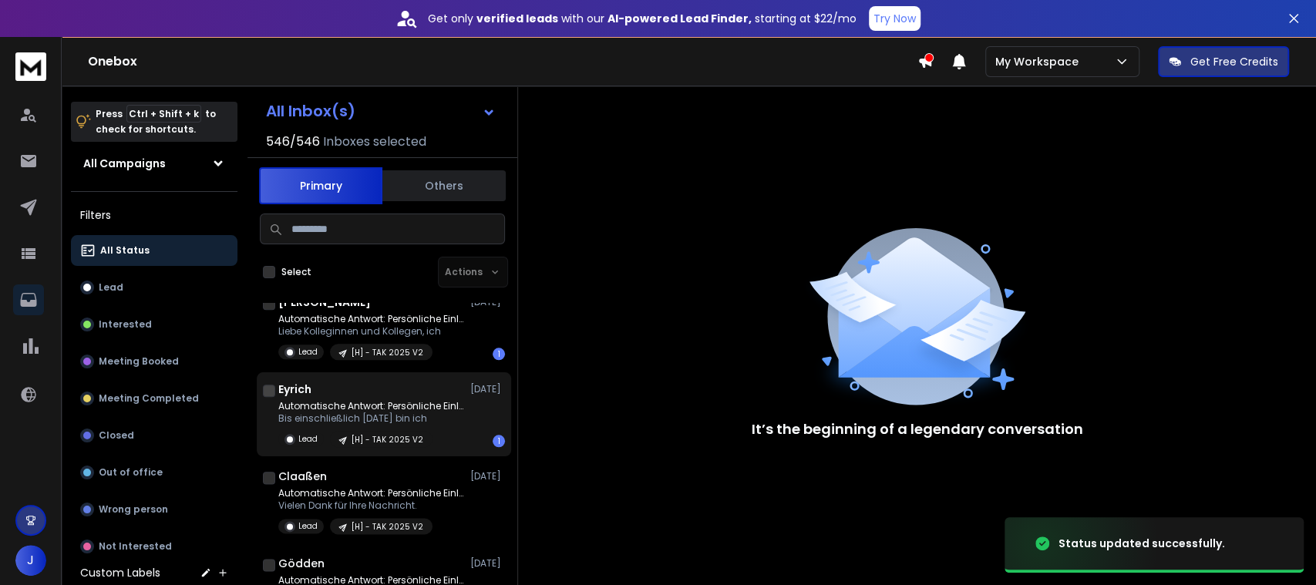
click at [440, 434] on div "Lead [H] - TAK 2025 V2" at bounding box center [370, 439] width 185 height 16
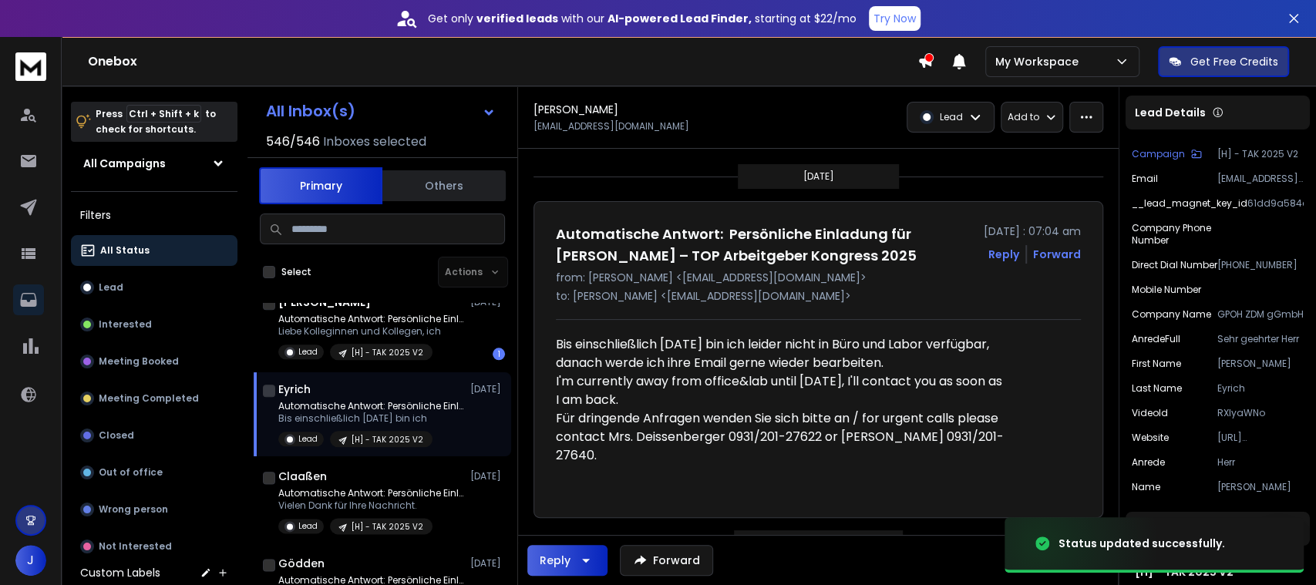
click at [960, 107] on div "Lead" at bounding box center [951, 117] width 86 height 29
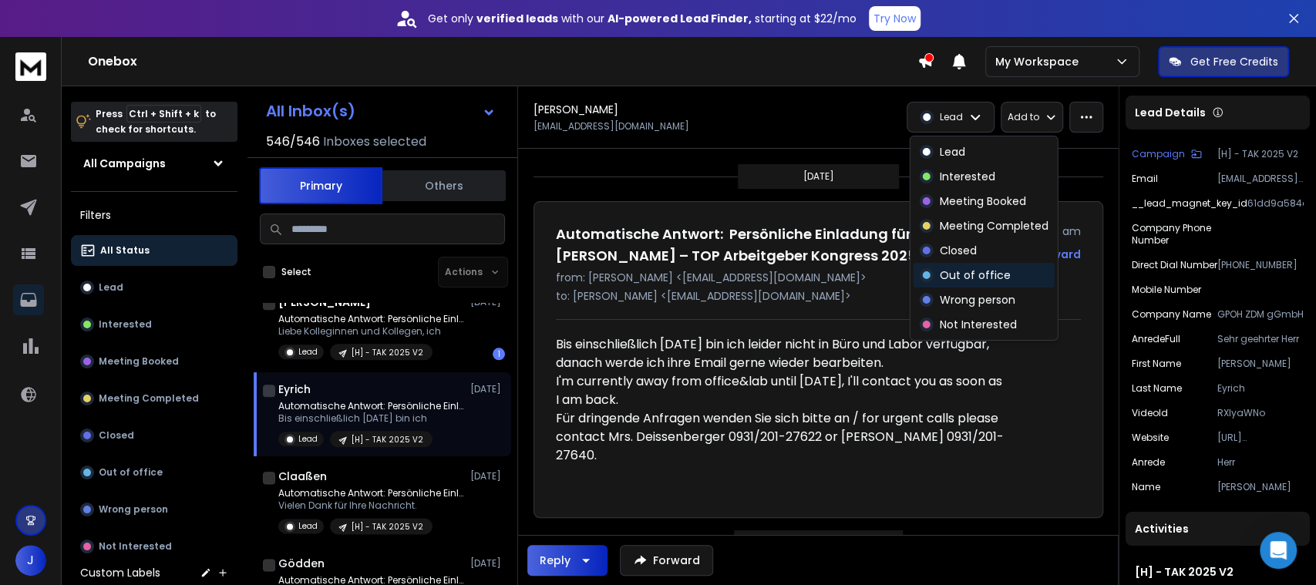
click at [952, 275] on p "Out of office" at bounding box center [975, 275] width 71 height 15
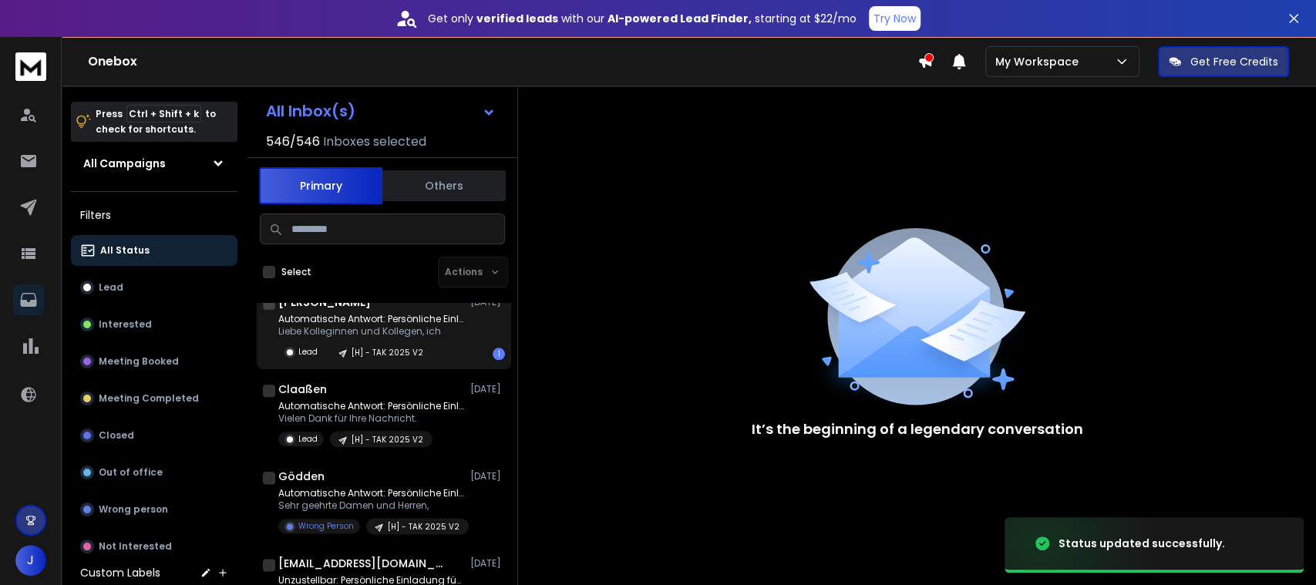
click at [438, 353] on div "Lead [H] - TAK 2025 V2" at bounding box center [370, 352] width 185 height 16
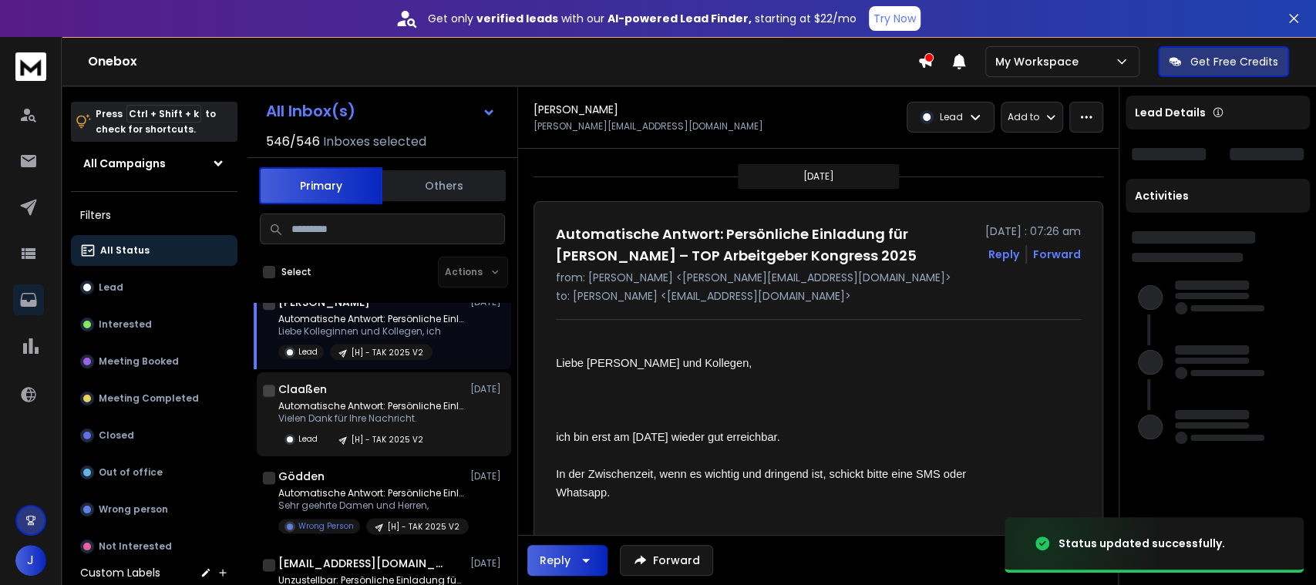
scroll to position [5146, 0]
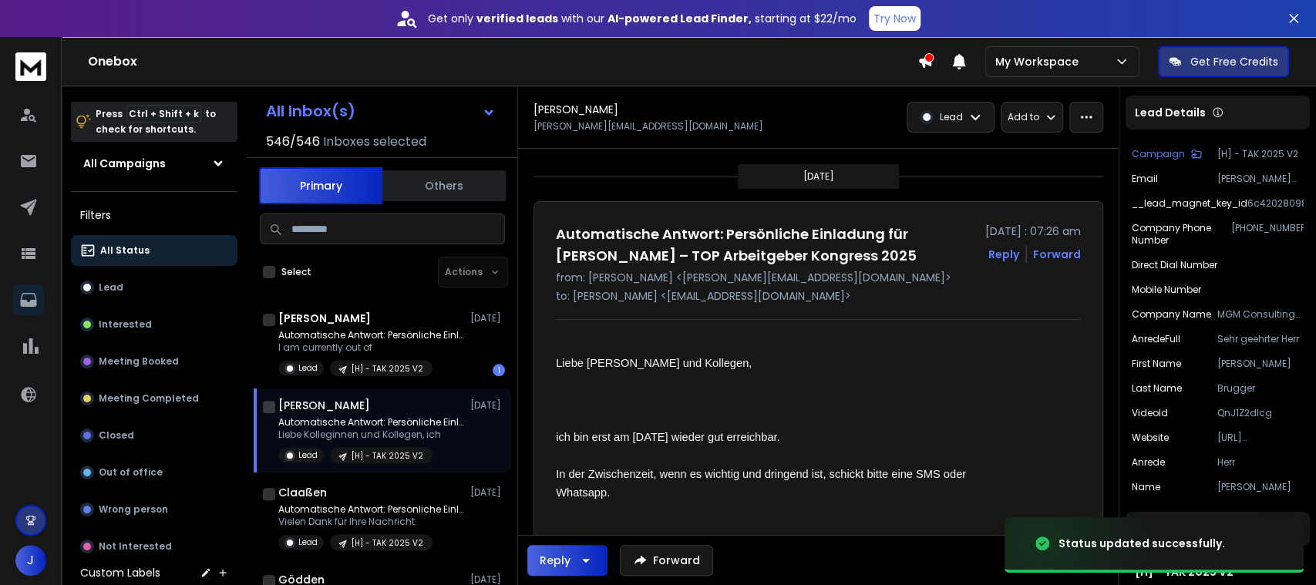
click at [974, 117] on icon at bounding box center [975, 117] width 9 height 5
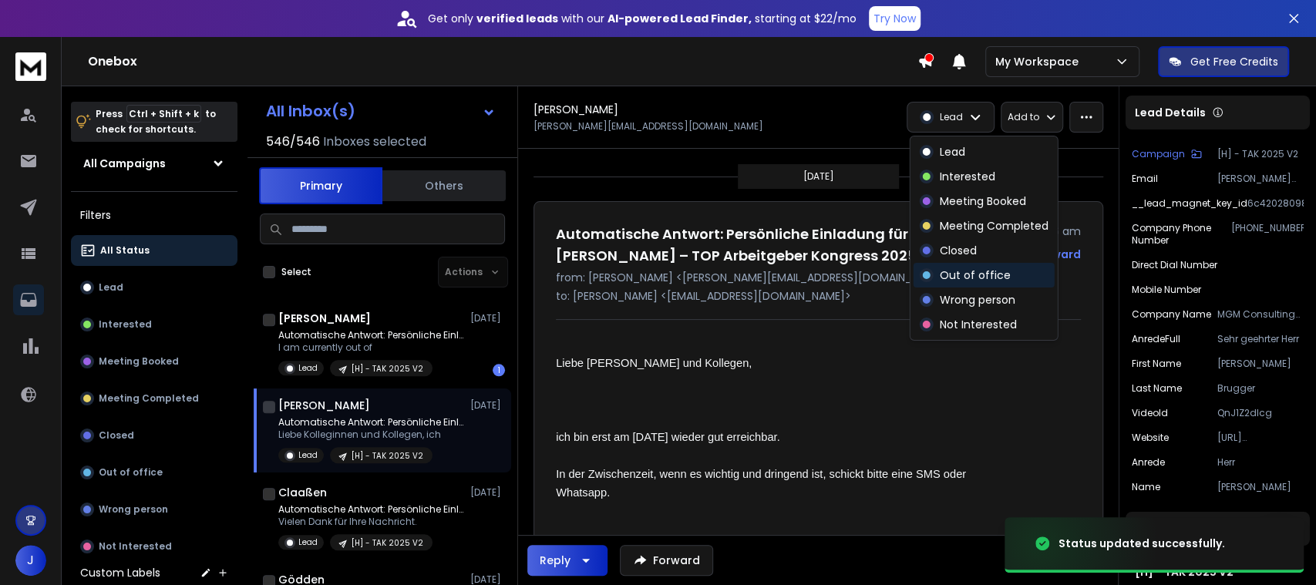
click at [978, 274] on p "Out of office" at bounding box center [975, 275] width 71 height 15
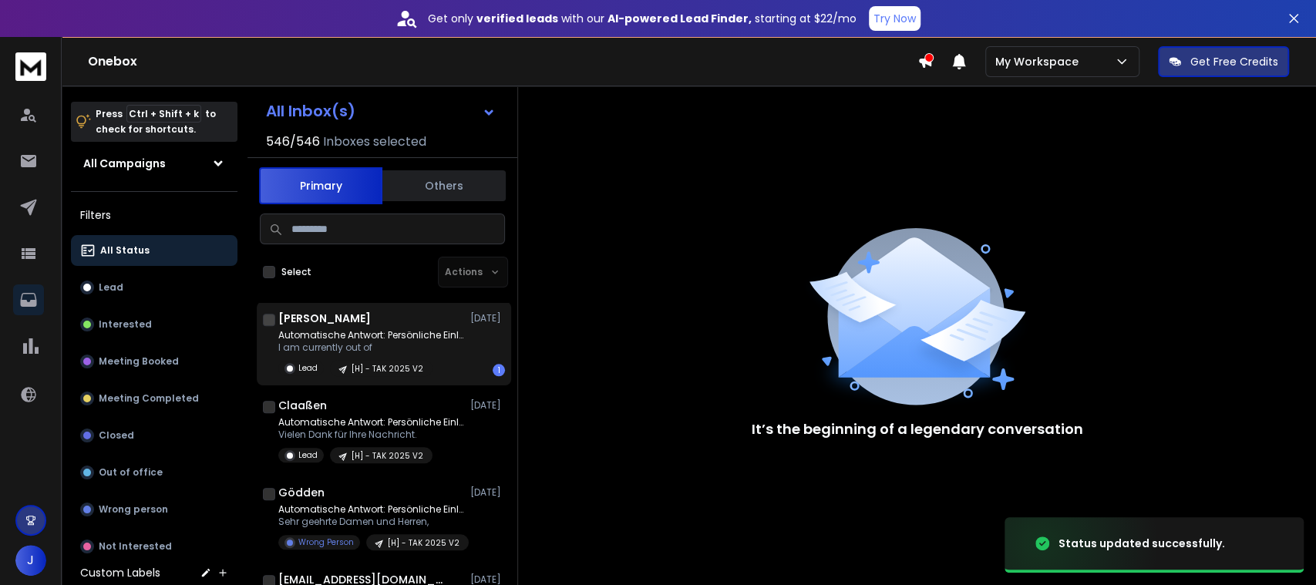
click at [480, 359] on div "Automatische Antwort: Persönliche Einladung für I am currently out of Lead [H] …" at bounding box center [391, 352] width 227 height 47
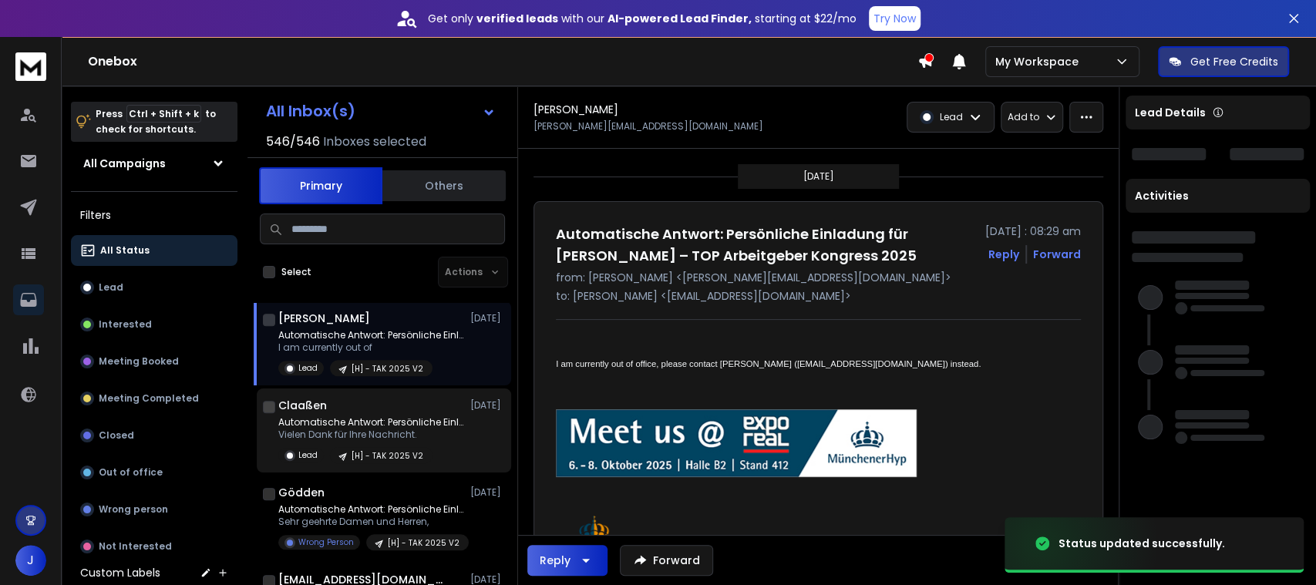
scroll to position [5043, 0]
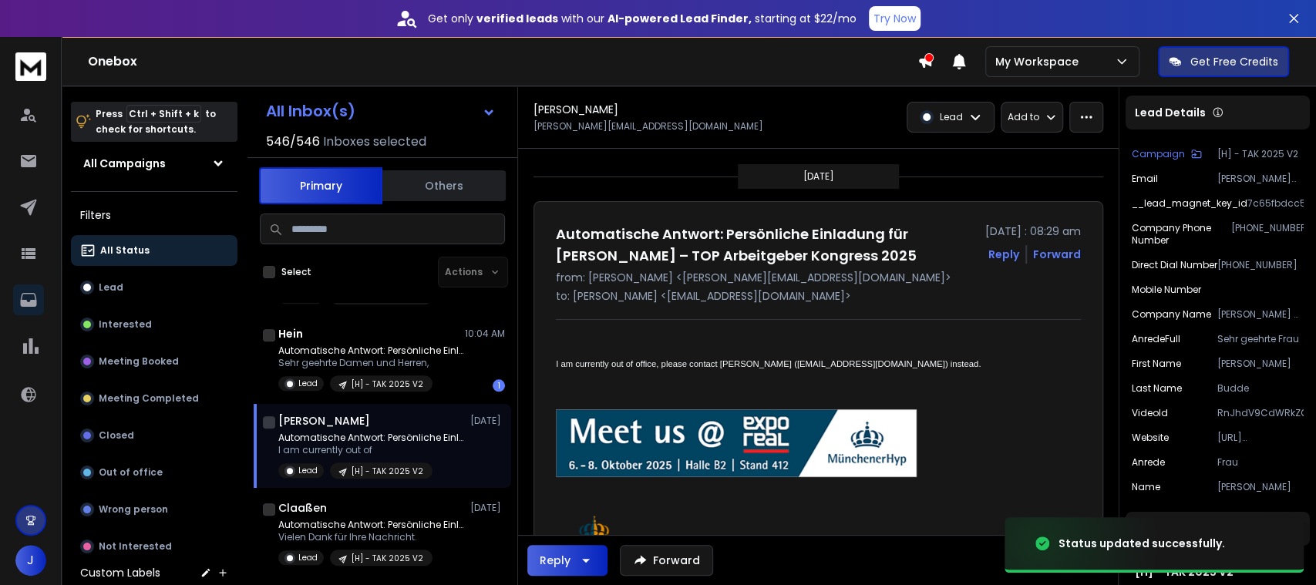
click at [941, 117] on div "Lead" at bounding box center [951, 117] width 86 height 29
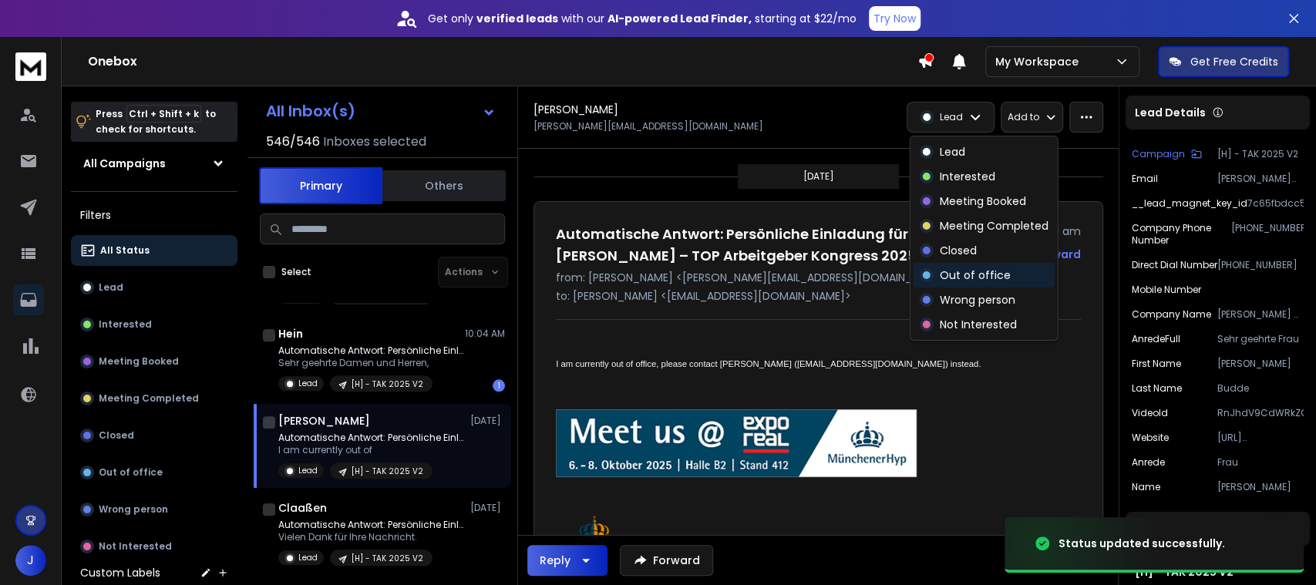
click at [979, 275] on p "Out of office" at bounding box center [975, 275] width 71 height 15
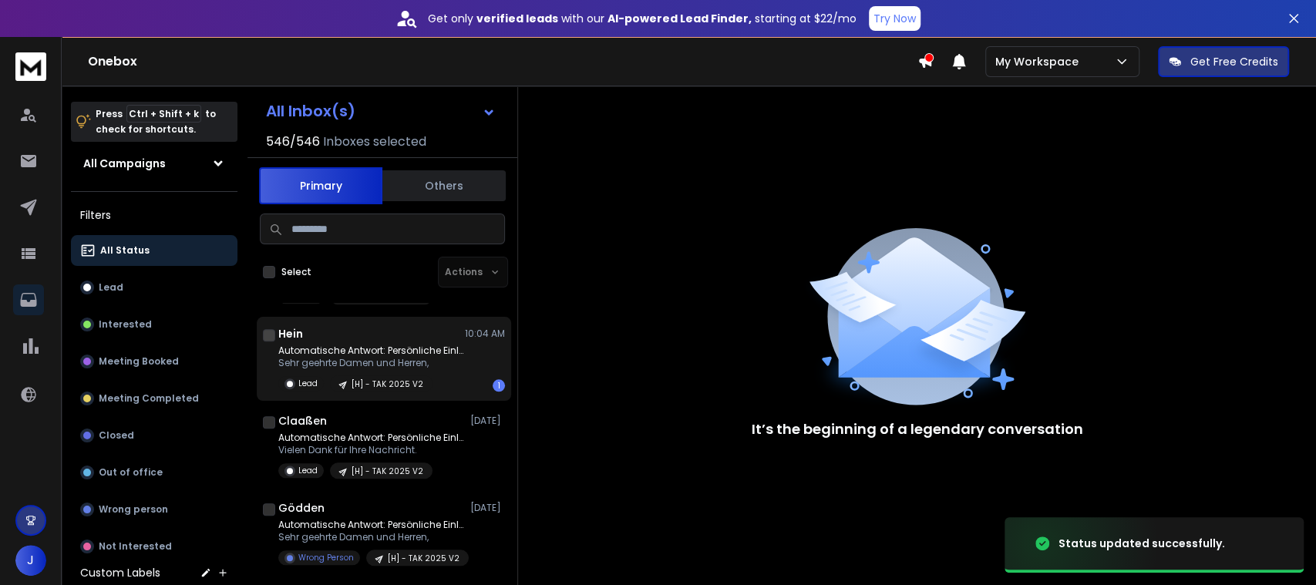
click at [473, 382] on div "Automatische Antwort: Persönliche Einladung für Sehr geehrte Damen und Herren, …" at bounding box center [391, 368] width 227 height 47
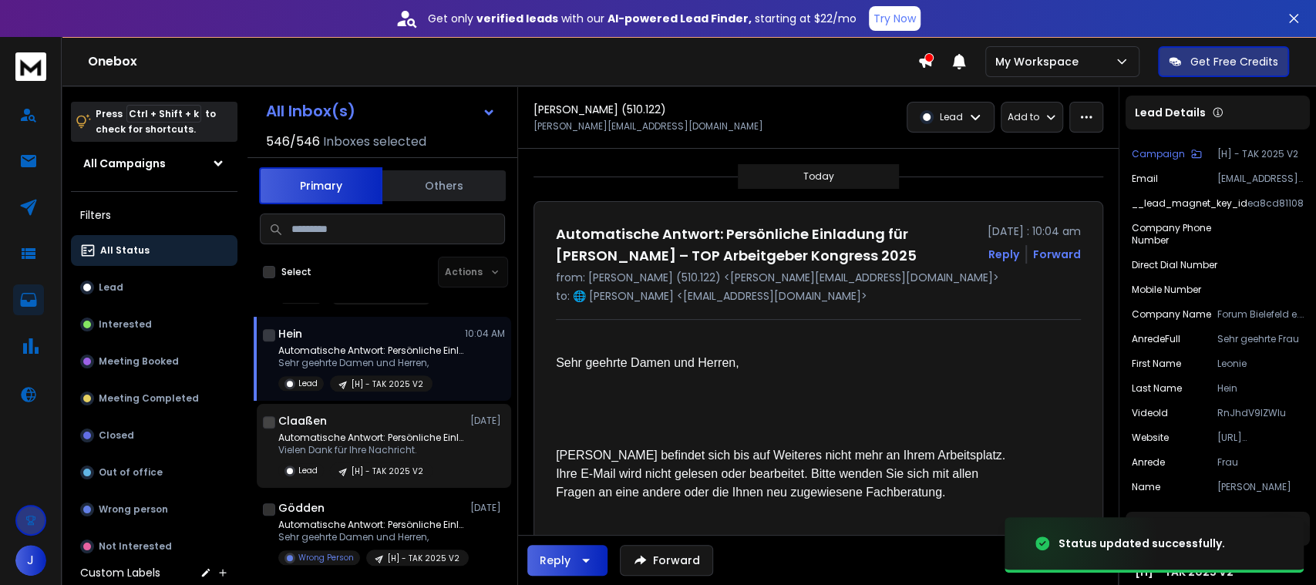
scroll to position [4941, 0]
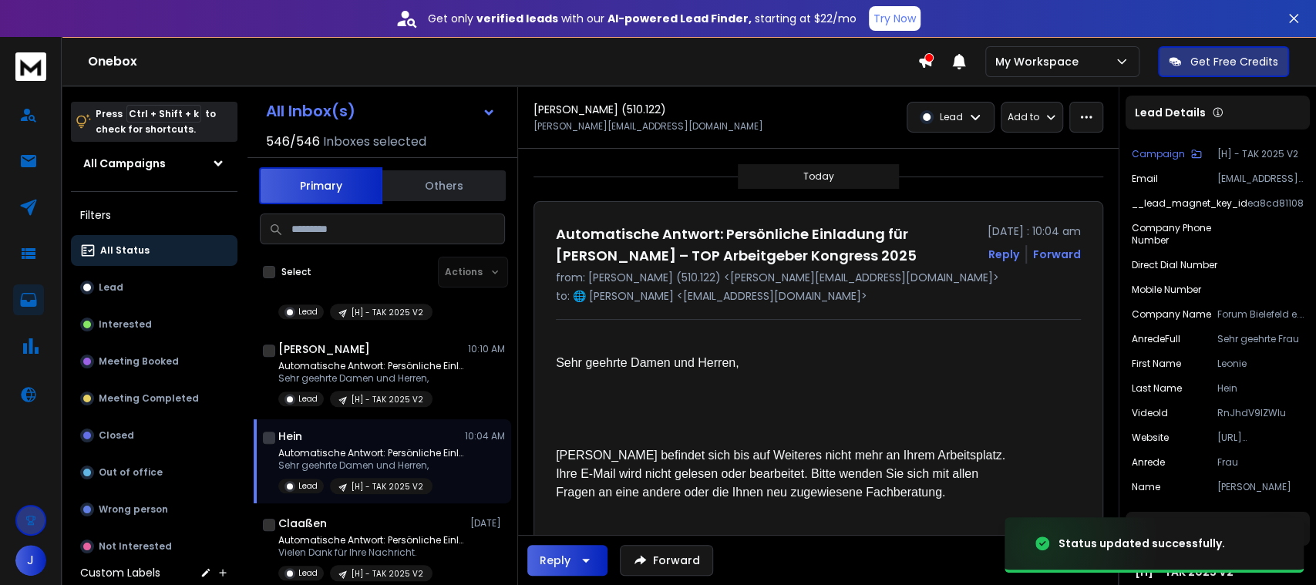
click at [618, 465] on p "[PERSON_NAME] befindet sich bis auf Weiteres nicht mehr an Ihrem Arbeitsplatz. …" at bounding box center [781, 474] width 450 height 56
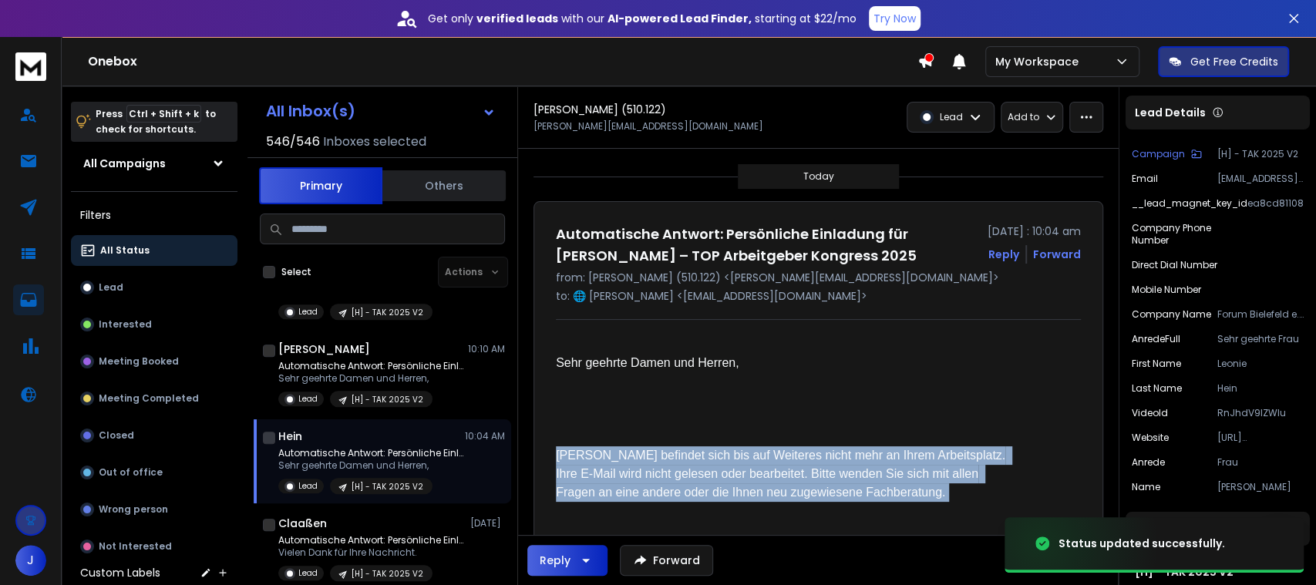
click at [618, 465] on p "[PERSON_NAME] befindet sich bis auf Weiteres nicht mehr an Ihrem Arbeitsplatz. …" at bounding box center [781, 474] width 450 height 56
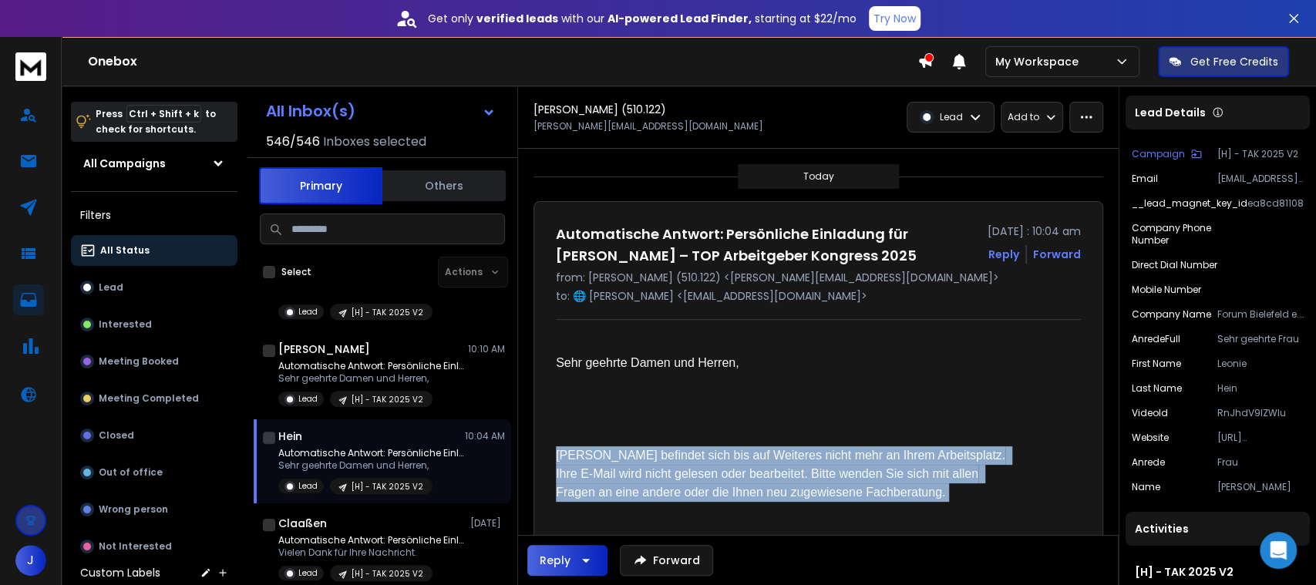
click at [937, 114] on div "Lead" at bounding box center [951, 117] width 86 height 29
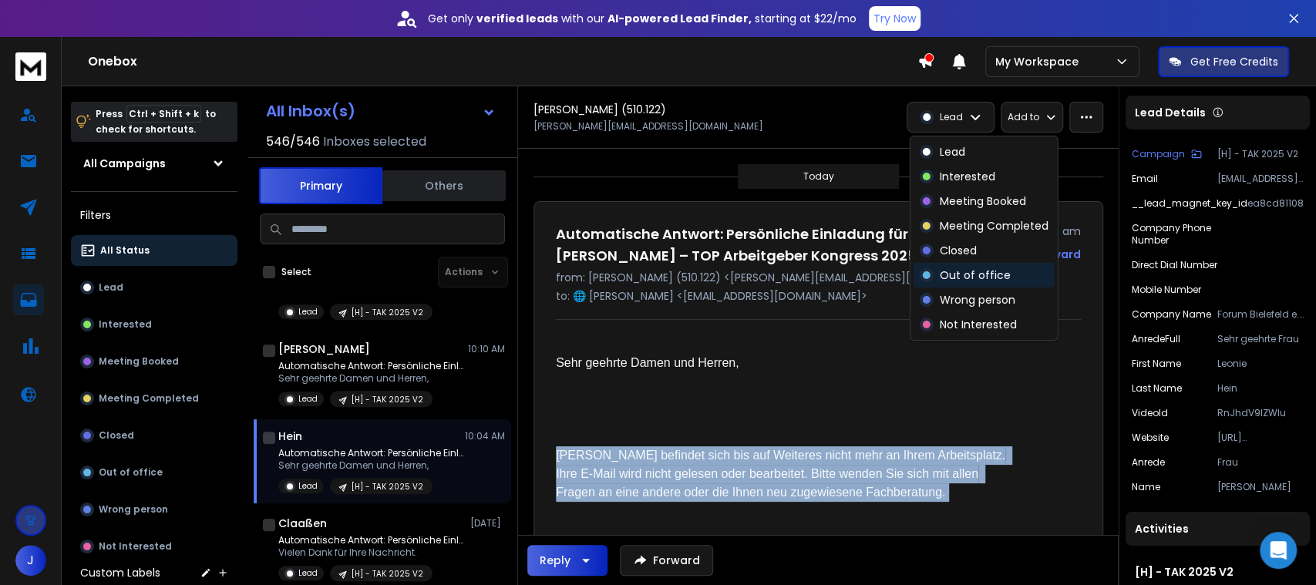
click at [958, 271] on p "Out of office" at bounding box center [975, 275] width 71 height 15
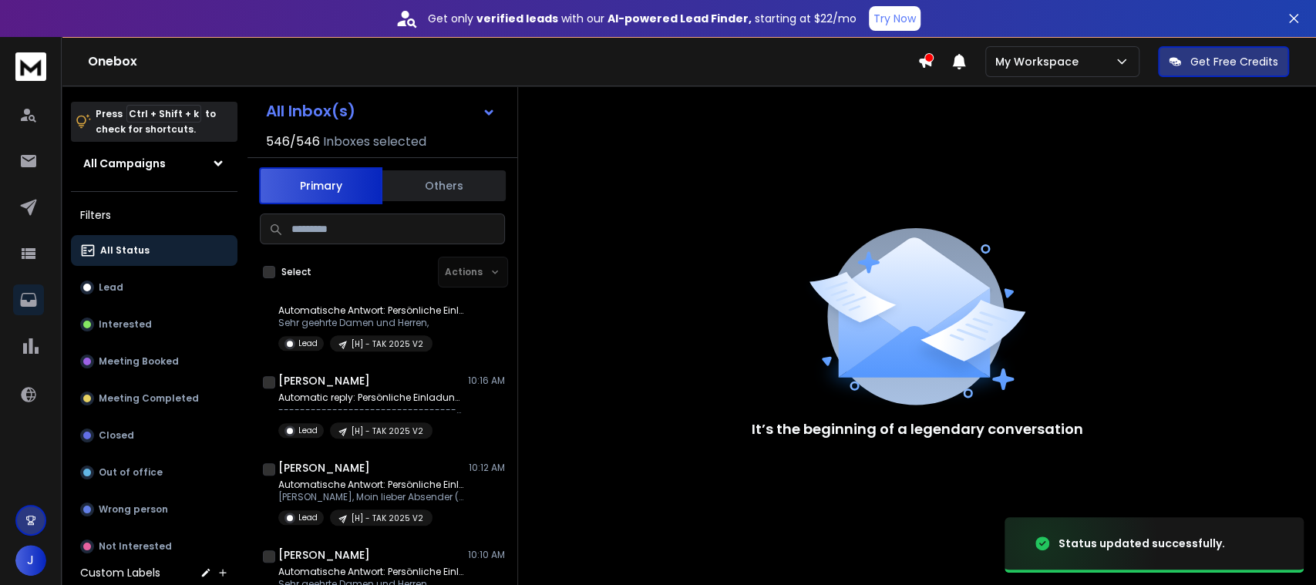
scroll to position [4632, 0]
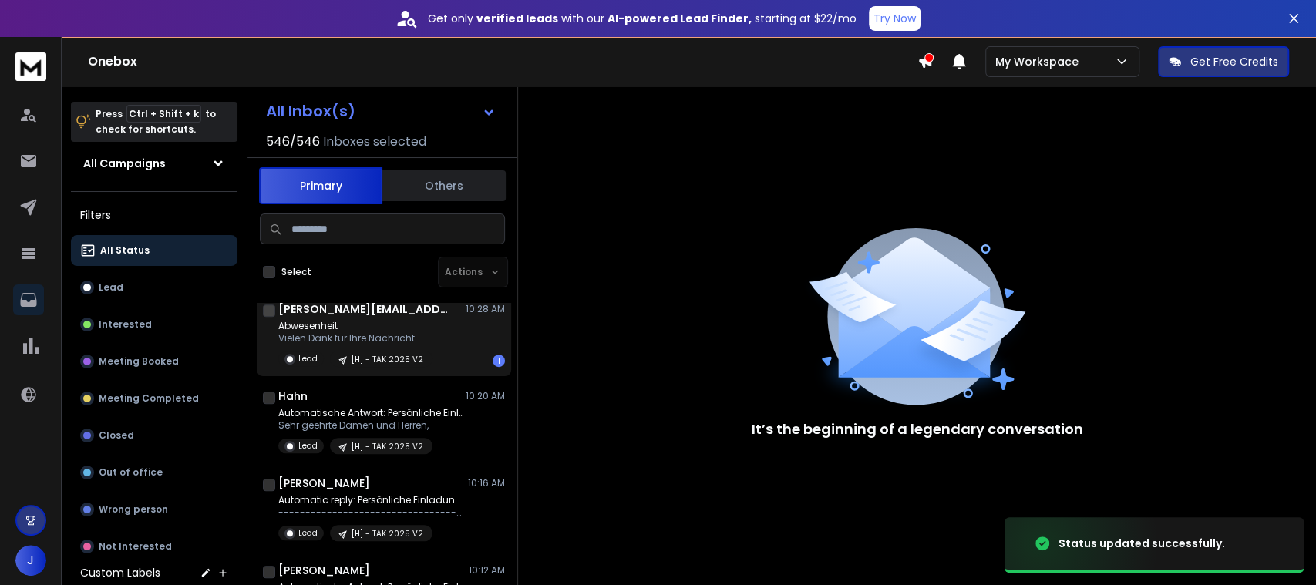
click at [455, 364] on div "Abwesenheit Vielen Dank für Ihre Nachricht. Lead [H] - TAK 2025 V2 1" at bounding box center [391, 343] width 227 height 47
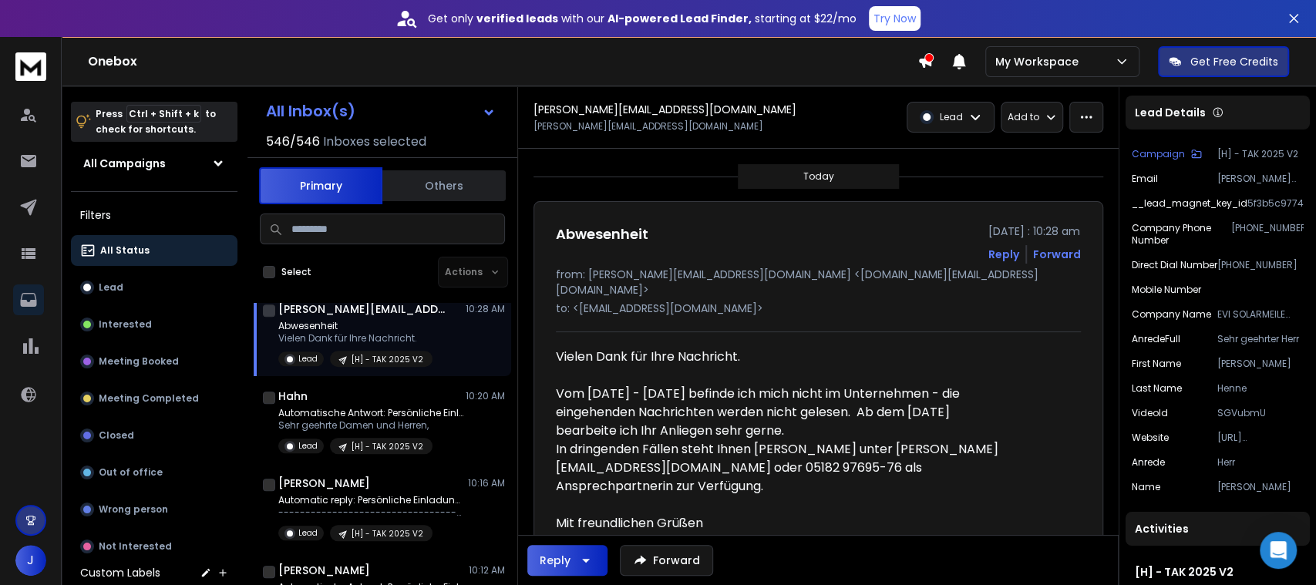
click at [981, 113] on icon at bounding box center [975, 117] width 12 height 12
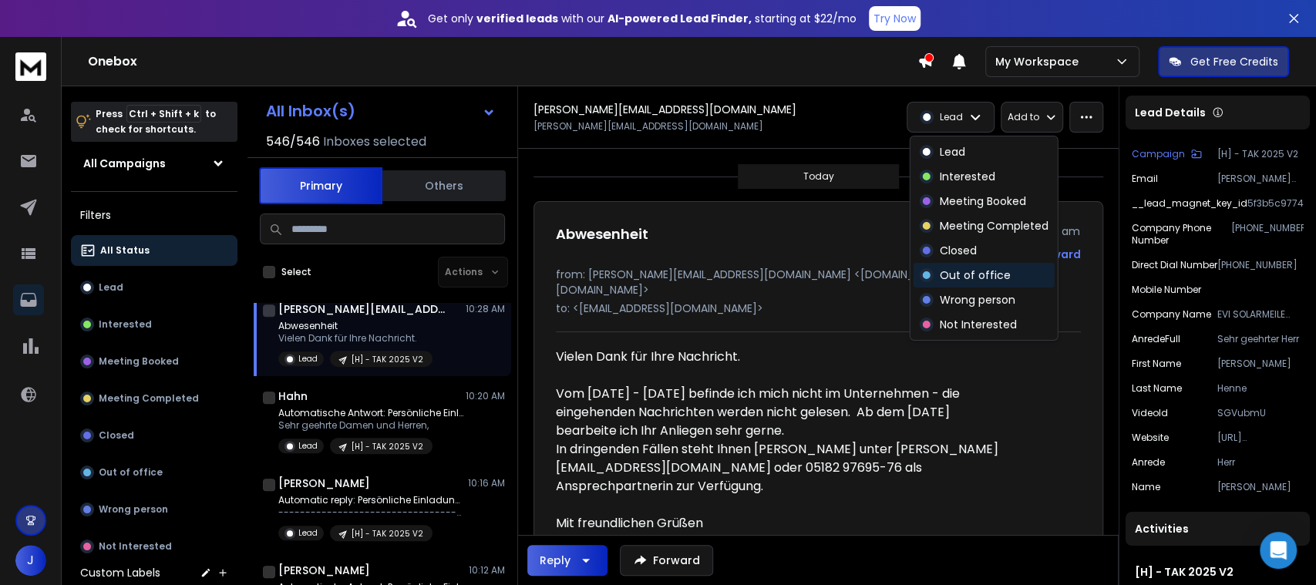
click at [954, 277] on p "Out of office" at bounding box center [975, 275] width 71 height 15
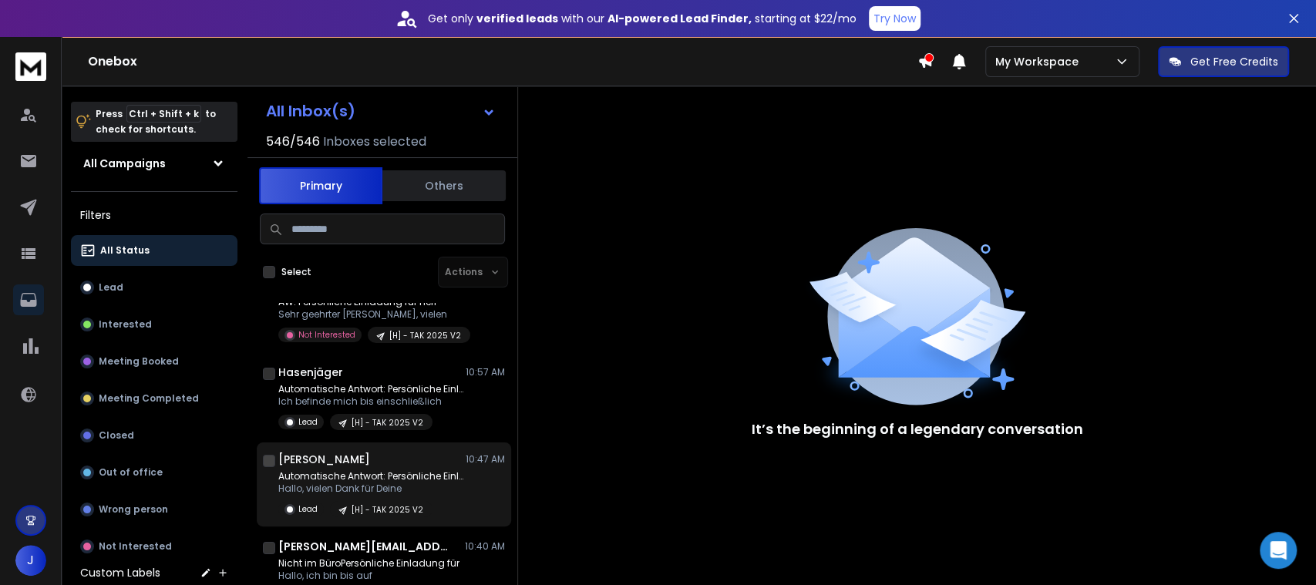
scroll to position [4237, 0]
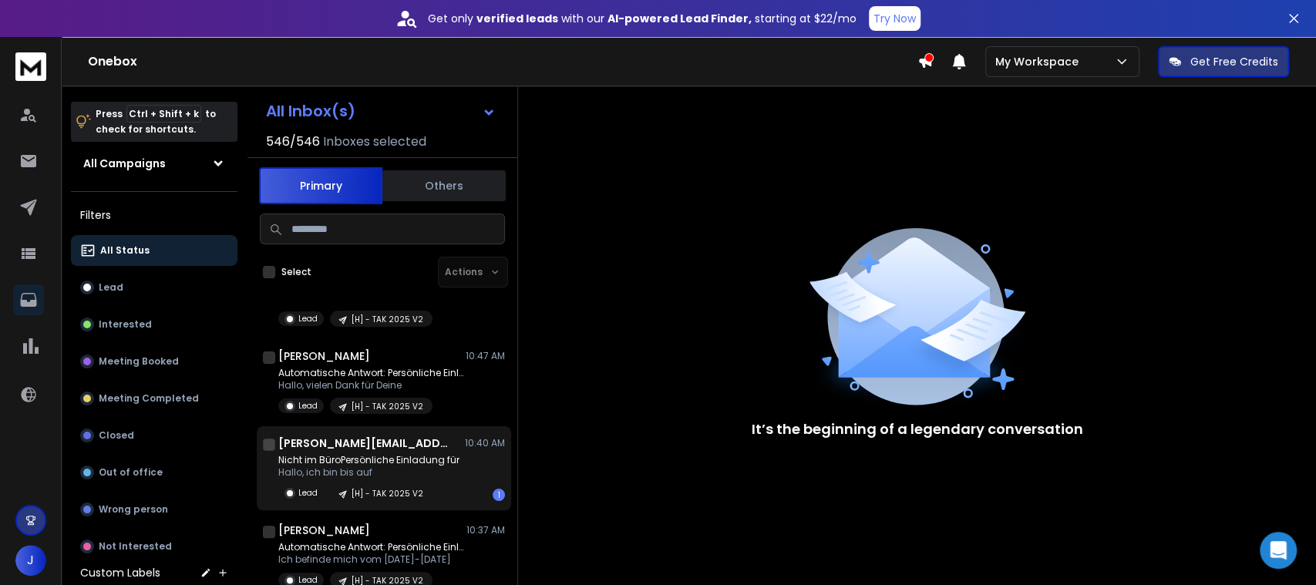
click at [448, 460] on p "Nicht im BüroPersönliche Einladung für" at bounding box center [368, 460] width 181 height 12
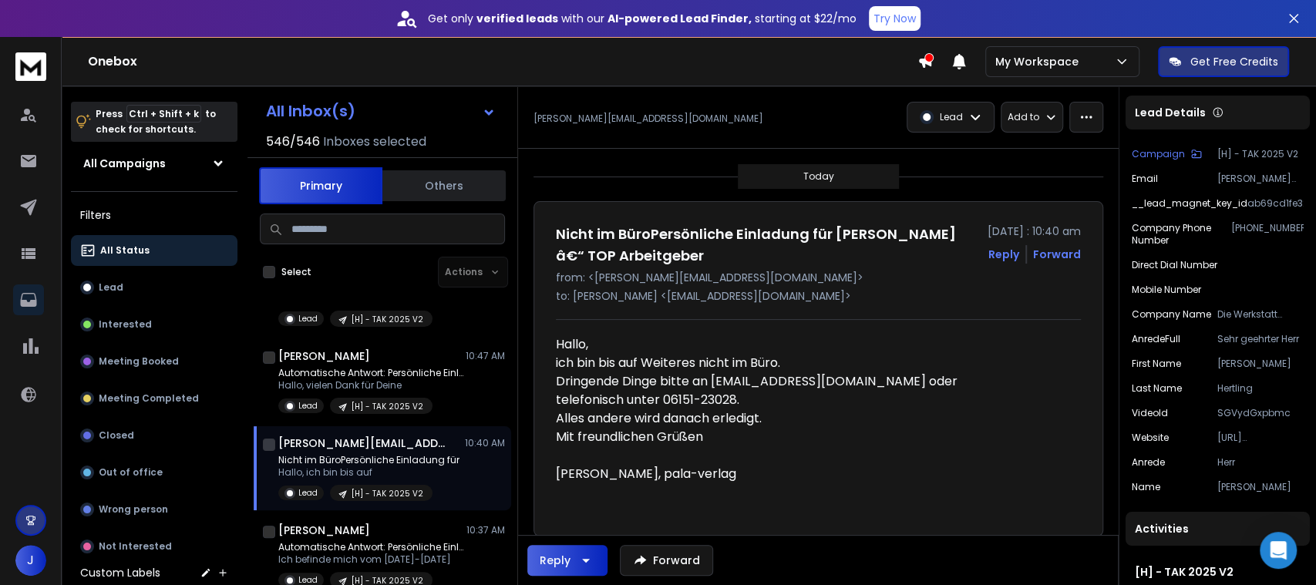
click at [958, 108] on div "Lead" at bounding box center [951, 117] width 86 height 29
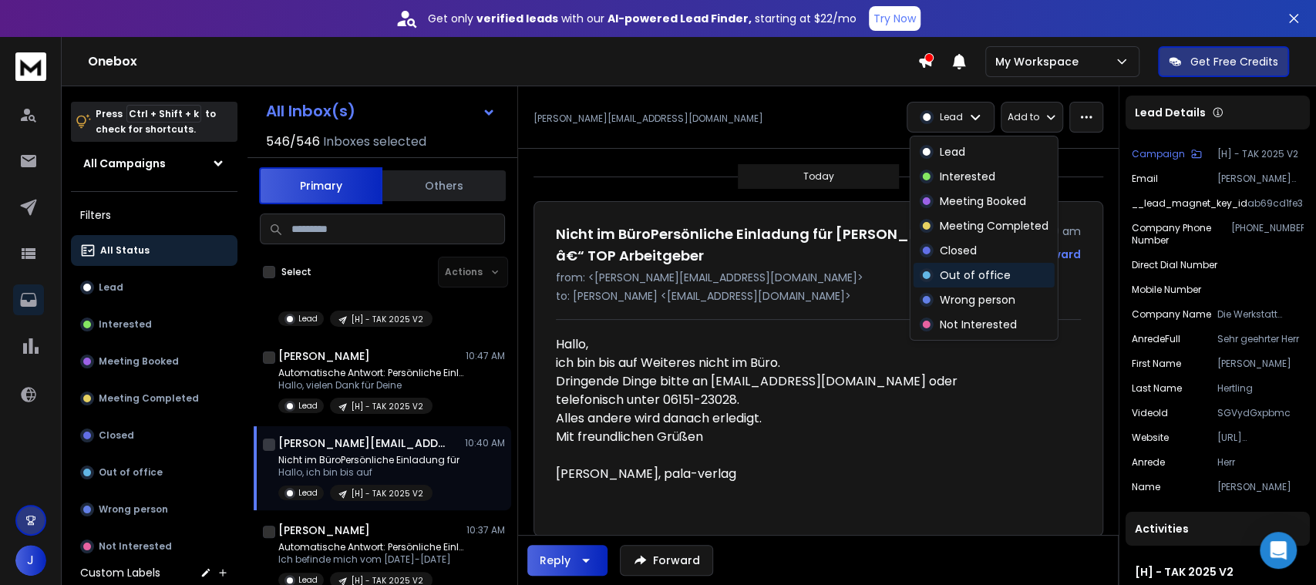
click at [965, 277] on p "Out of office" at bounding box center [975, 275] width 71 height 15
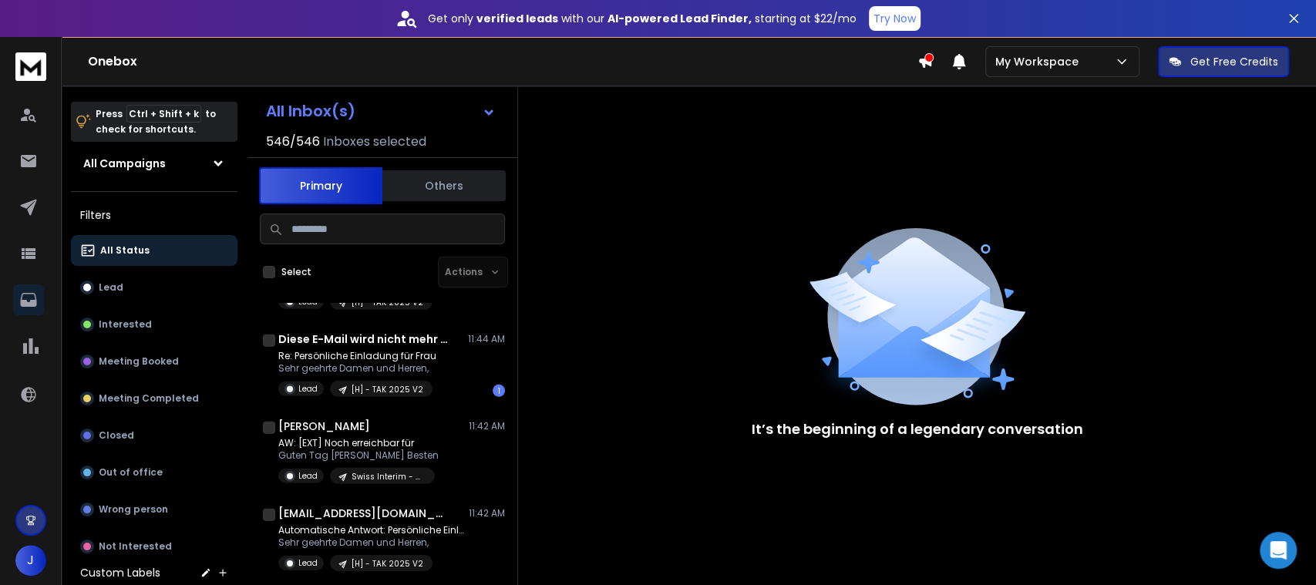
scroll to position [3105, 0]
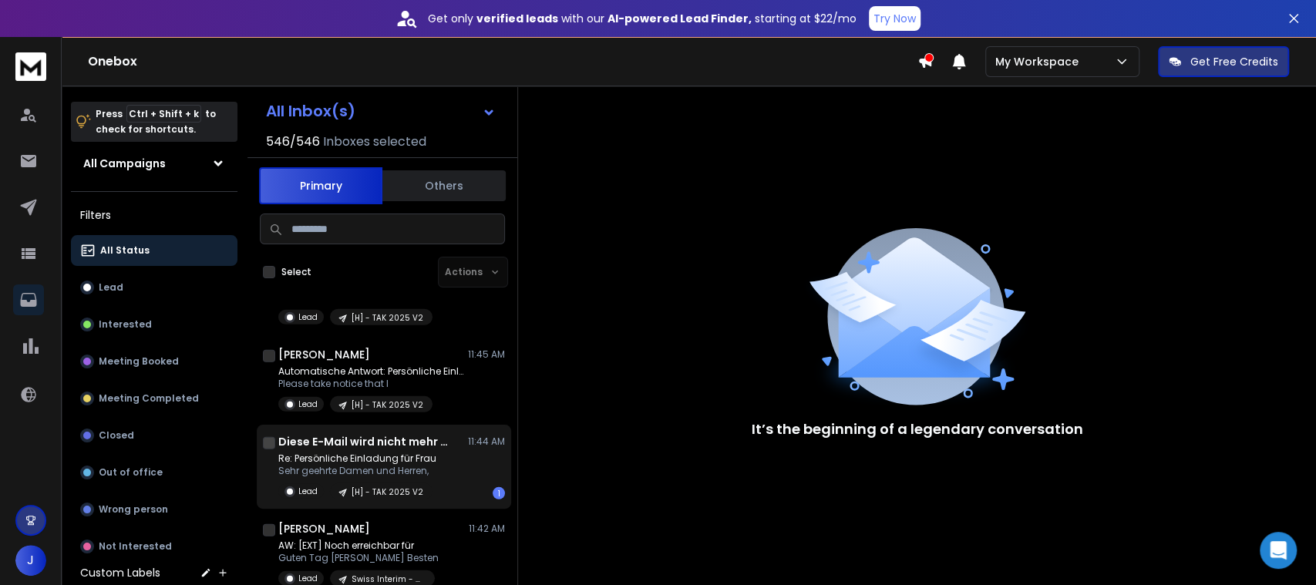
click at [455, 450] on div "Diese E-Mail wird nicht mehr zugestellt 11:44 AM Re: Persönliche Einladung für …" at bounding box center [391, 467] width 227 height 66
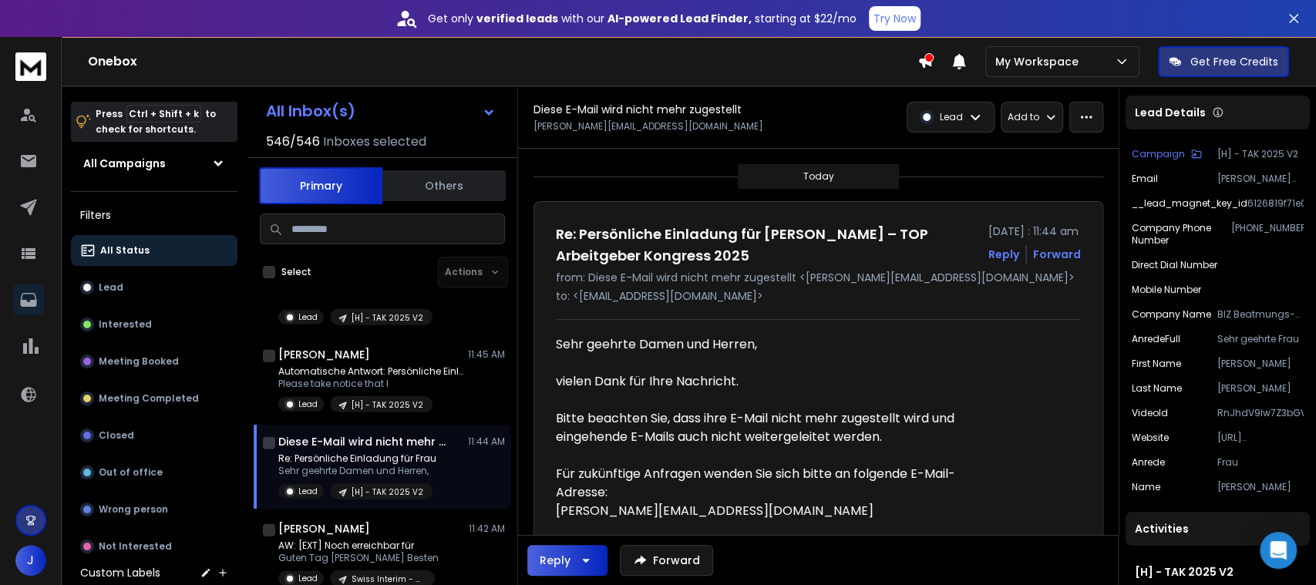
click at [814, 430] on div "Sehr geehrte Damen und Herren, vielen Dank für Ihre Nachricht. Bitte beachten S…" at bounding box center [787, 507] width 463 height 345
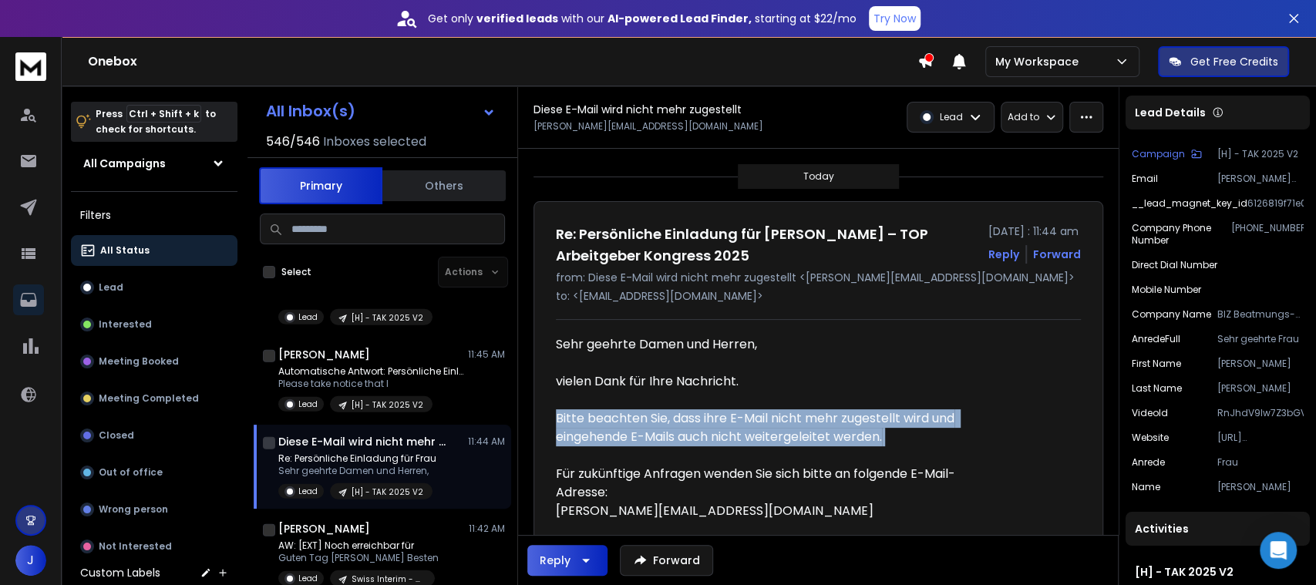
click at [814, 430] on div "Sehr geehrte Damen und Herren, vielen Dank für Ihre Nachricht. Bitte beachten S…" at bounding box center [787, 507] width 463 height 345
click at [940, 126] on div "Lead" at bounding box center [951, 117] width 86 height 29
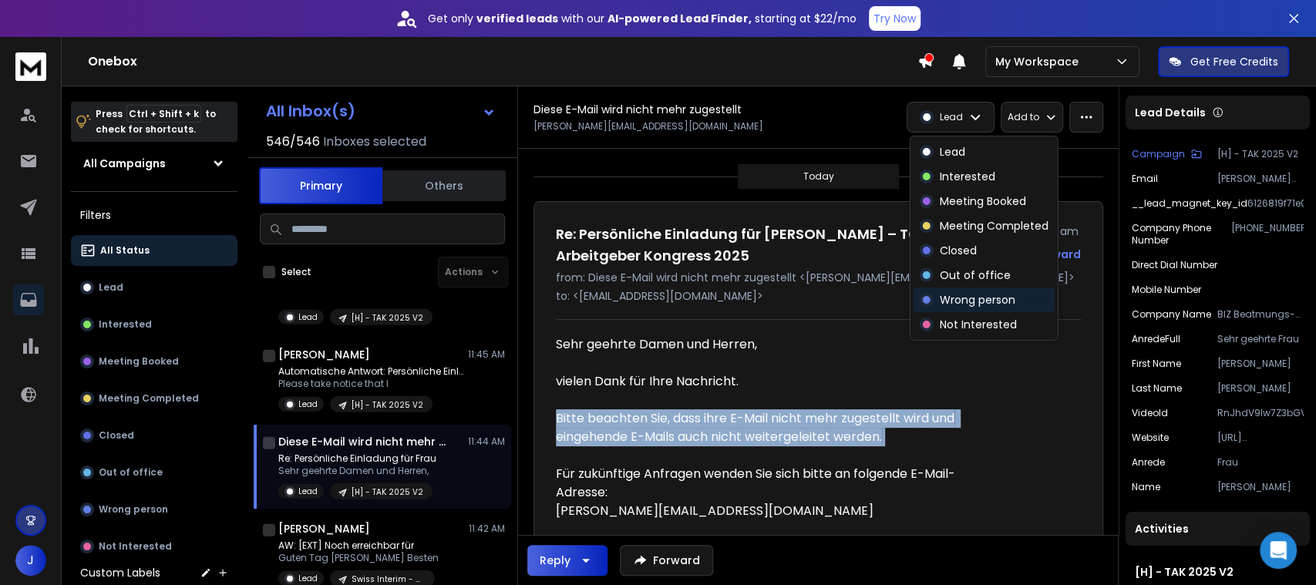
click at [954, 294] on p "Wrong person" at bounding box center [978, 299] width 76 height 15
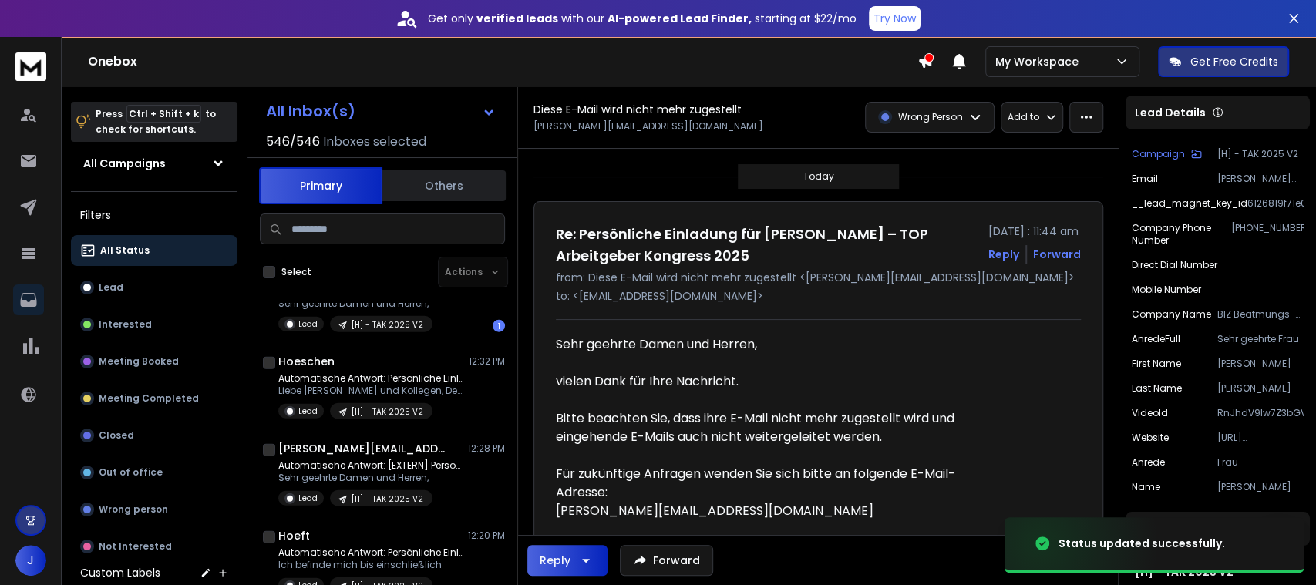
scroll to position [2386, 0]
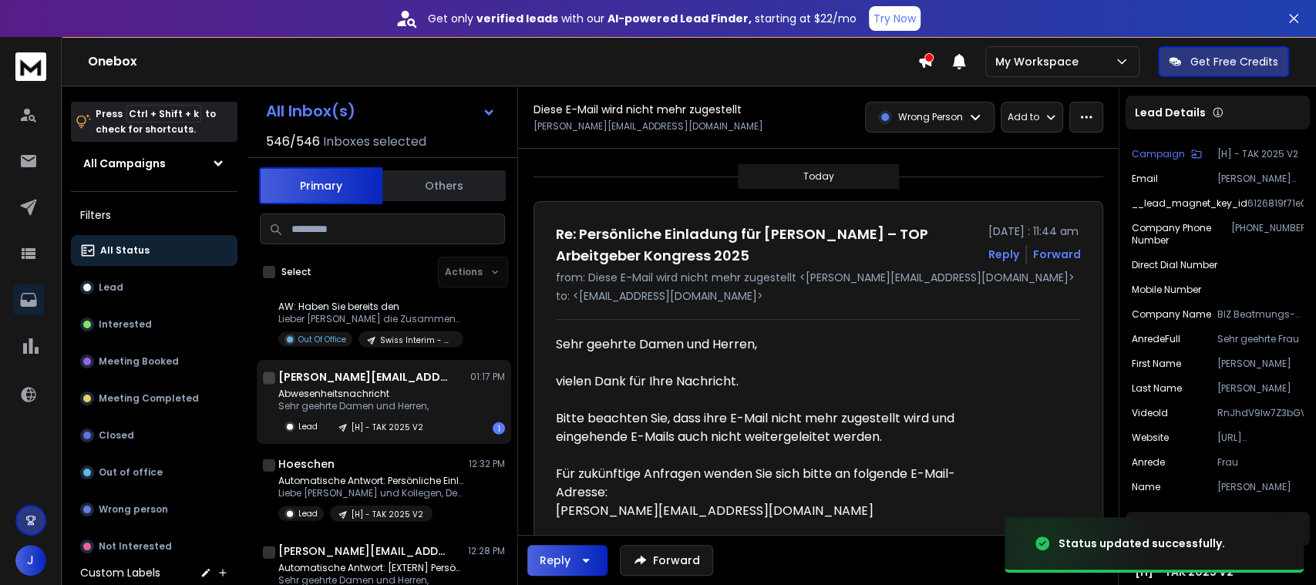
click at [450, 406] on div "Abwesenheitsnachricht Sehr geehrte Damen und Herren, Lead [H] - TAK 2025 V2 1" at bounding box center [391, 411] width 227 height 47
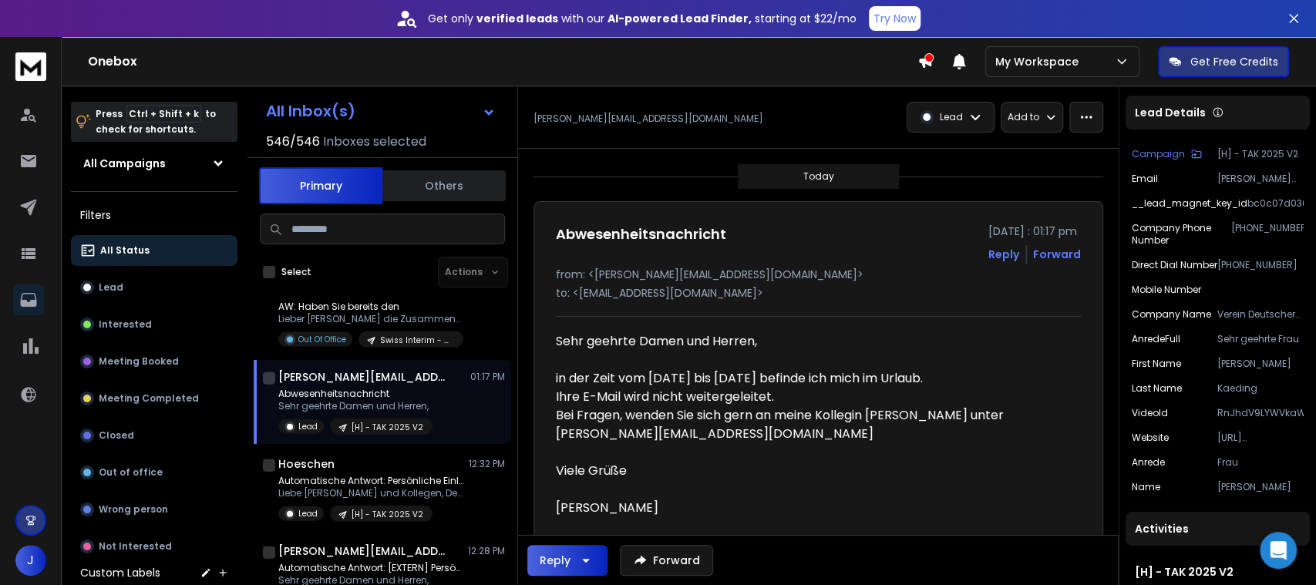
click at [963, 121] on p "Lead" at bounding box center [951, 117] width 23 height 12
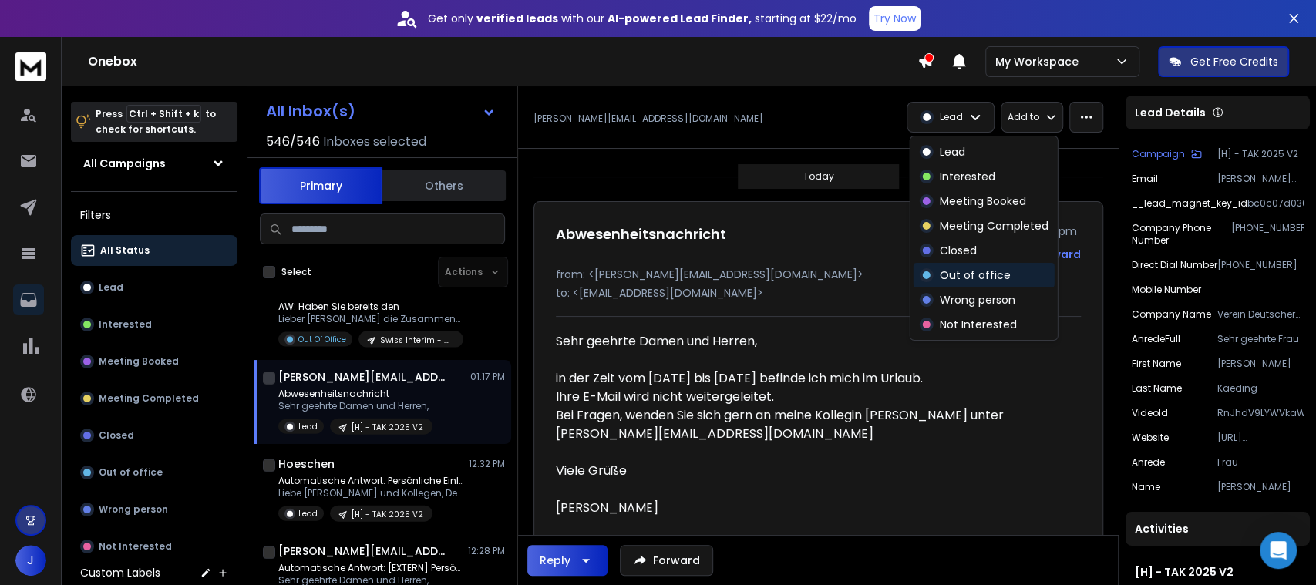
click at [948, 275] on p "Out of office" at bounding box center [975, 275] width 71 height 15
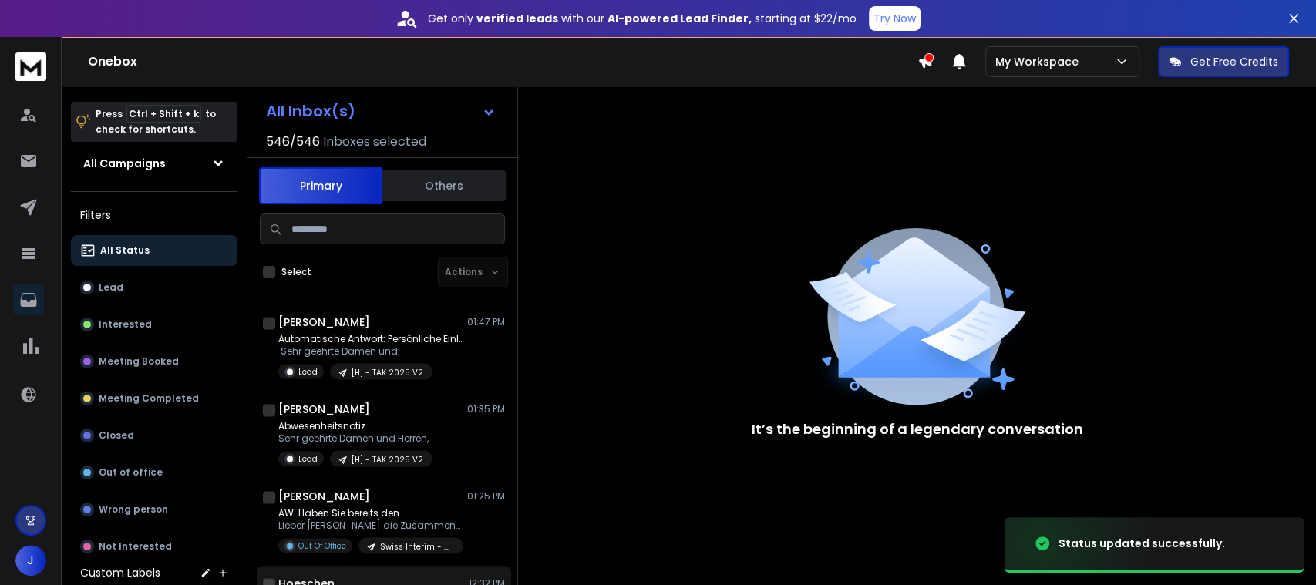
scroll to position [2077, 0]
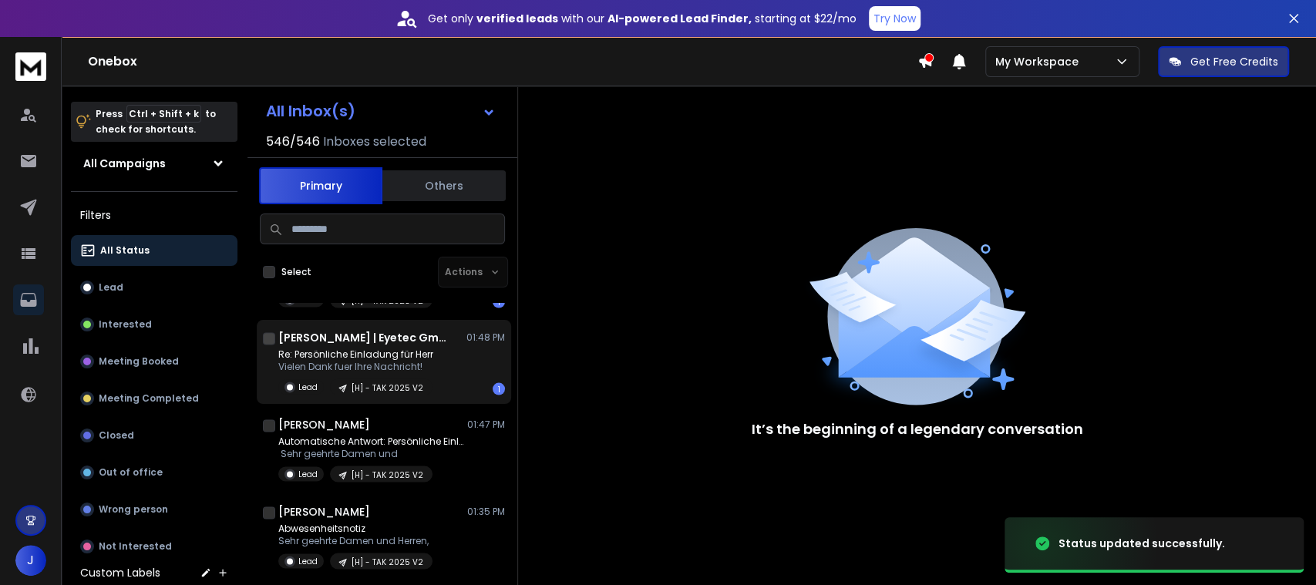
click at [480, 362] on div "Re: Persönliche Einladung für Herr Vielen Dank fuer Ihre Nachricht! Lead [H] - …" at bounding box center [391, 371] width 227 height 47
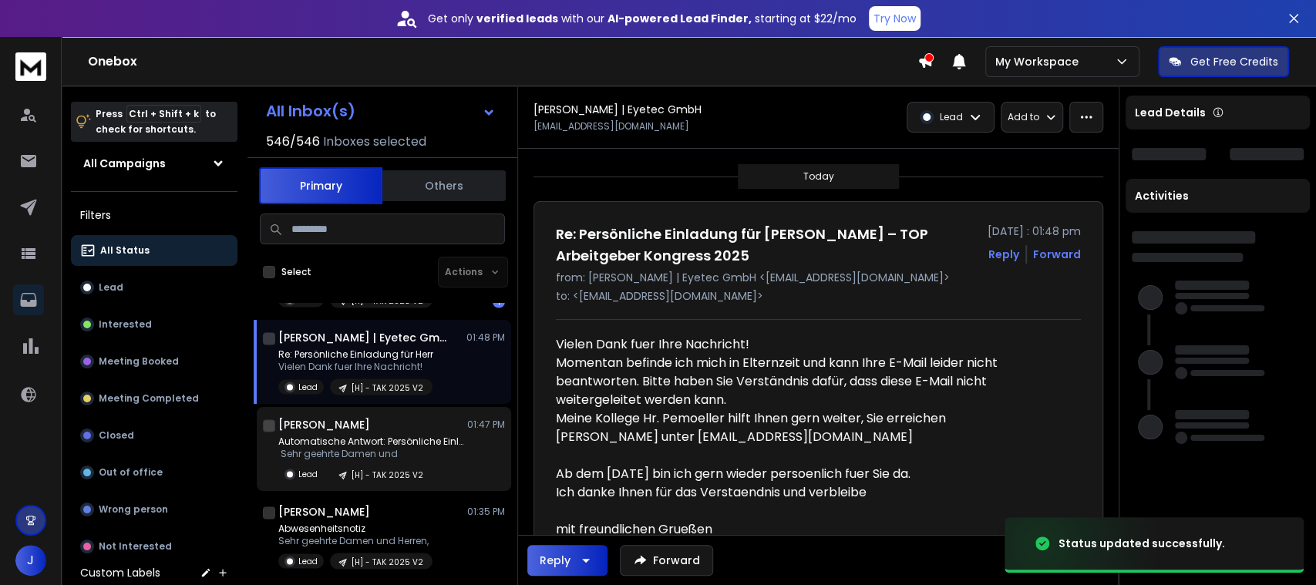
scroll to position [1974, 0]
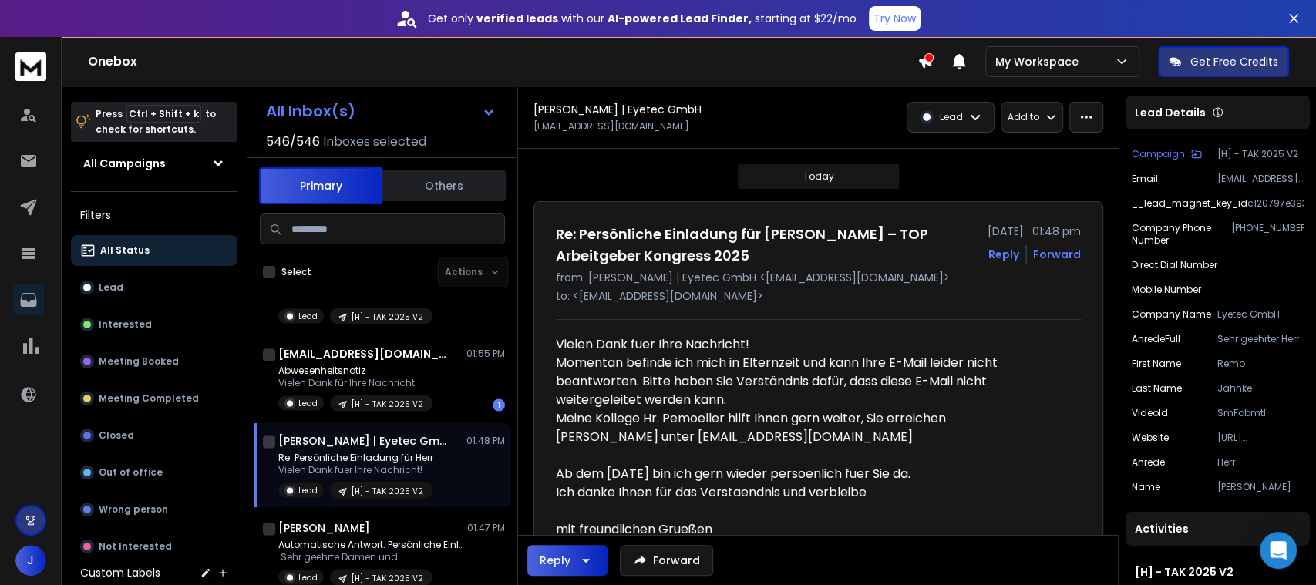
click at [926, 115] on div at bounding box center [927, 117] width 14 height 14
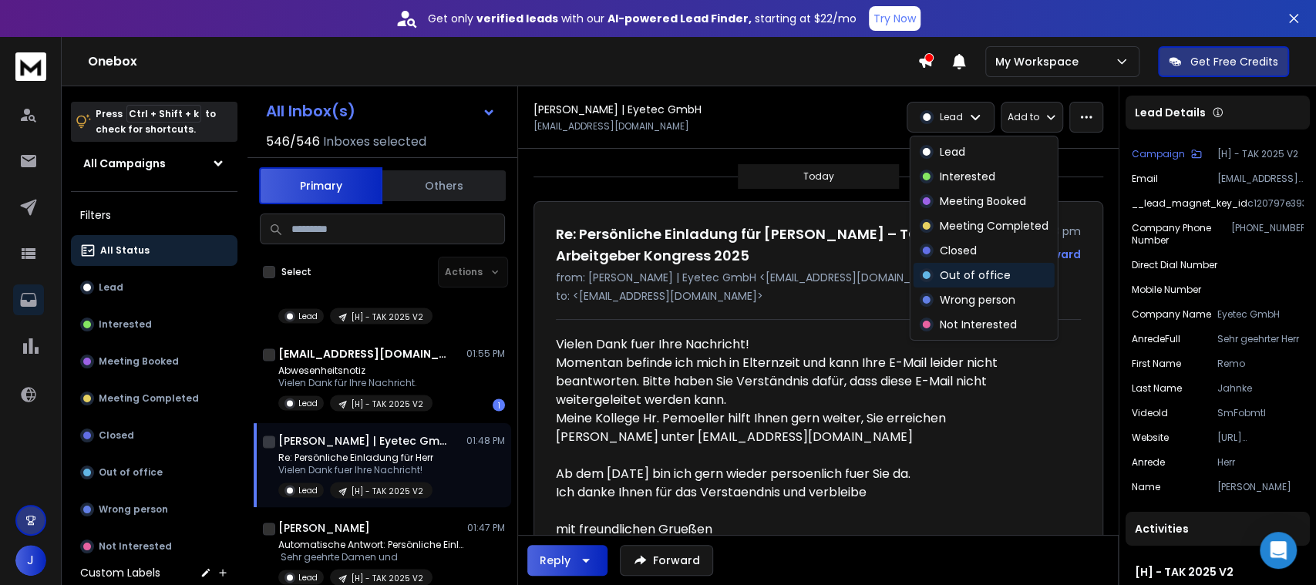
click at [956, 272] on p "Out of office" at bounding box center [975, 275] width 71 height 15
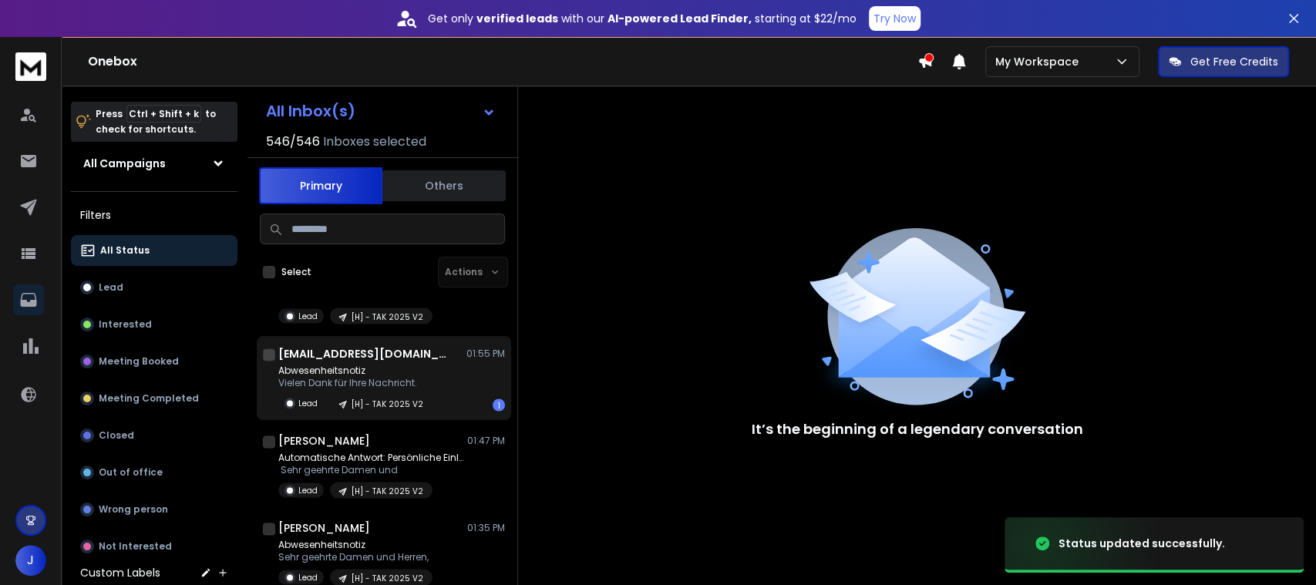
click at [424, 404] on div "[H] - TAK 2025 V2" at bounding box center [381, 403] width 103 height 16
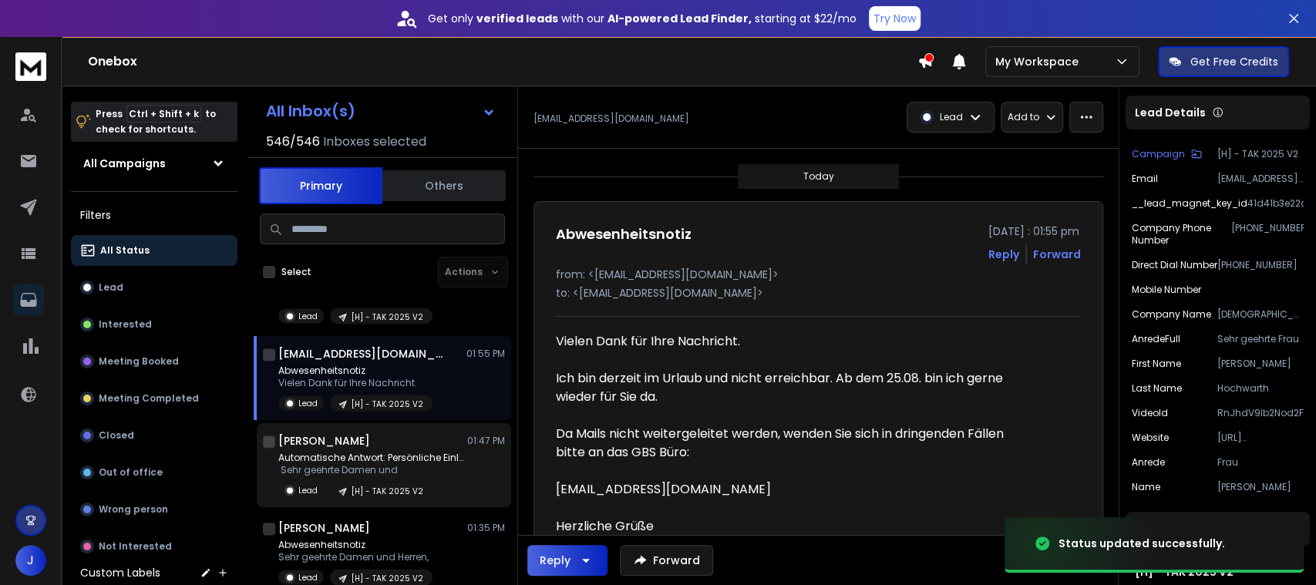
scroll to position [1872, 0]
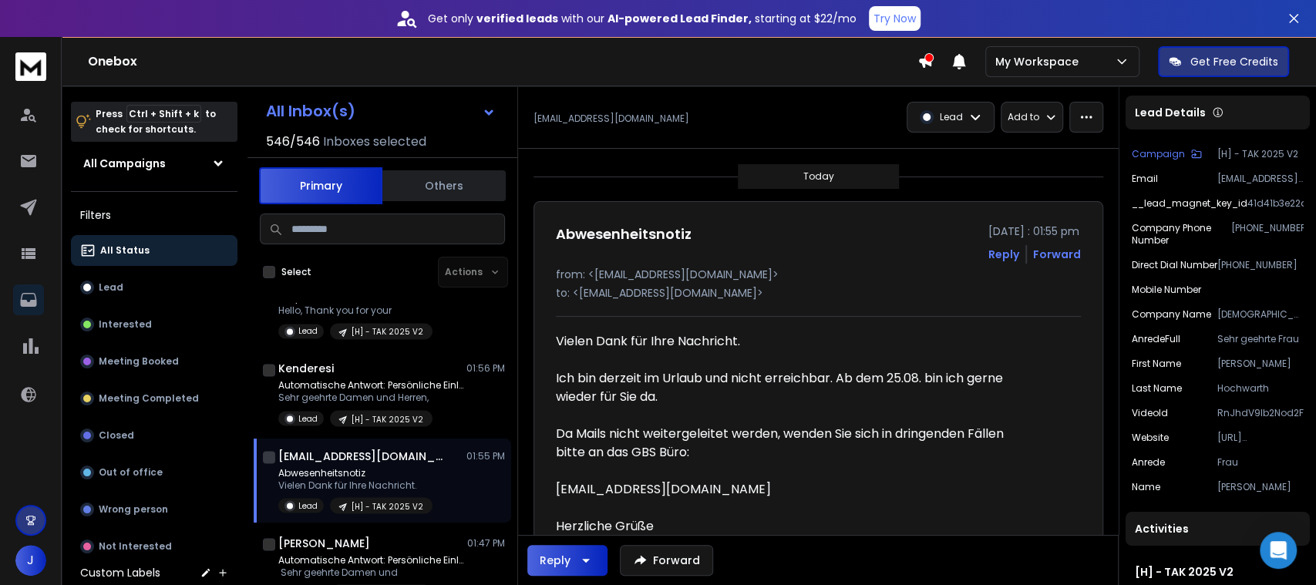
click at [939, 130] on div "Lead" at bounding box center [951, 117] width 86 height 29
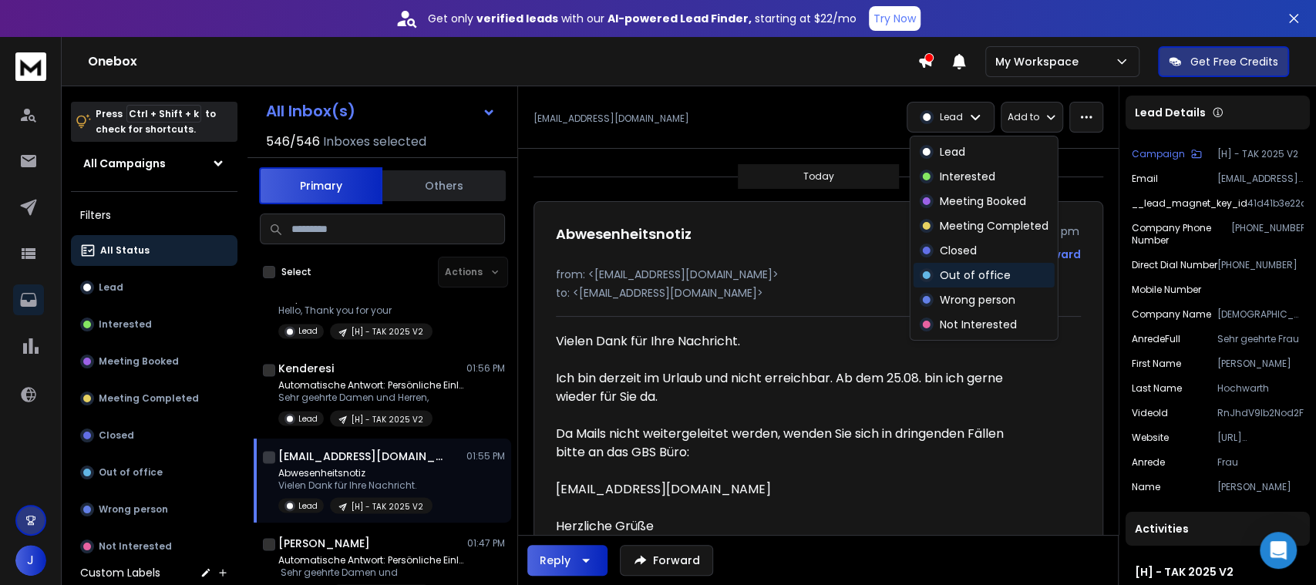
click at [972, 275] on p "Out of office" at bounding box center [975, 275] width 71 height 15
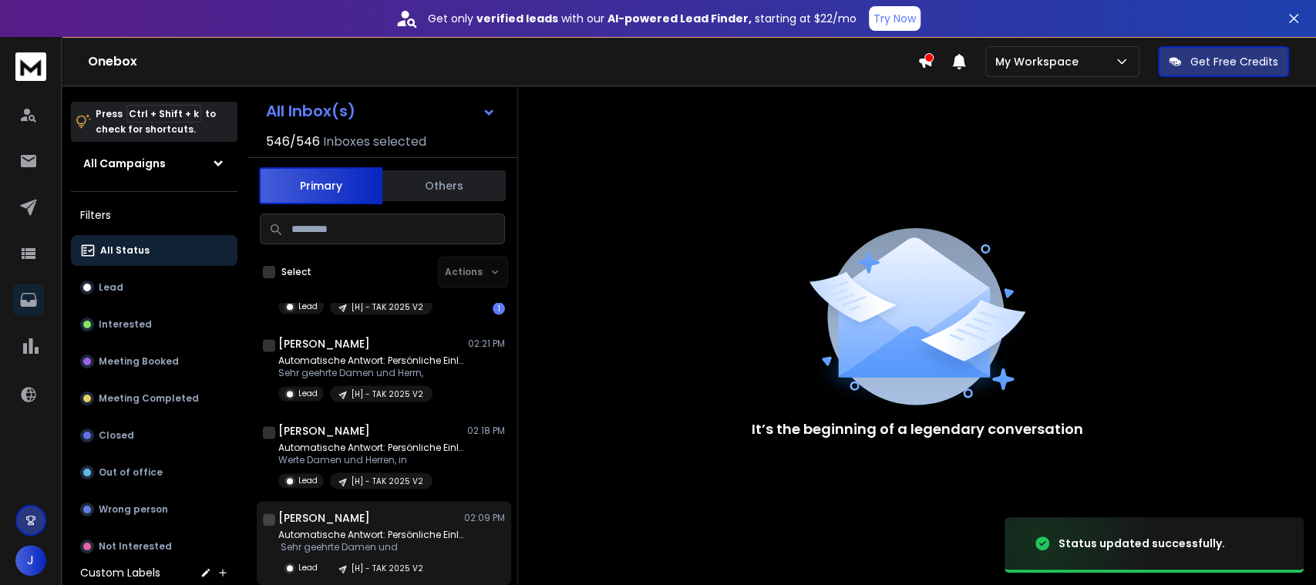
scroll to position [1357, 0]
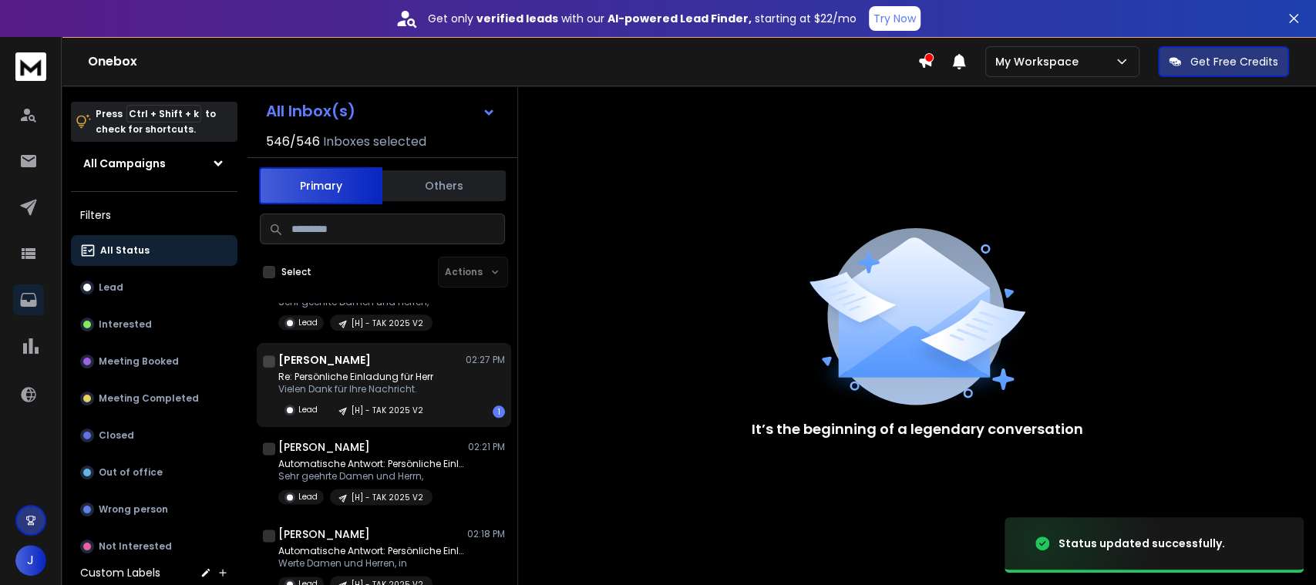
click at [489, 364] on p "02:27 PM" at bounding box center [485, 360] width 39 height 12
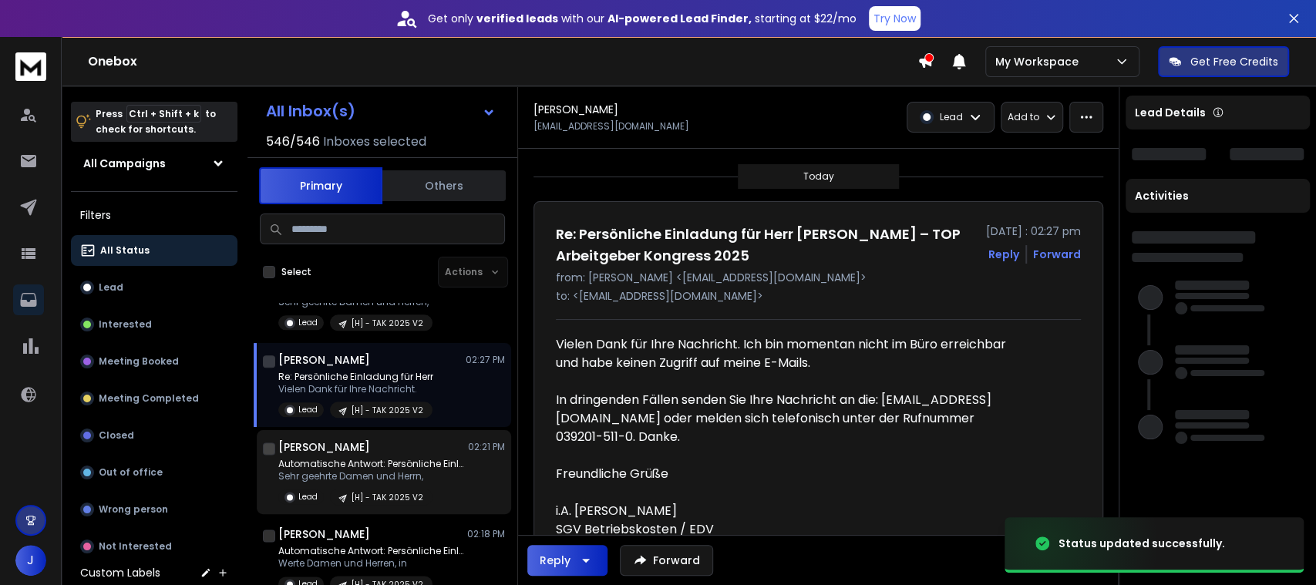
scroll to position [1255, 0]
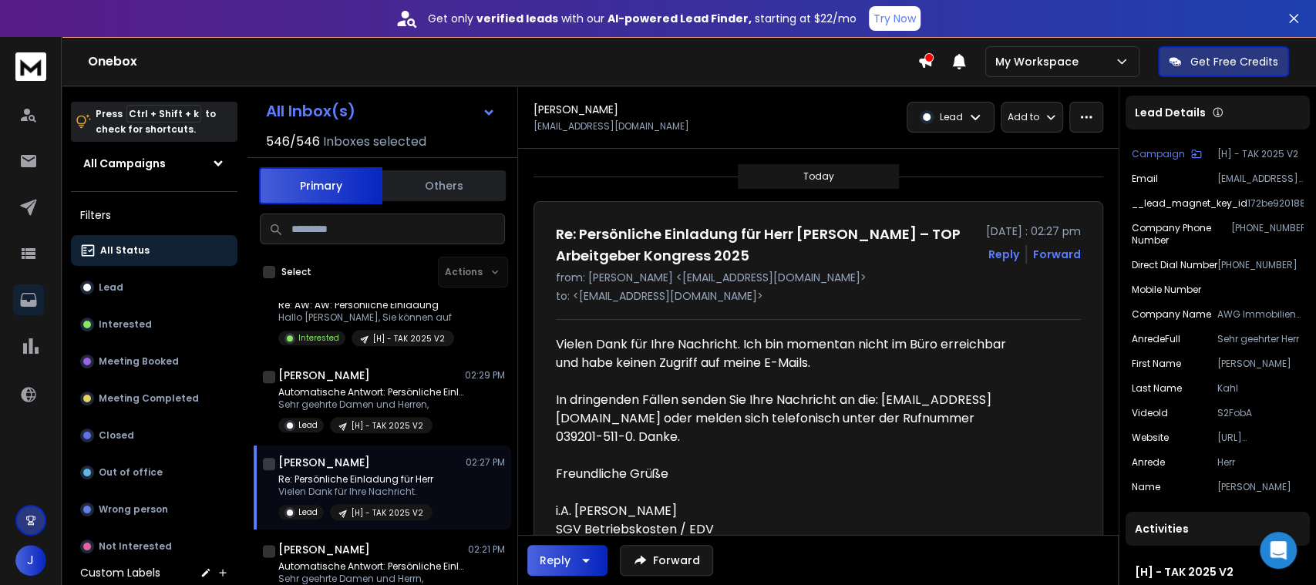
click at [921, 126] on div "Lead" at bounding box center [951, 117] width 86 height 29
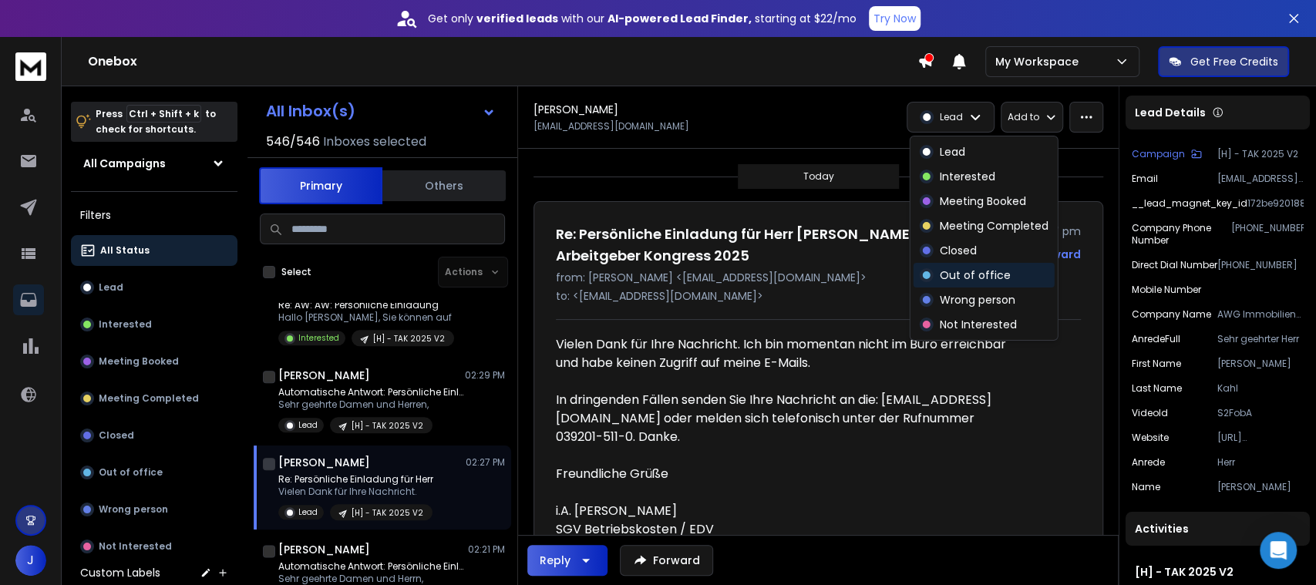
click at [941, 272] on p "Out of office" at bounding box center [975, 275] width 71 height 15
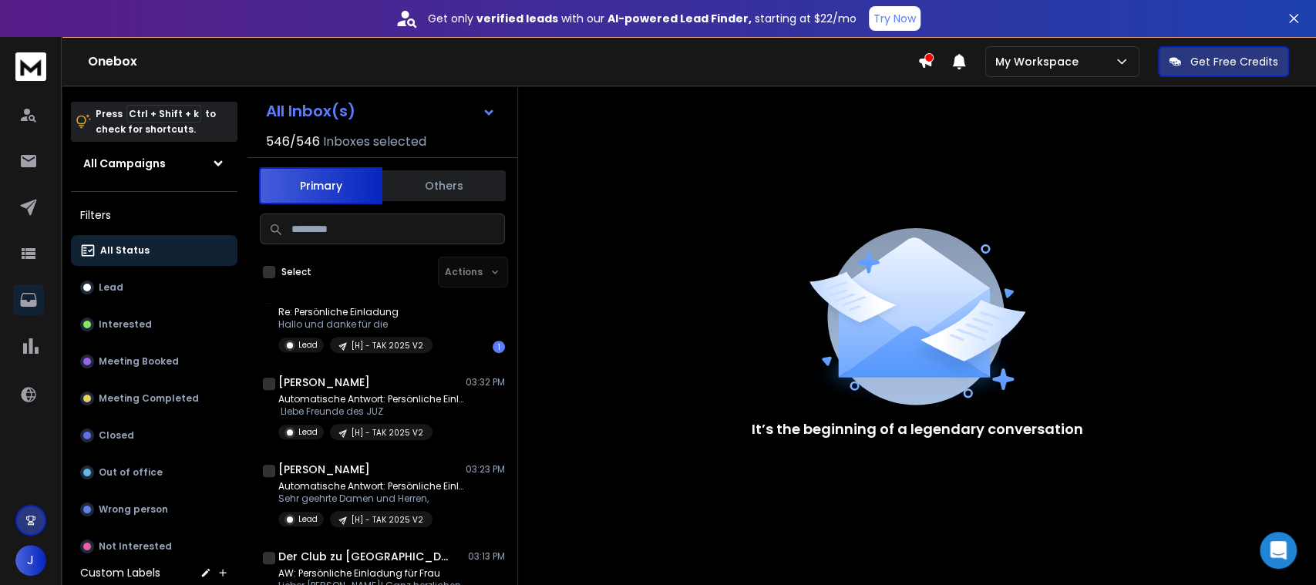
scroll to position [432, 0]
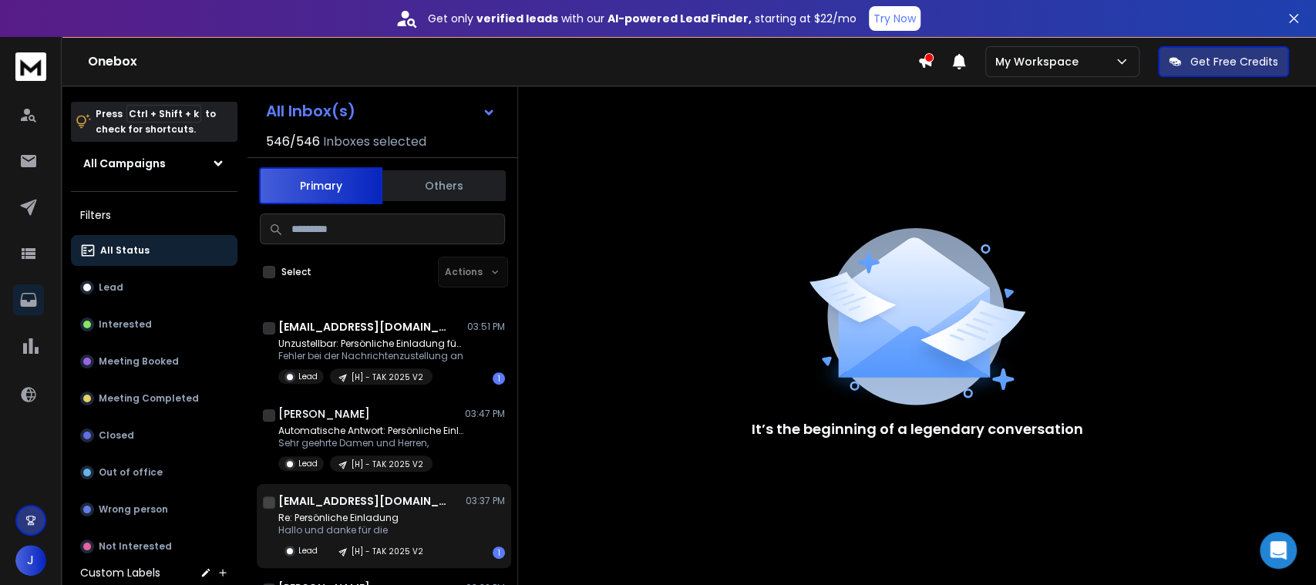
click at [497, 522] on div "Re: Persönliche Einladung Hallo und danke für die Lead [H] - TAK 2025 V2 1" at bounding box center [391, 535] width 227 height 47
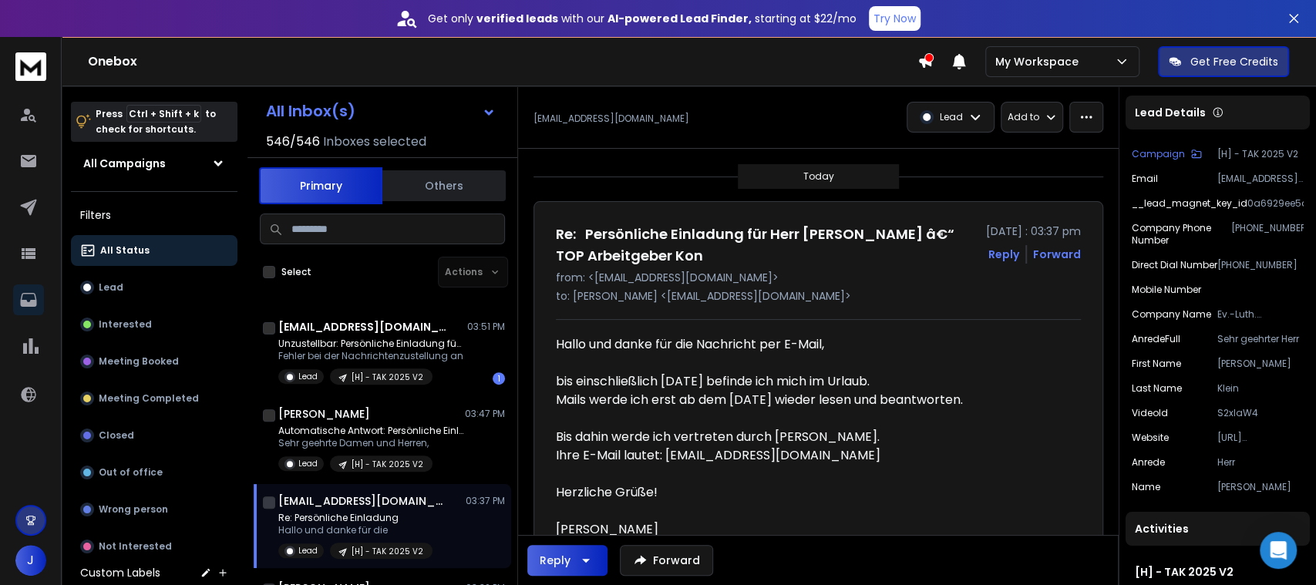
click at [944, 122] on p "Lead" at bounding box center [951, 117] width 23 height 12
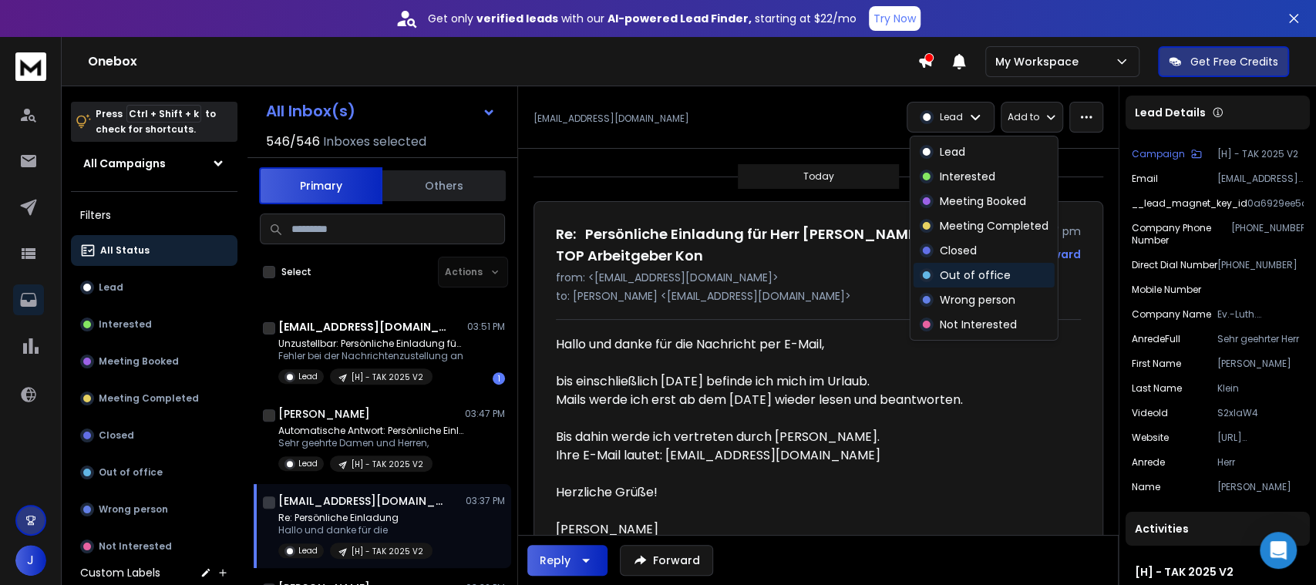
click at [962, 269] on p "Out of office" at bounding box center [975, 275] width 71 height 15
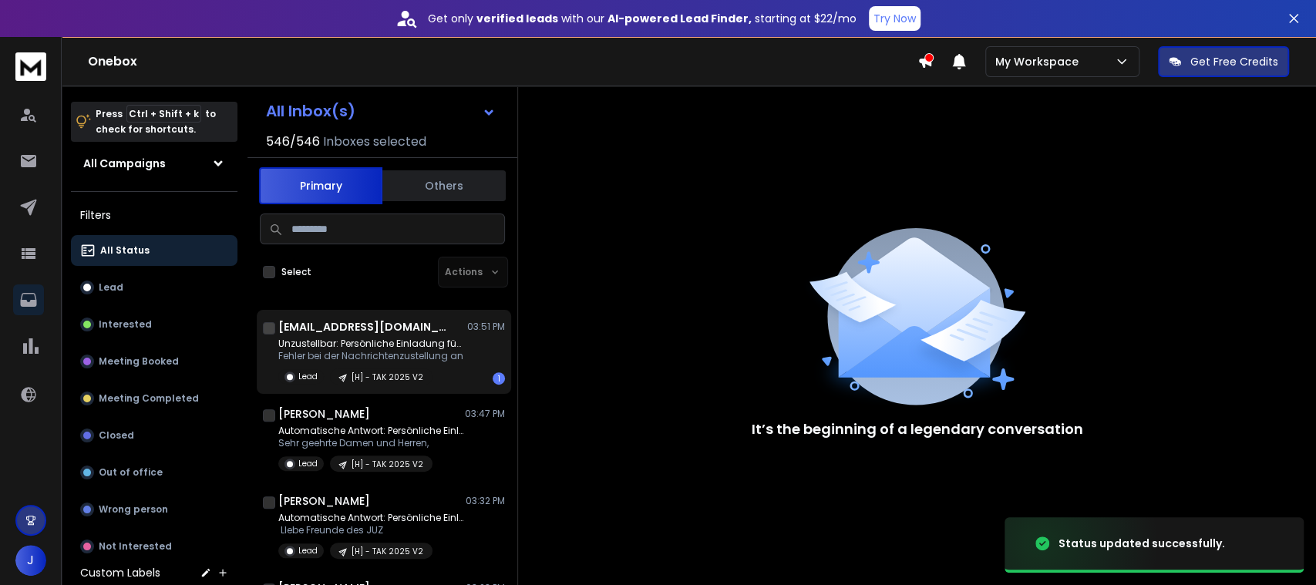
click at [416, 373] on div "[H] - TAK 2025 V2" at bounding box center [381, 377] width 103 height 16
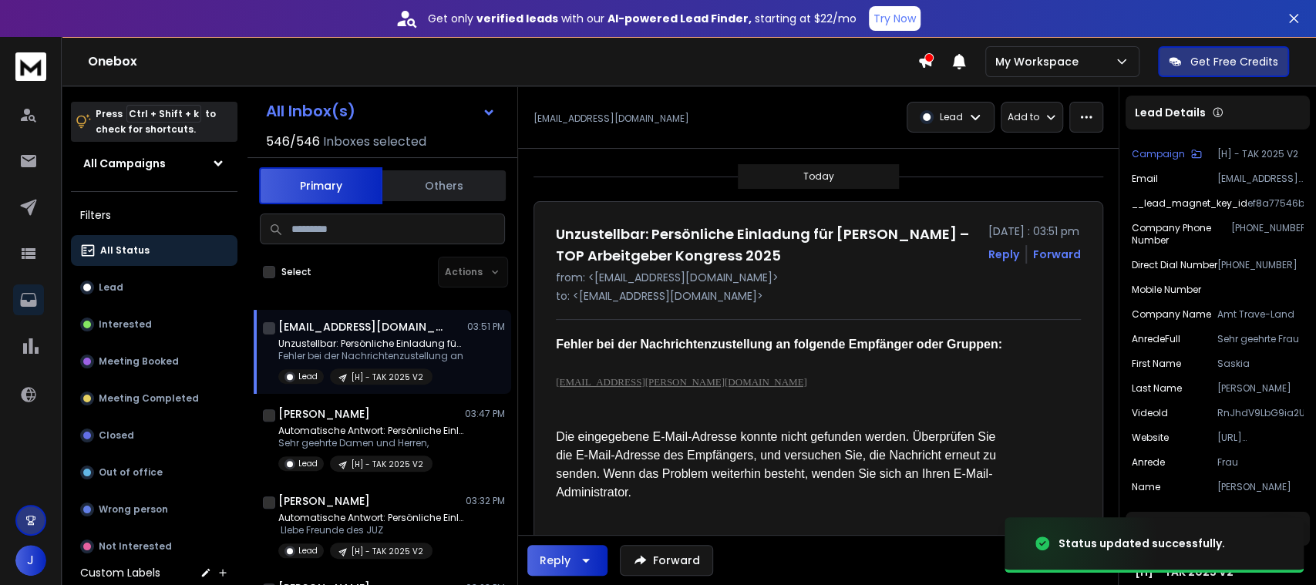
click at [959, 126] on div "Lead" at bounding box center [951, 117] width 86 height 29
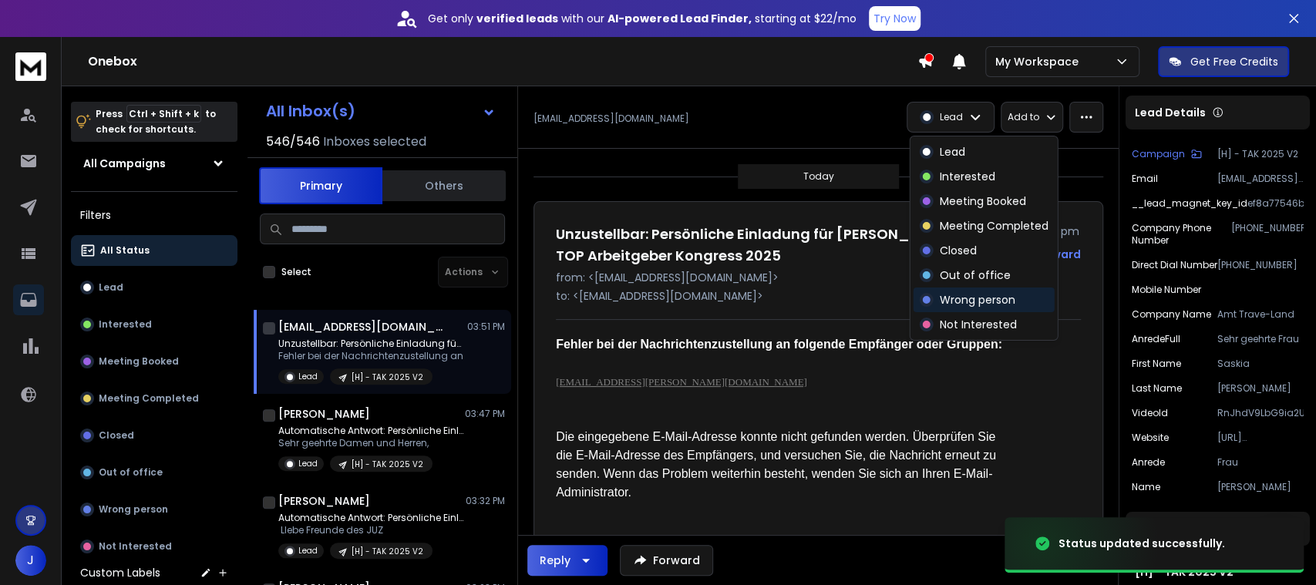
click at [951, 301] on p "Wrong person" at bounding box center [978, 299] width 76 height 15
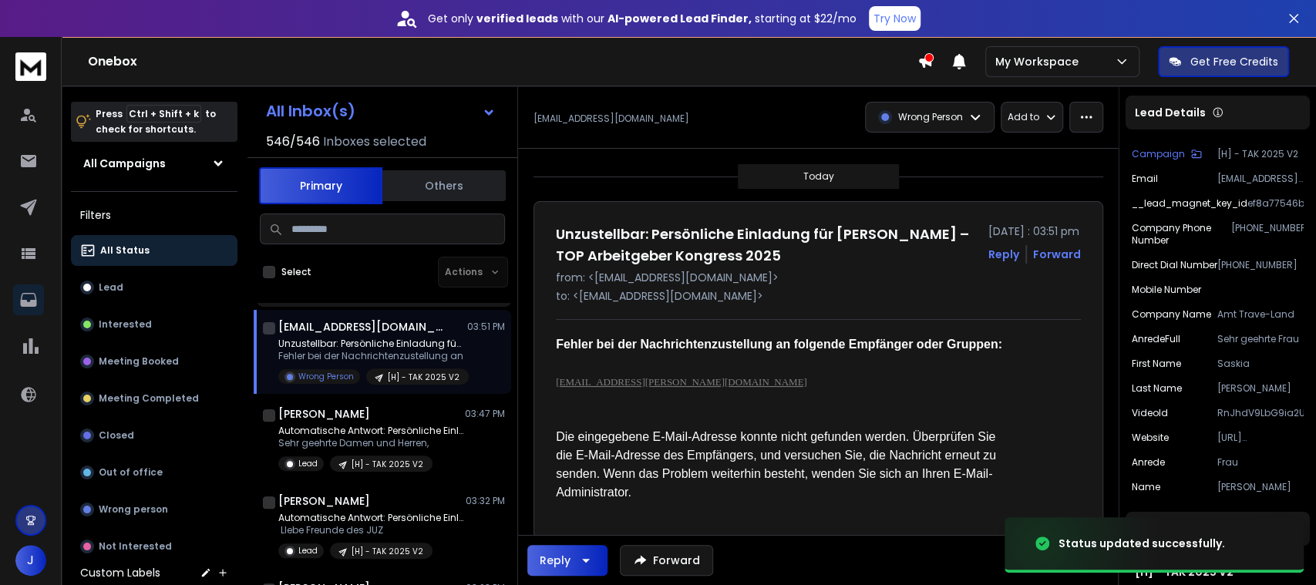
scroll to position [227, 0]
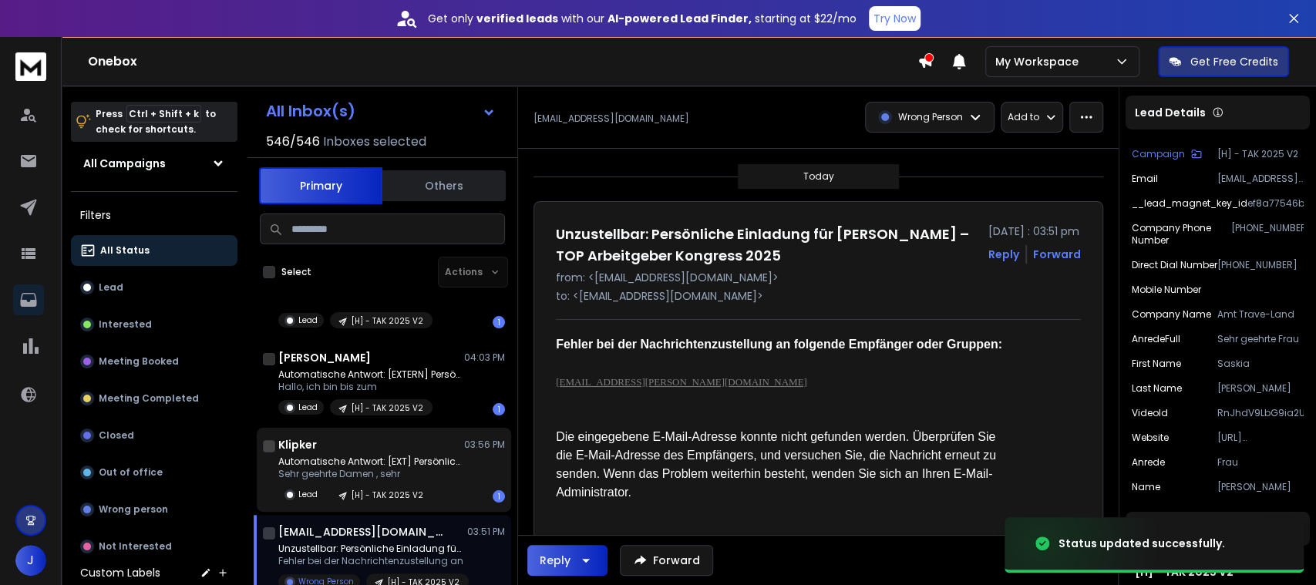
click at [426, 487] on div "Lead [H] - TAK 2025 V2" at bounding box center [370, 495] width 185 height 16
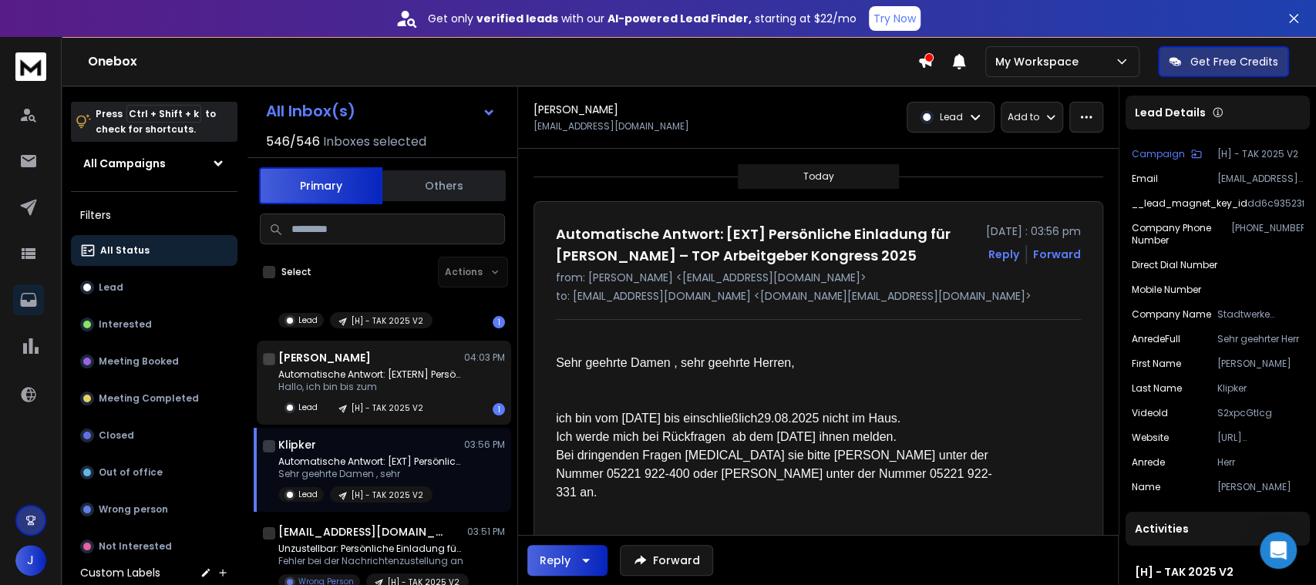
click at [440, 394] on div "Automatische Antwort: [EXTERN] Persönliche Einladung Hallo, ich bin bis zum Lea…" at bounding box center [370, 392] width 185 height 47
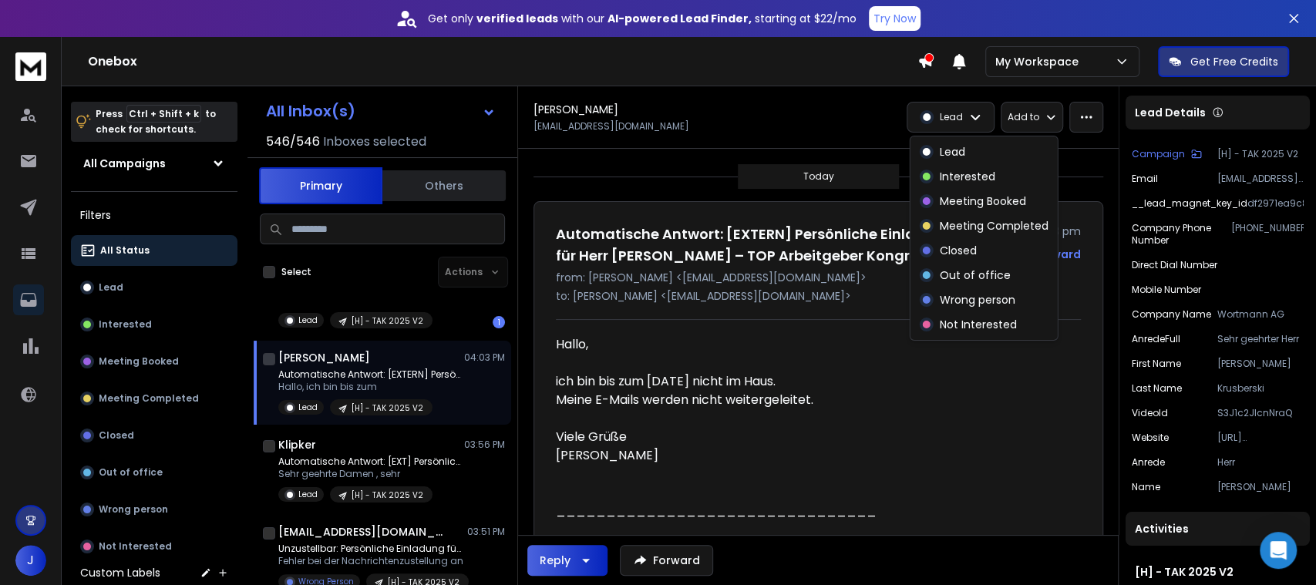
click at [958, 113] on p "Lead" at bounding box center [951, 117] width 23 height 12
click at [973, 268] on p "Out of office" at bounding box center [975, 275] width 71 height 15
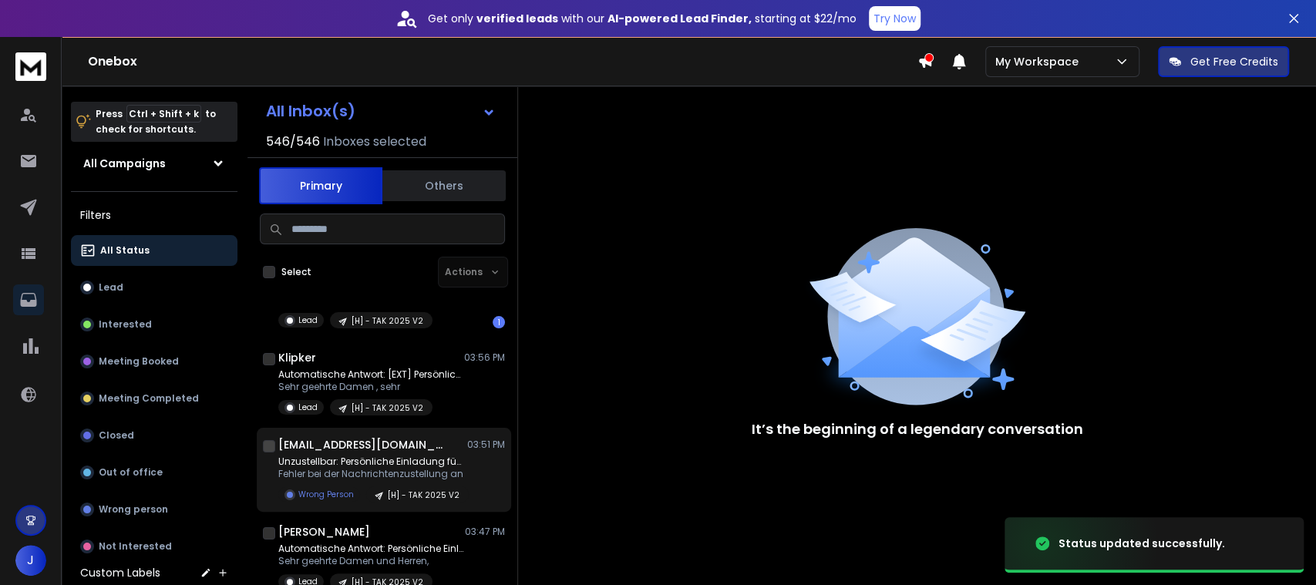
scroll to position [21, 0]
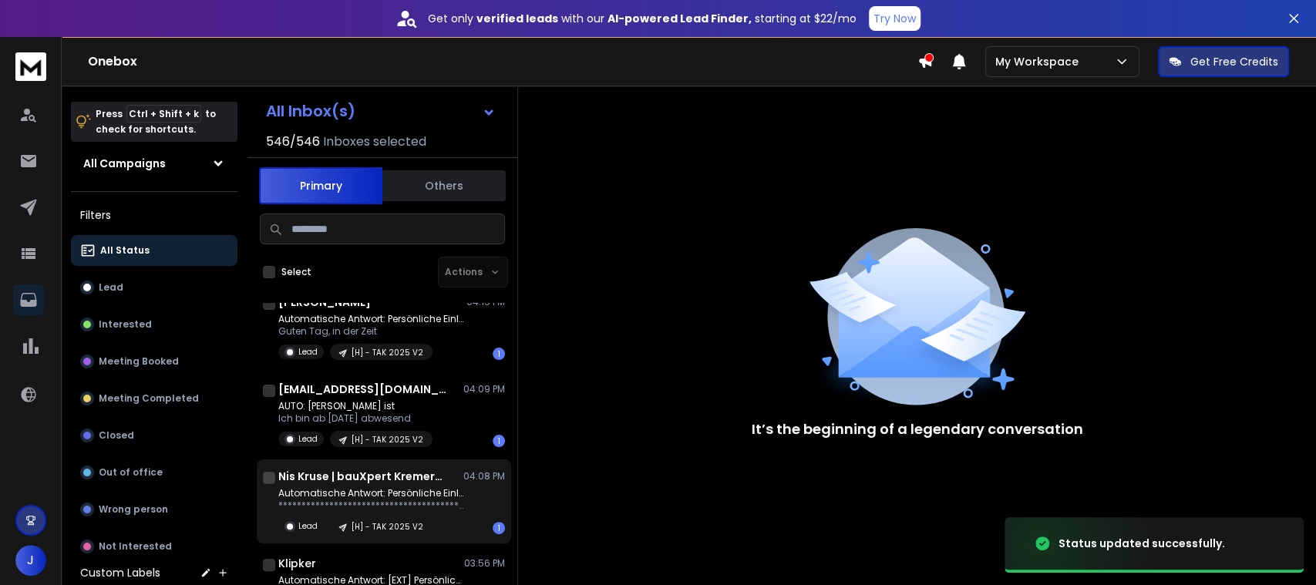
click at [457, 518] on div "Lead [H] - TAK 2025 V2" at bounding box center [370, 526] width 185 height 16
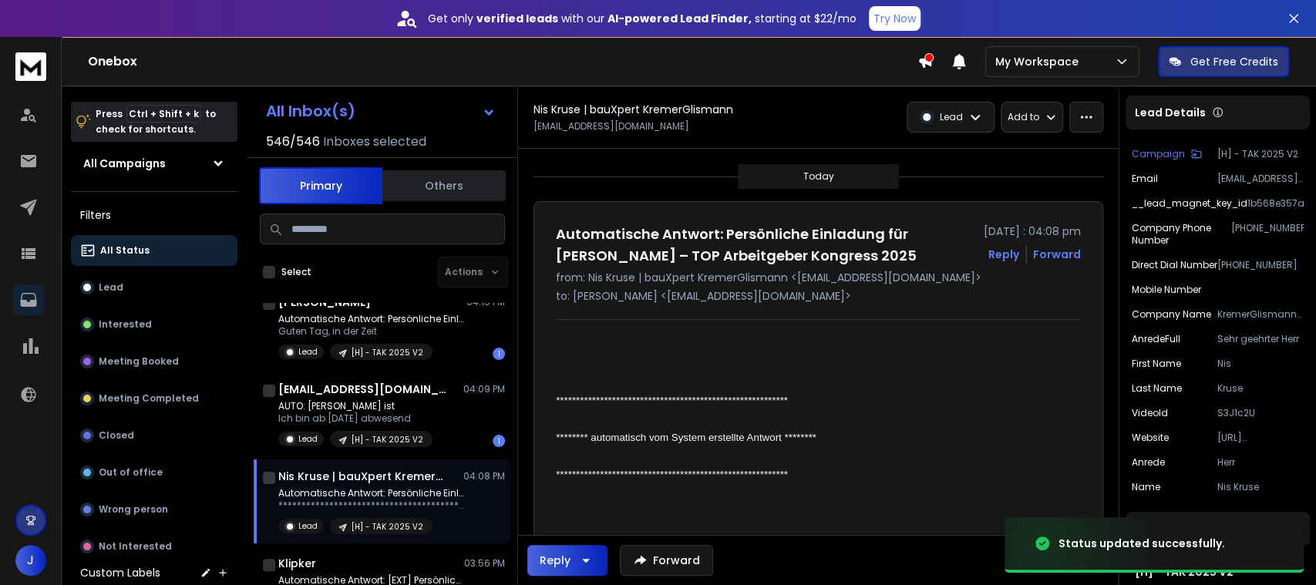
scroll to position [308, 0]
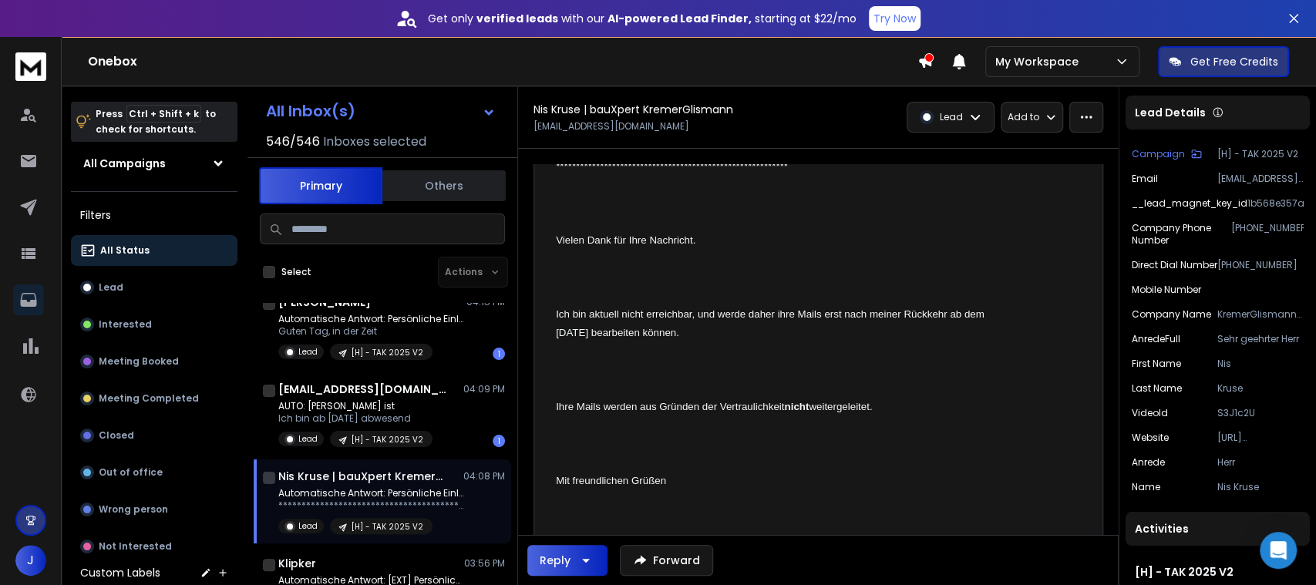
click at [944, 124] on div "Lead" at bounding box center [951, 117] width 86 height 29
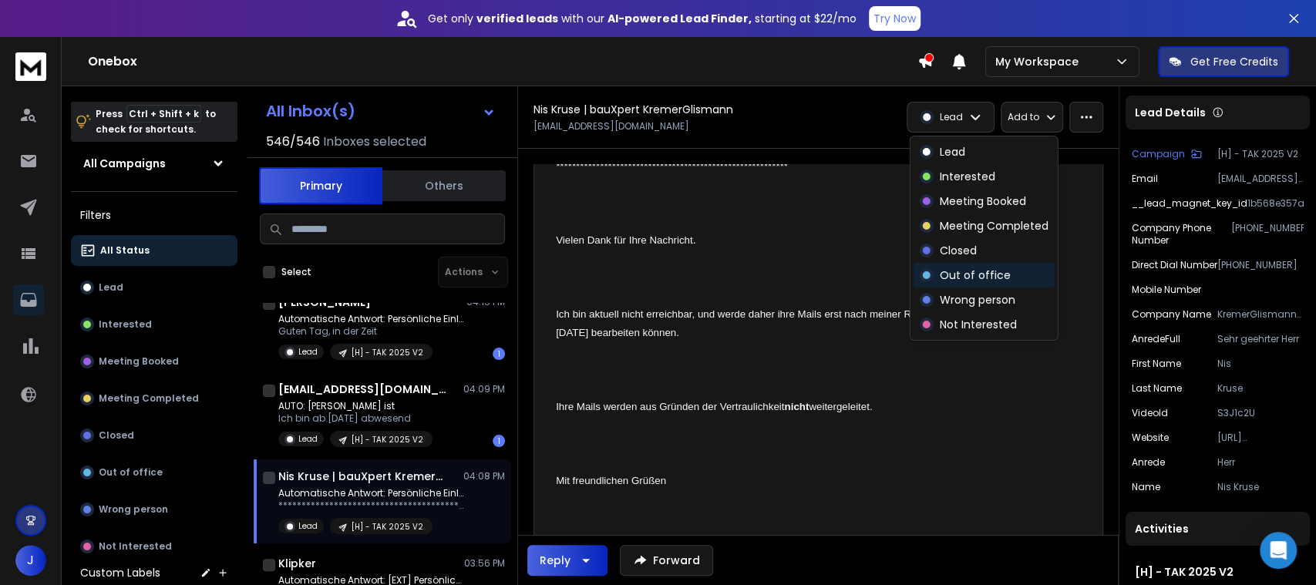
click at [987, 268] on p "Out of office" at bounding box center [975, 275] width 71 height 15
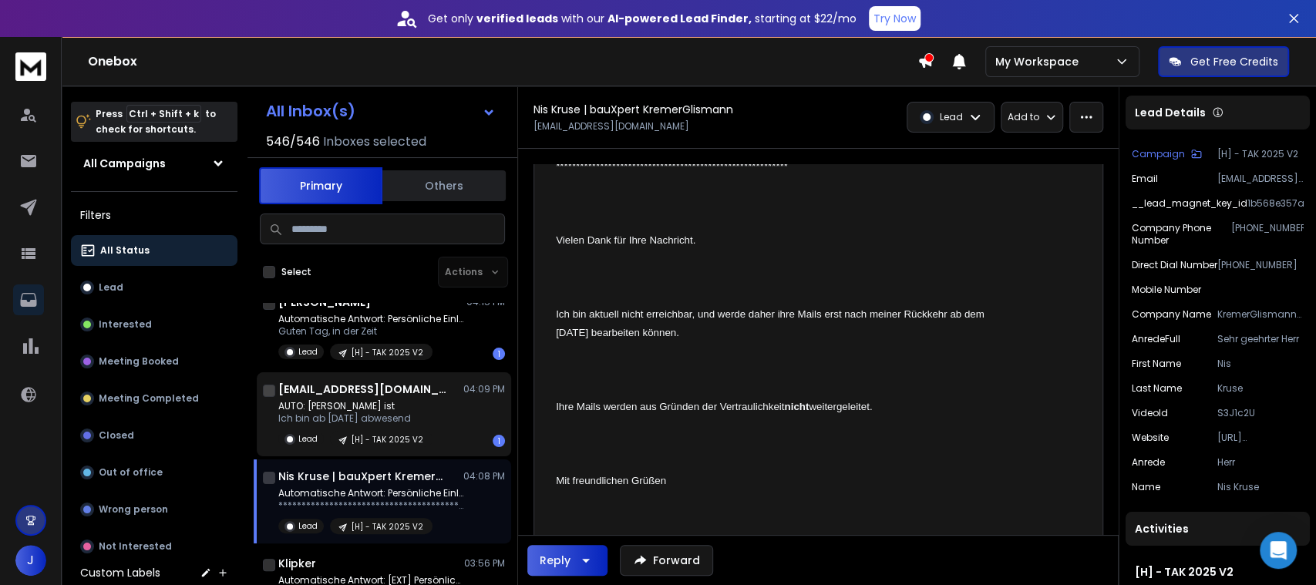
scroll to position [0, 0]
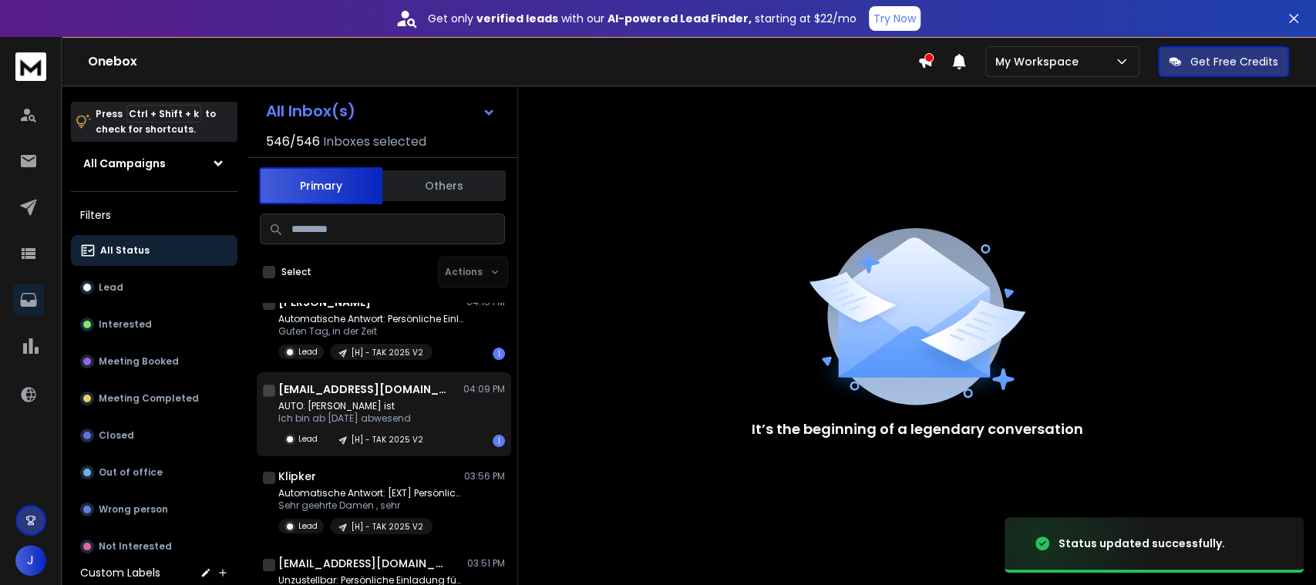
click at [407, 431] on div "[H] - TAK 2025 V2" at bounding box center [381, 439] width 103 height 16
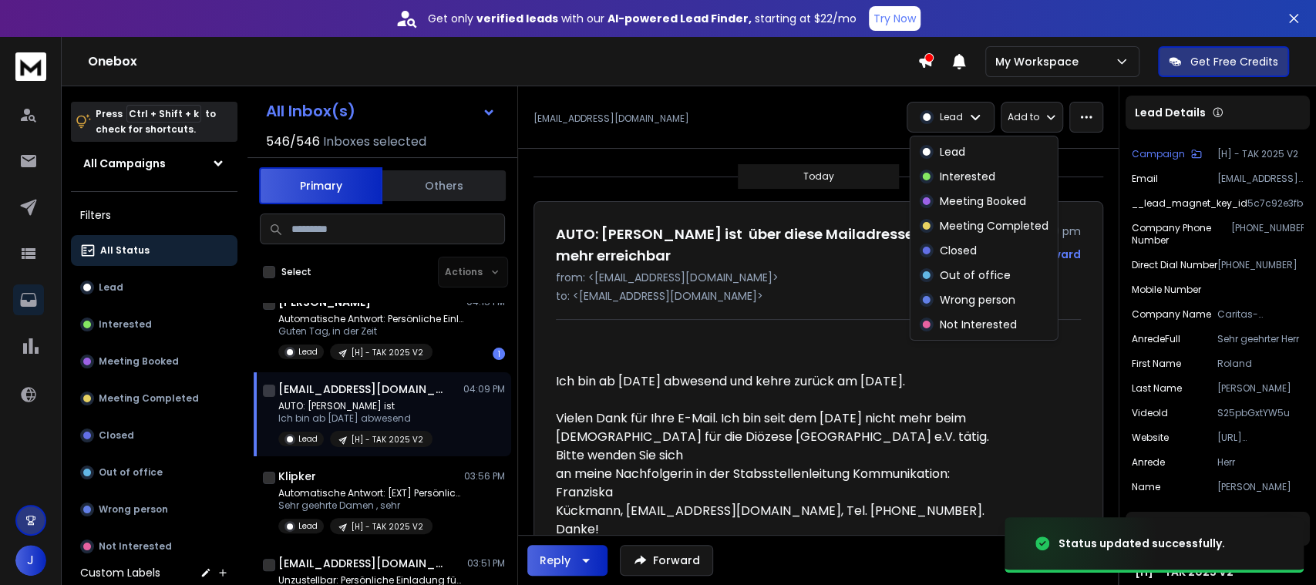
click at [952, 121] on p "Lead" at bounding box center [951, 117] width 23 height 12
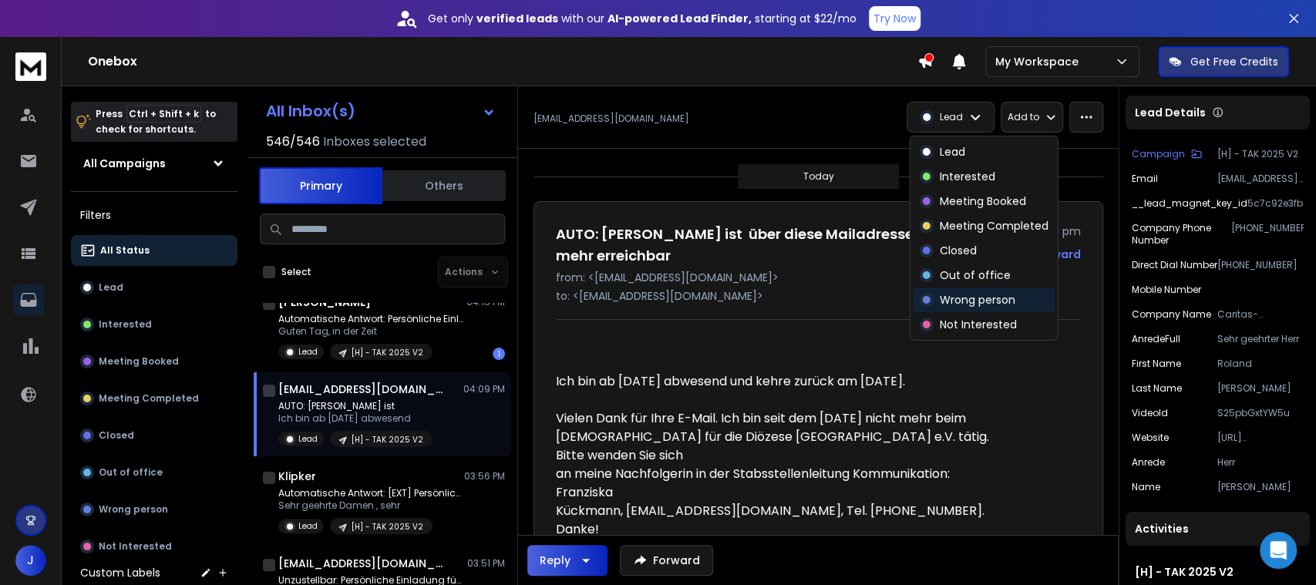
click at [932, 302] on div "Wrong person" at bounding box center [968, 299] width 96 height 15
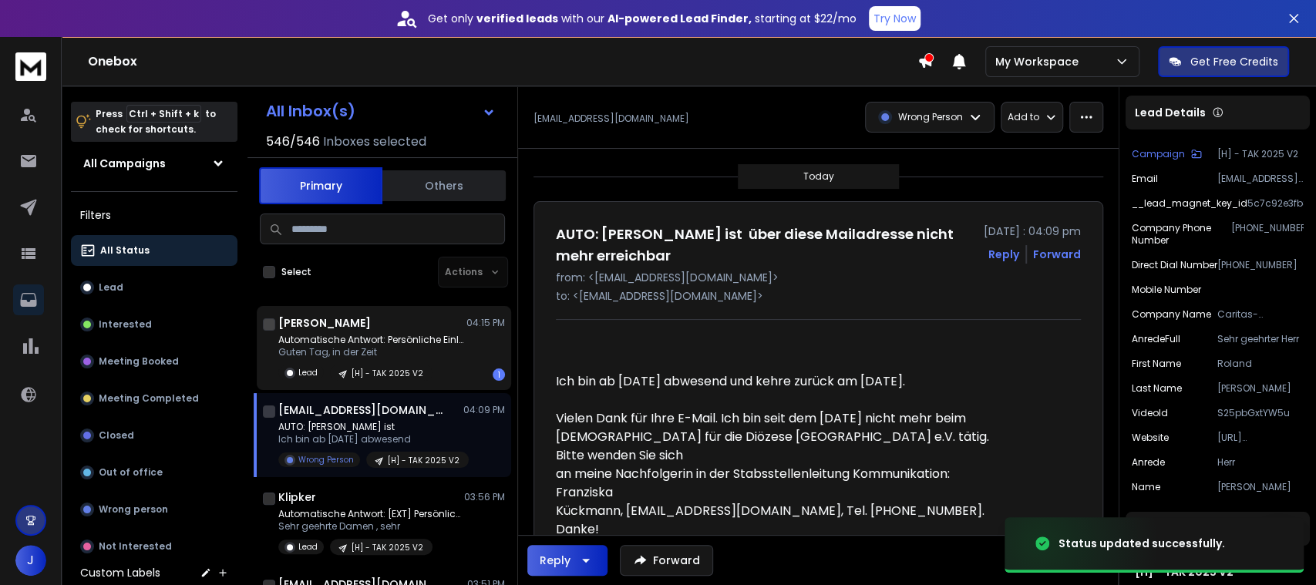
click at [476, 359] on div "Automatische Antwort: Persönliche Einladung für Guten Tag, in der Zeit Lead [H]…" at bounding box center [391, 357] width 227 height 47
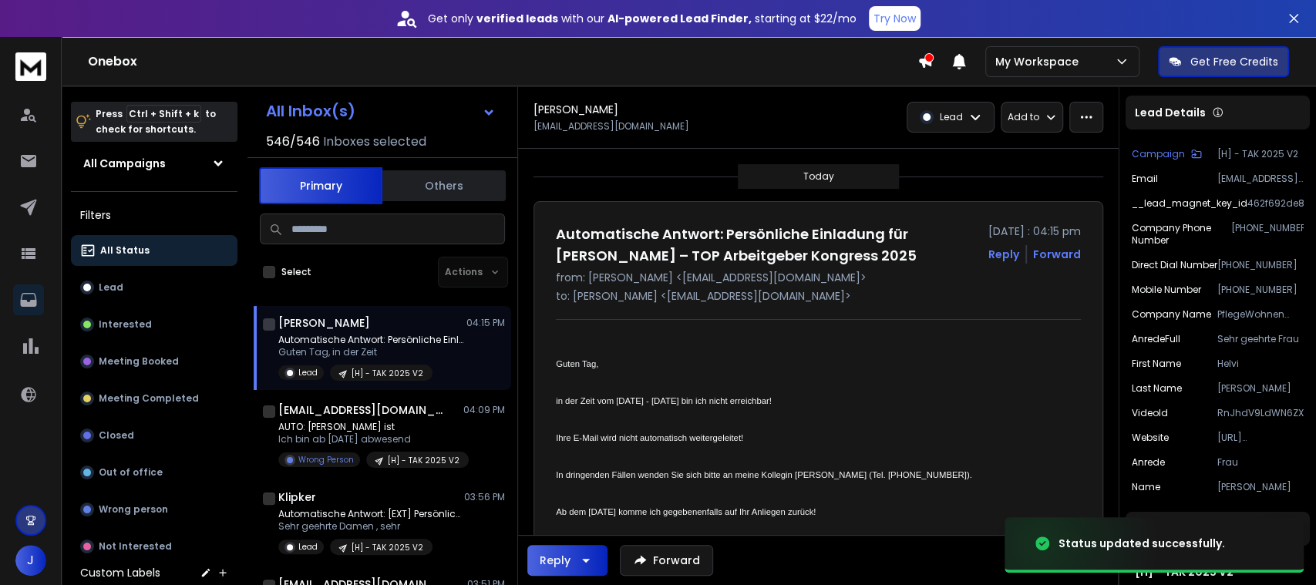
click at [953, 117] on p "Lead" at bounding box center [951, 117] width 23 height 12
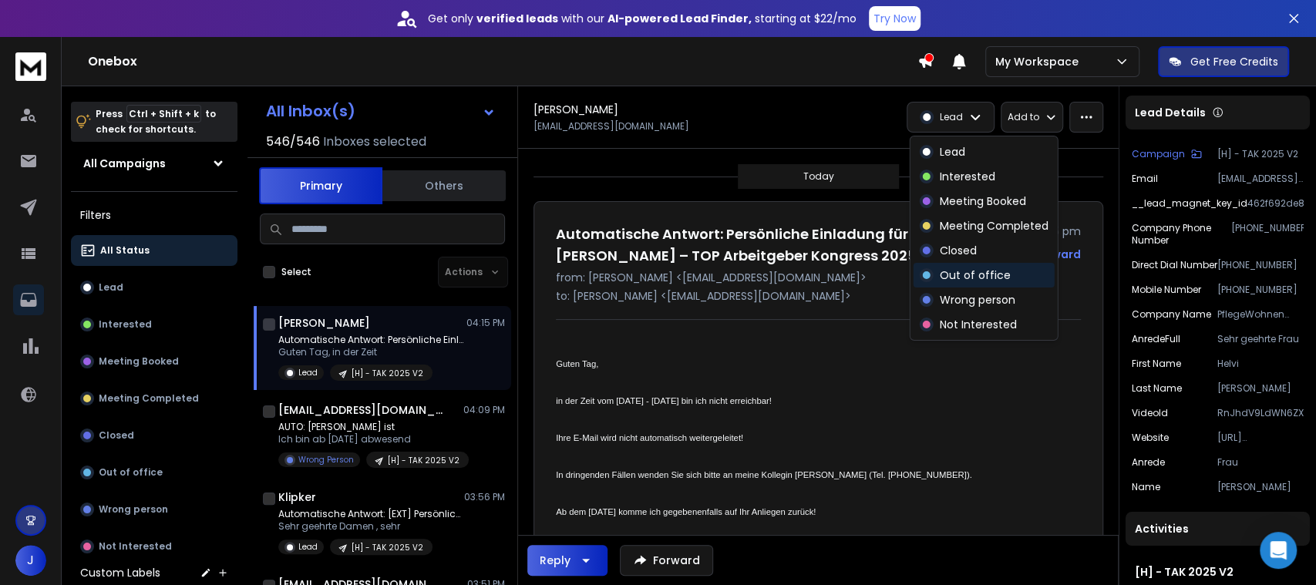
click at [956, 275] on p "Out of office" at bounding box center [975, 275] width 71 height 15
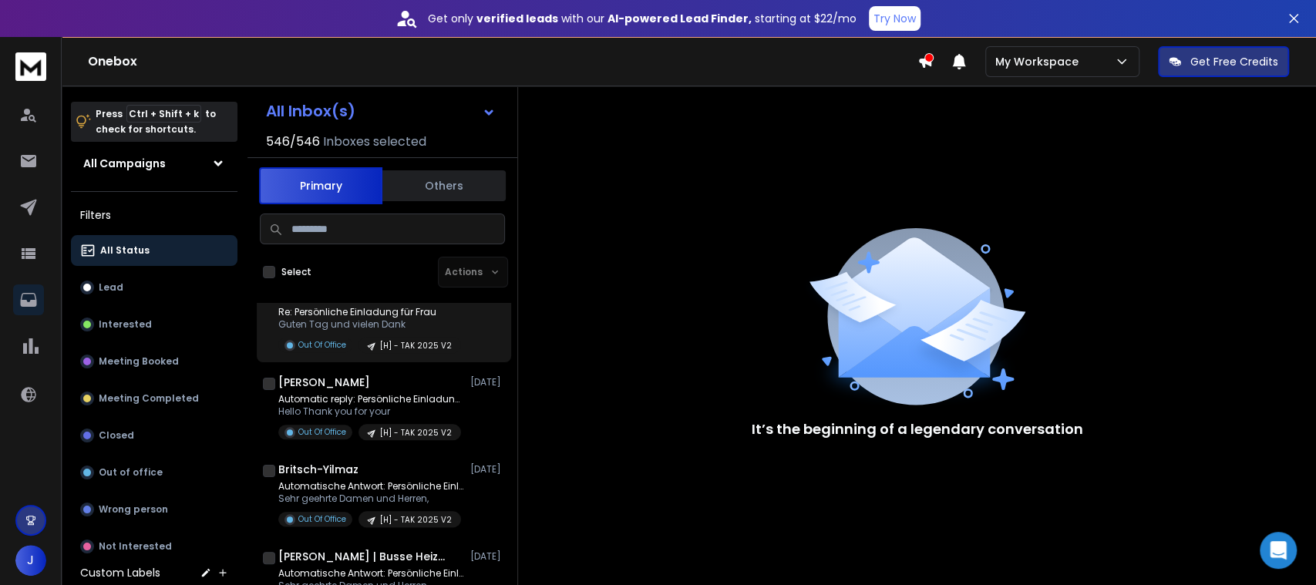
scroll to position [13202, 0]
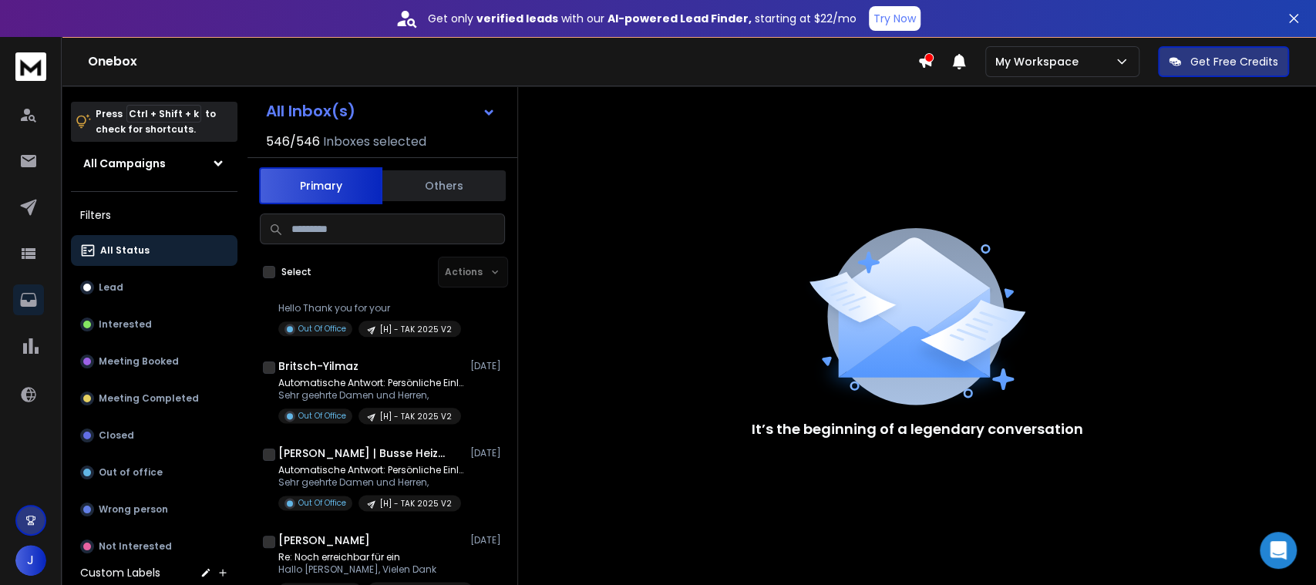
click at [150, 316] on button "Interested" at bounding box center [154, 324] width 167 height 31
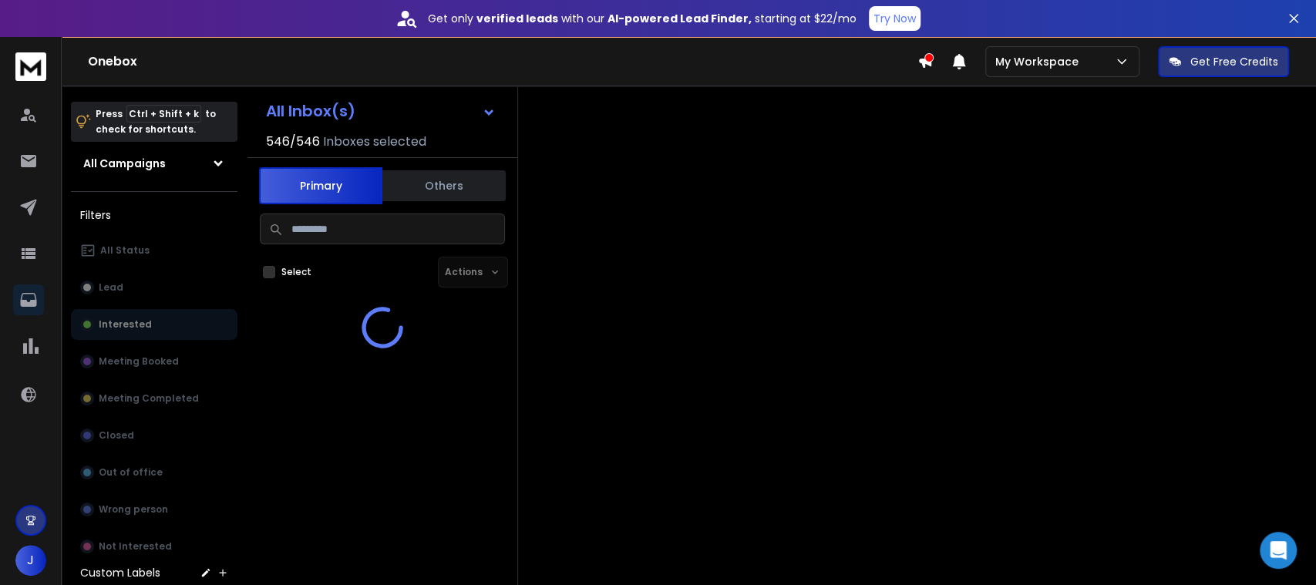
scroll to position [0, 0]
click at [142, 281] on div "All Status Lead Interested Meeting Booked Meeting Completed Closed Out of offic…" at bounding box center [154, 398] width 167 height 327
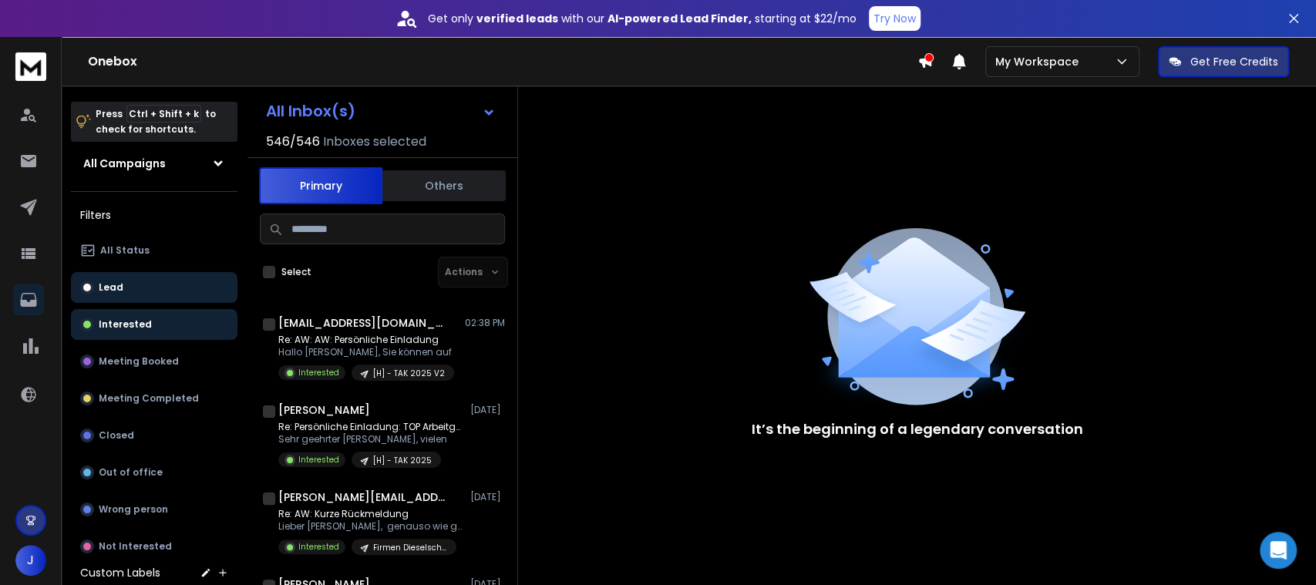
click at [133, 281] on button "Lead" at bounding box center [154, 287] width 167 height 31
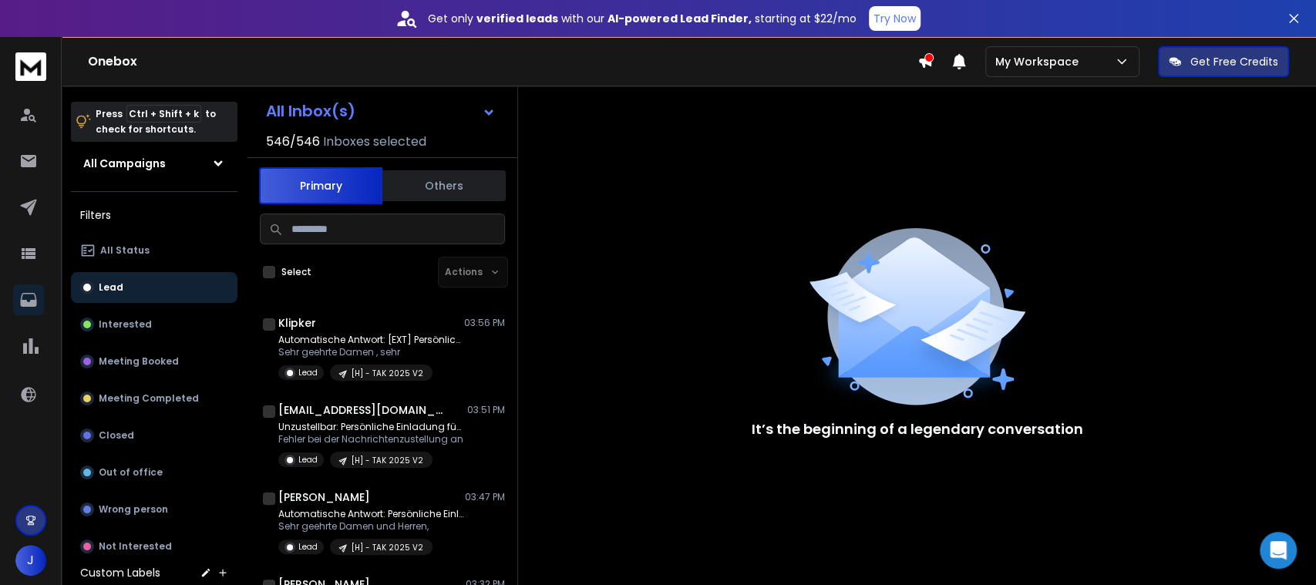
click at [138, 244] on p "All Status" at bounding box center [124, 250] width 49 height 12
